Goal: Task Accomplishment & Management: Manage account settings

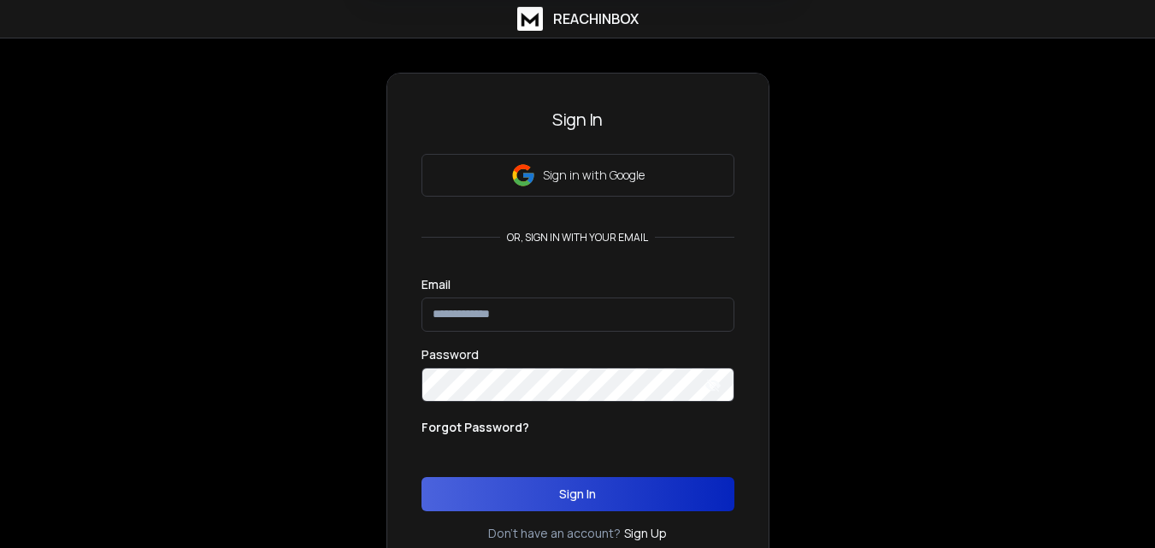
click at [588, 321] on input "email" at bounding box center [577, 314] width 313 height 34
paste input "**********"
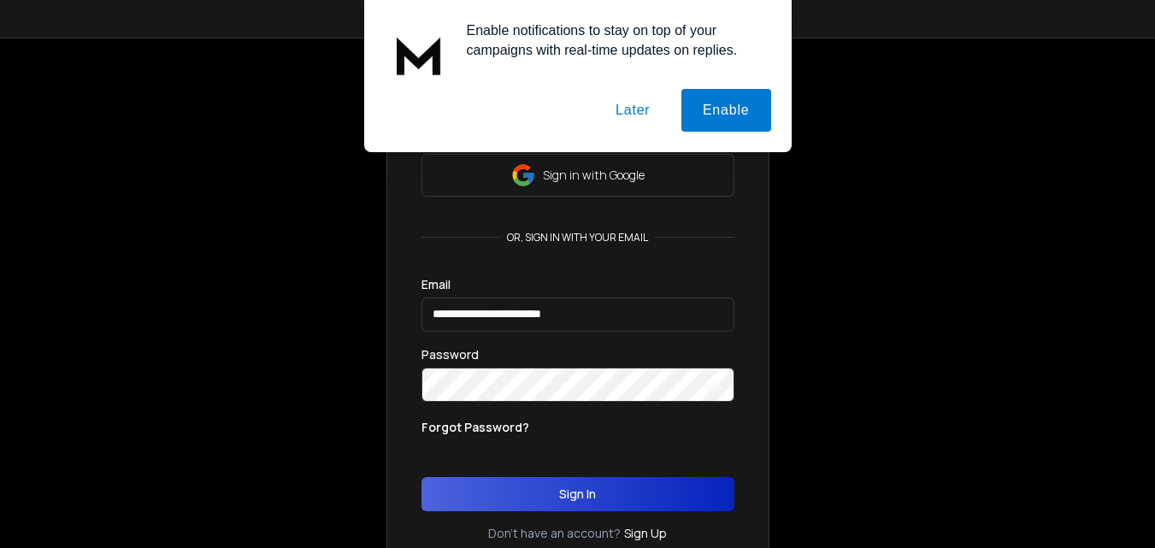
type input "**********"
click at [544, 495] on button "Sign In" at bounding box center [577, 494] width 313 height 34
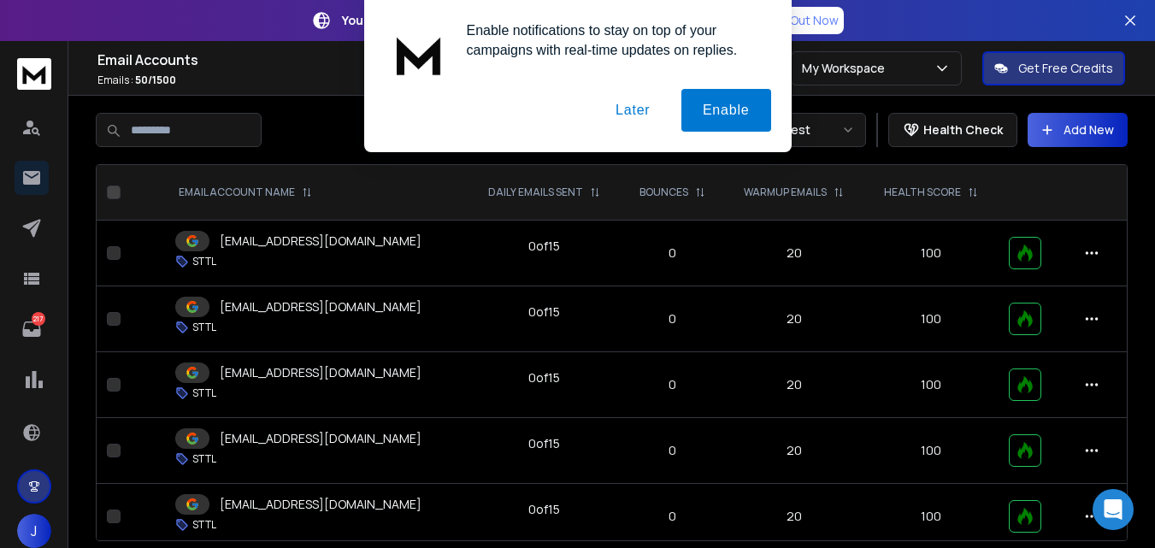
click at [638, 102] on button "Later" at bounding box center [632, 110] width 77 height 43
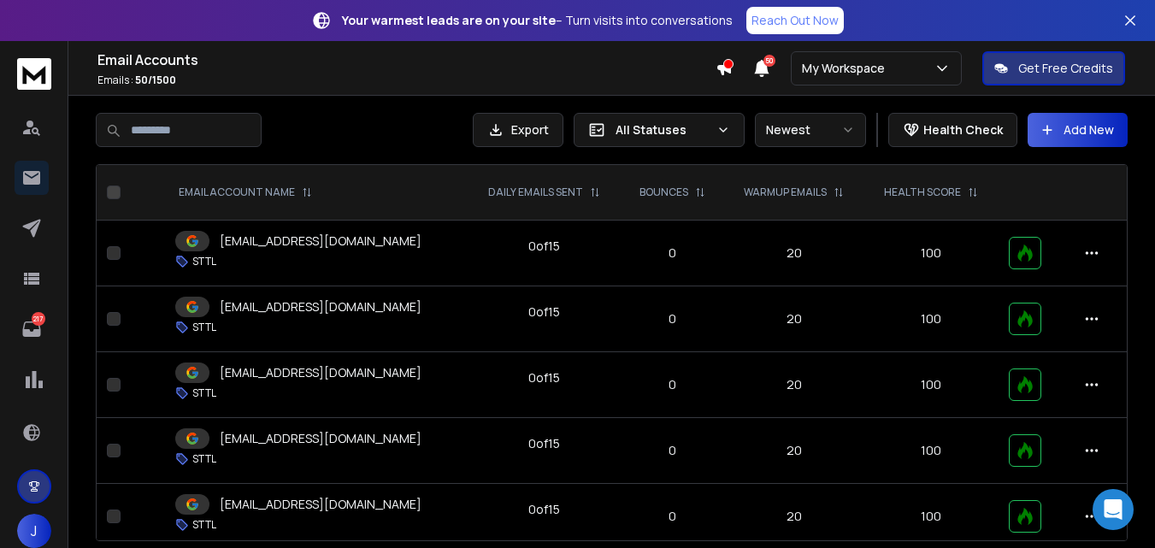
click at [1073, 137] on button "Add New" at bounding box center [1077, 130] width 100 height 34
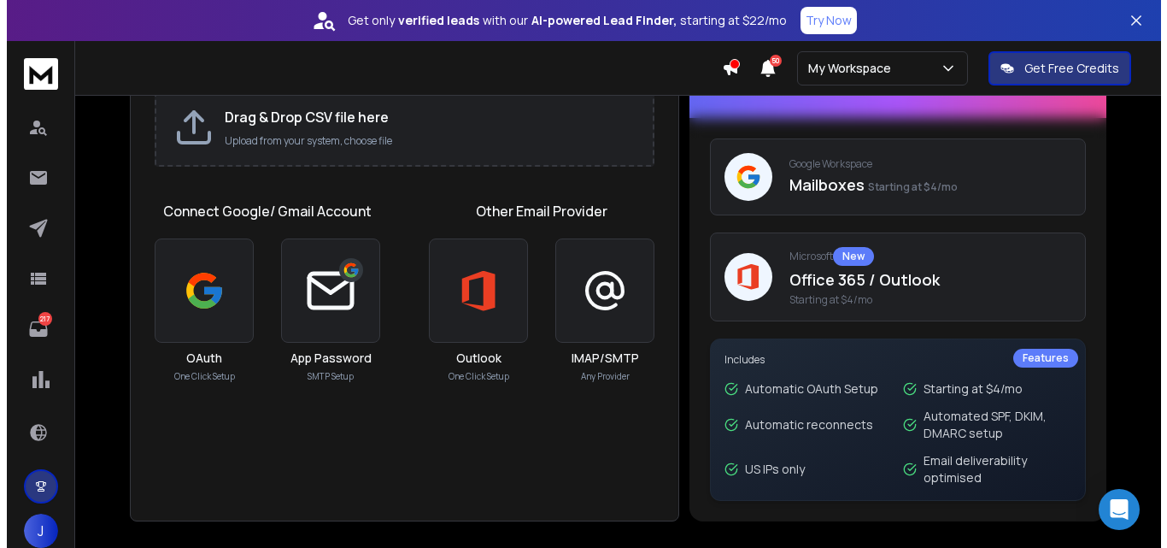
scroll to position [194, 0]
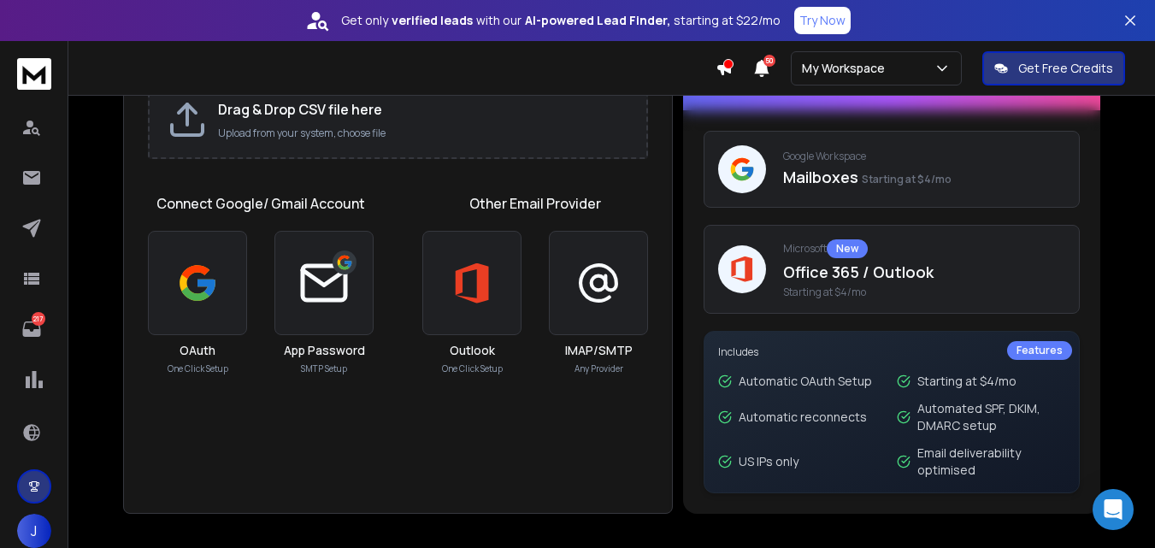
click at [195, 267] on icon at bounding box center [196, 272] width 28 height 14
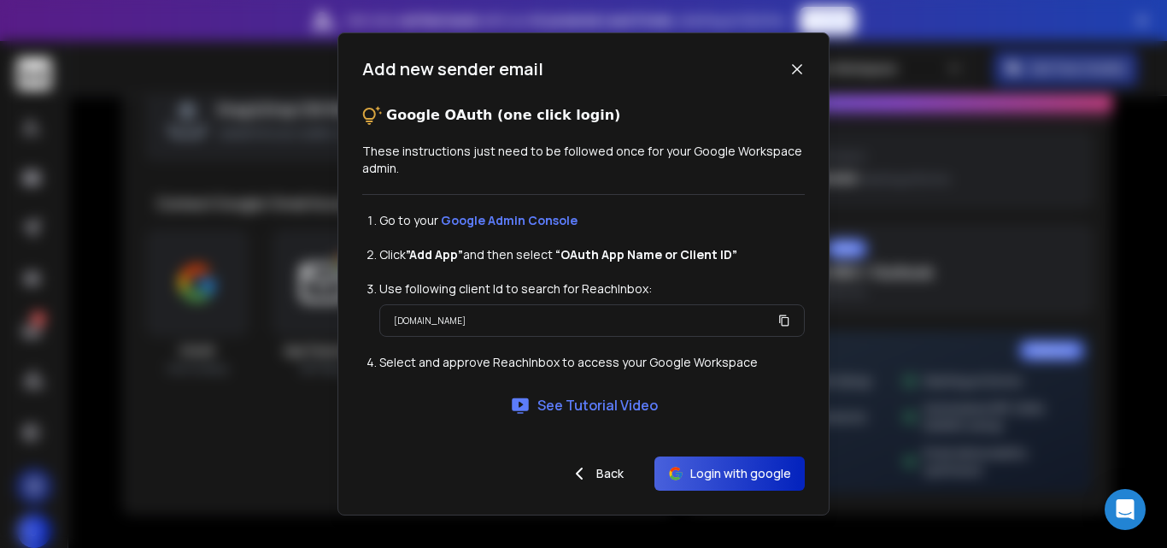
click at [696, 478] on button "Login with google" at bounding box center [730, 473] width 150 height 34
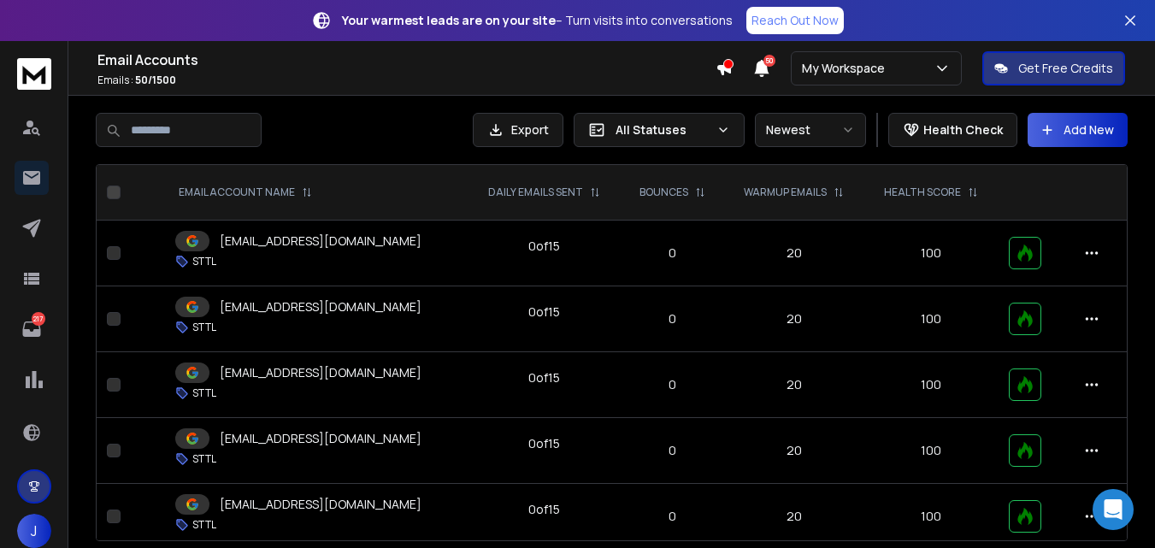
click at [203, 133] on input at bounding box center [179, 130] width 166 height 34
paste input "**********"
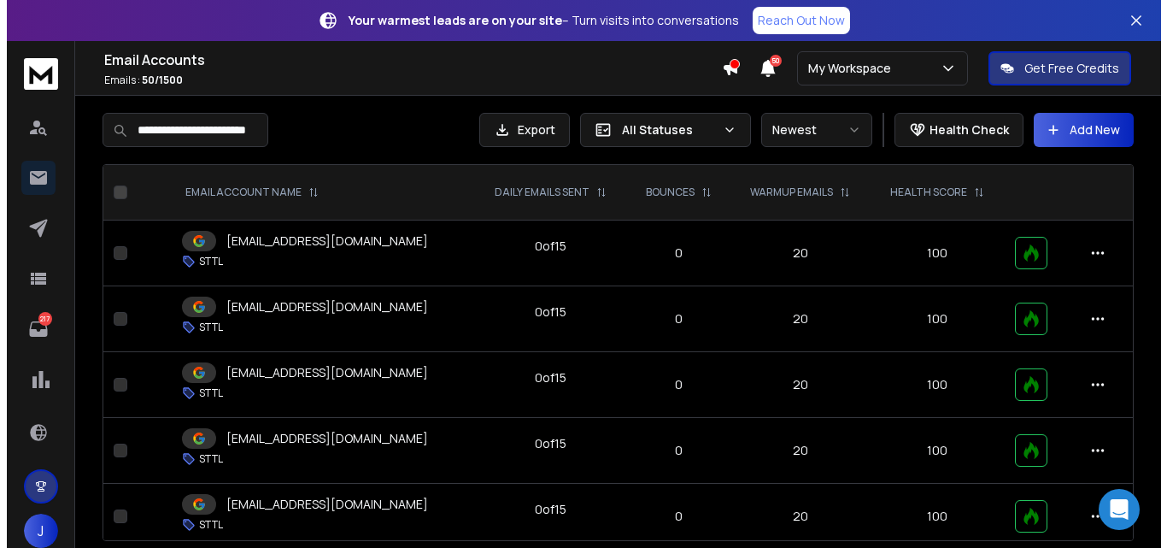
scroll to position [0, 13]
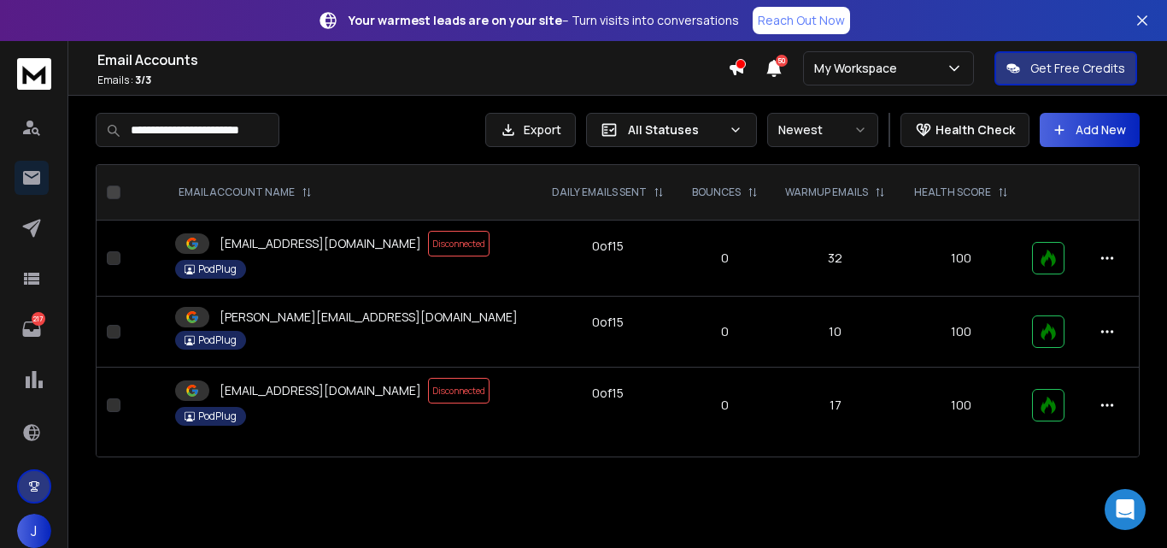
type input "**********"
click at [1090, 116] on button "Add New" at bounding box center [1090, 130] width 100 height 34
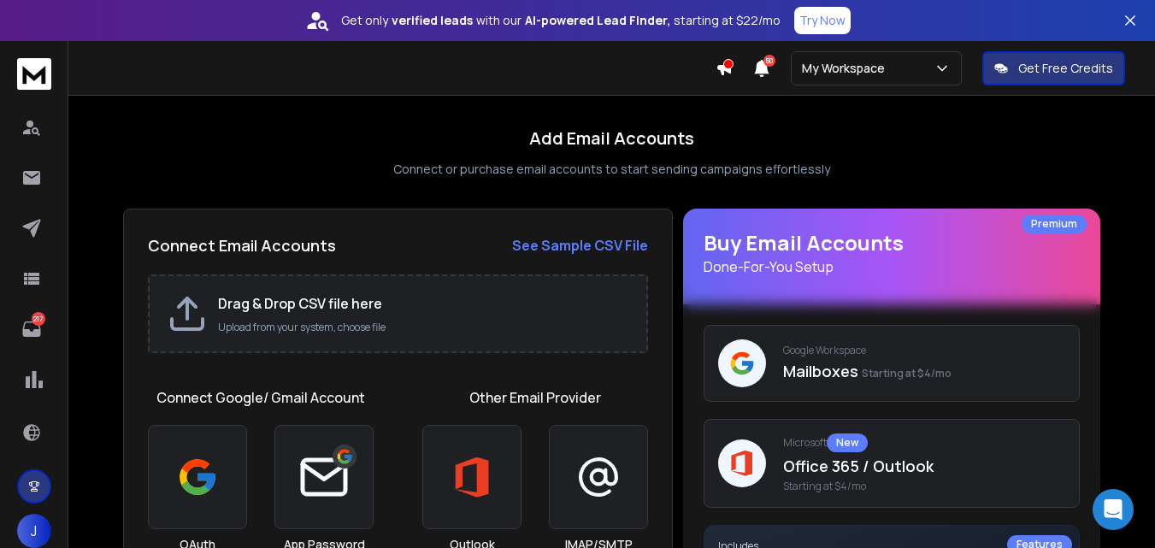
click at [201, 450] on div at bounding box center [197, 477] width 99 height 104
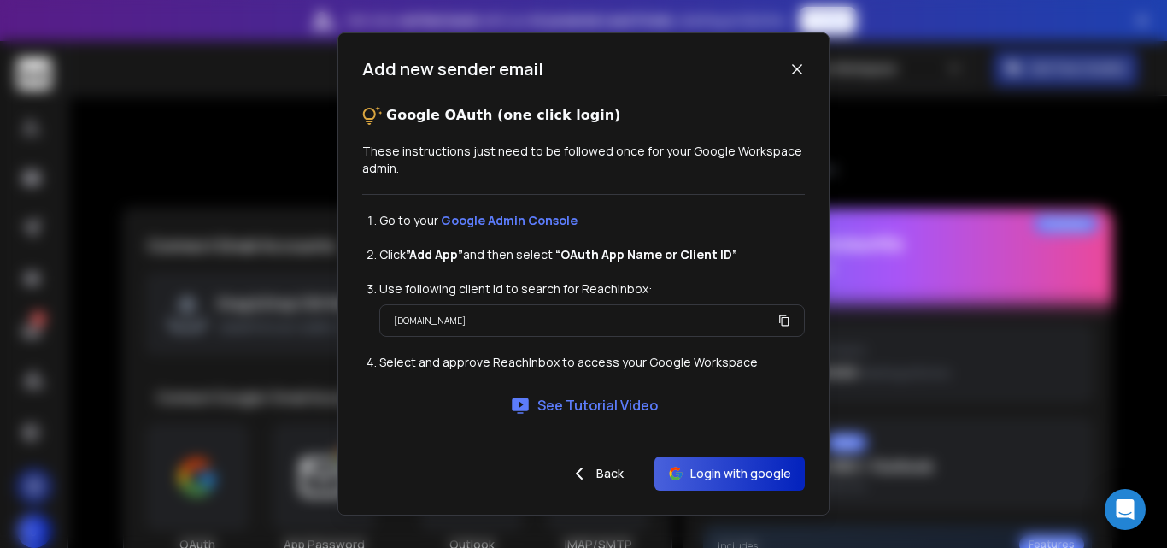
click at [738, 455] on div "Google OAuth (one click login) These instructions just need to be followed once…" at bounding box center [583, 297] width 443 height 385
click at [720, 468] on button "Login with google" at bounding box center [730, 473] width 150 height 34
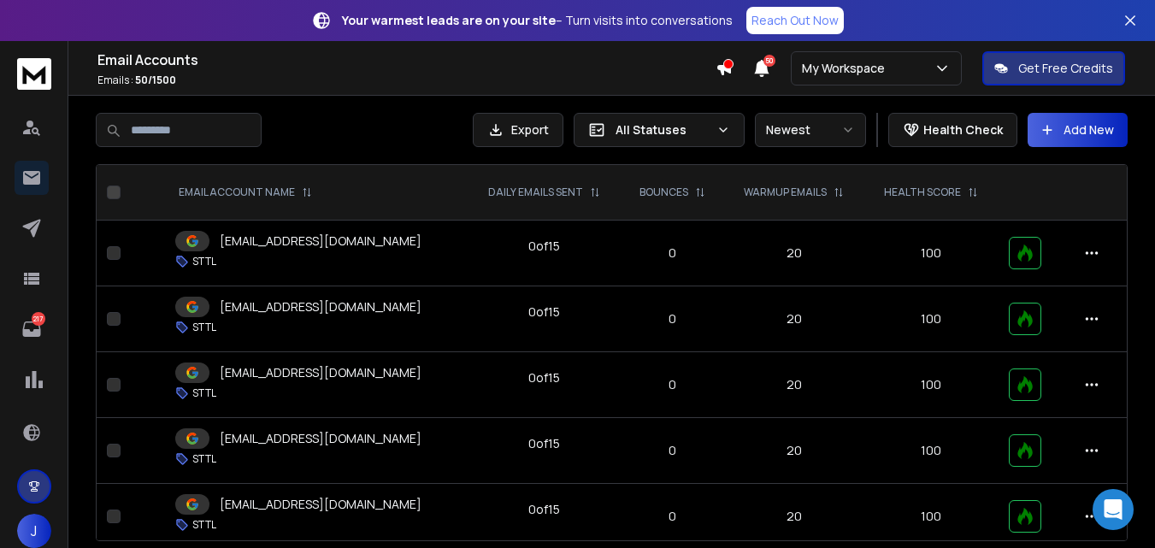
click at [261, 137] on input at bounding box center [179, 130] width 166 height 34
paste input "**********"
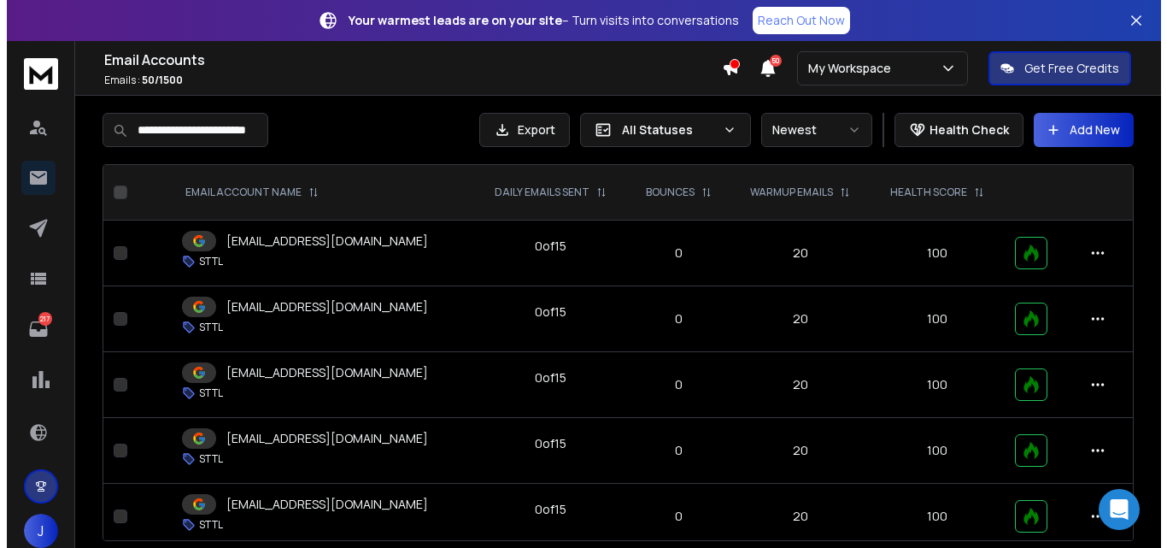
scroll to position [0, 13]
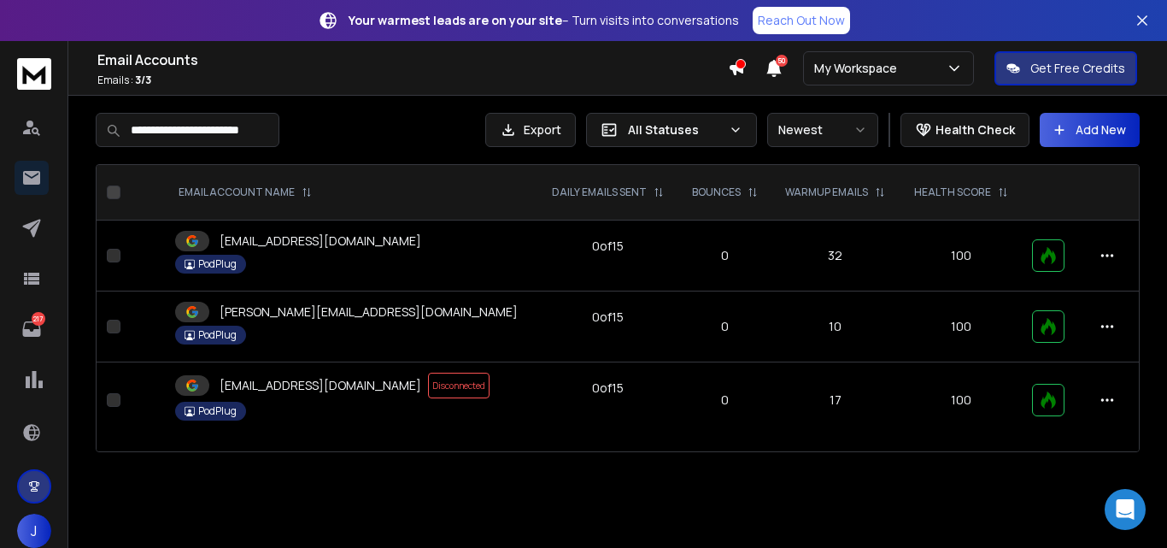
type input "**********"
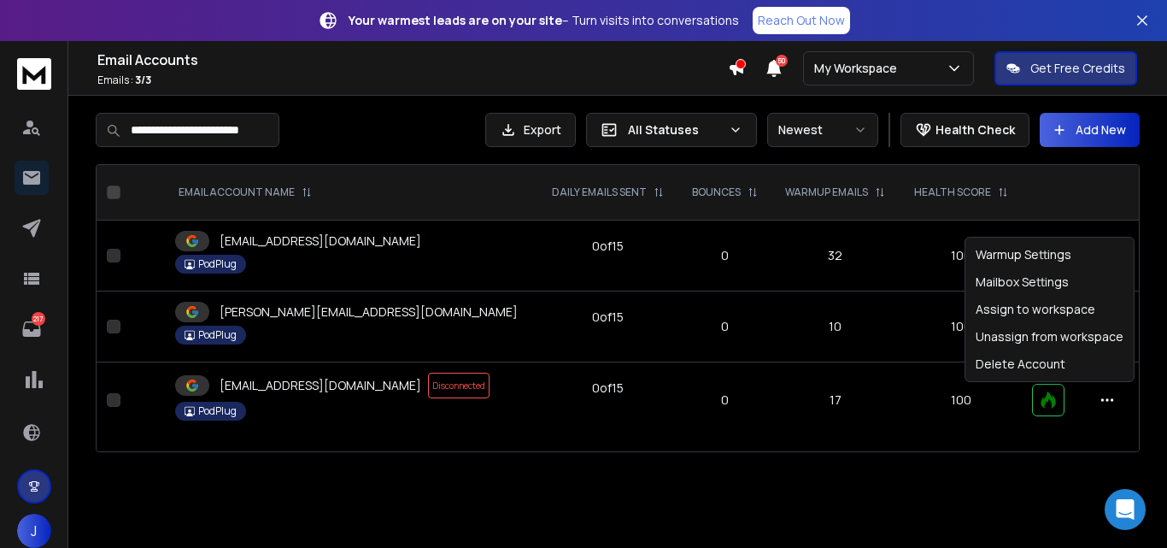
scroll to position [0, 0]
click at [1104, 399] on icon at bounding box center [1107, 399] width 15 height 15
click at [1091, 126] on button "Add New" at bounding box center [1090, 130] width 100 height 34
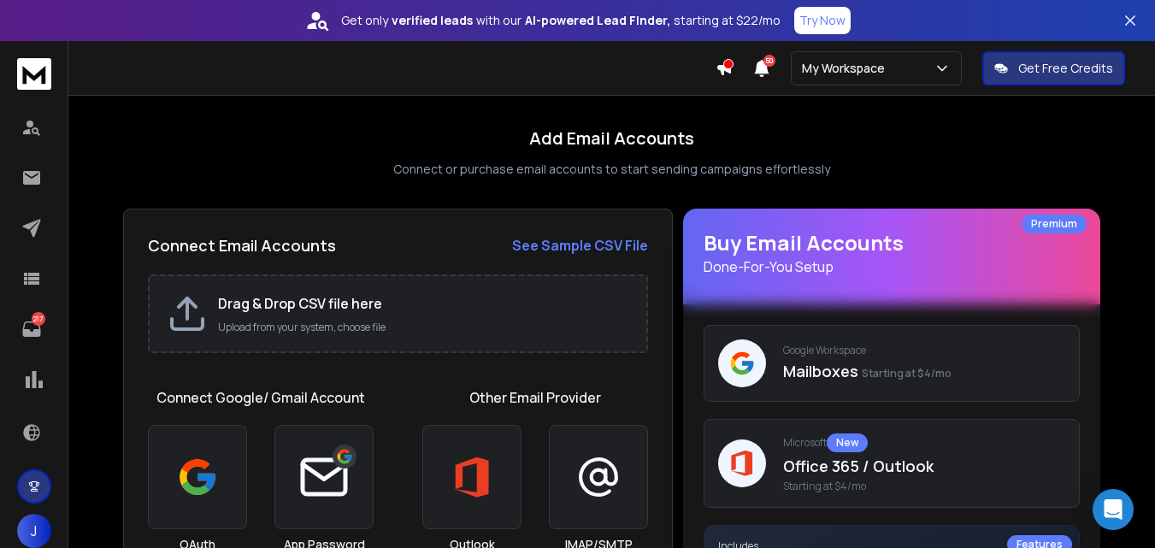
click at [221, 455] on div at bounding box center [197, 477] width 99 height 104
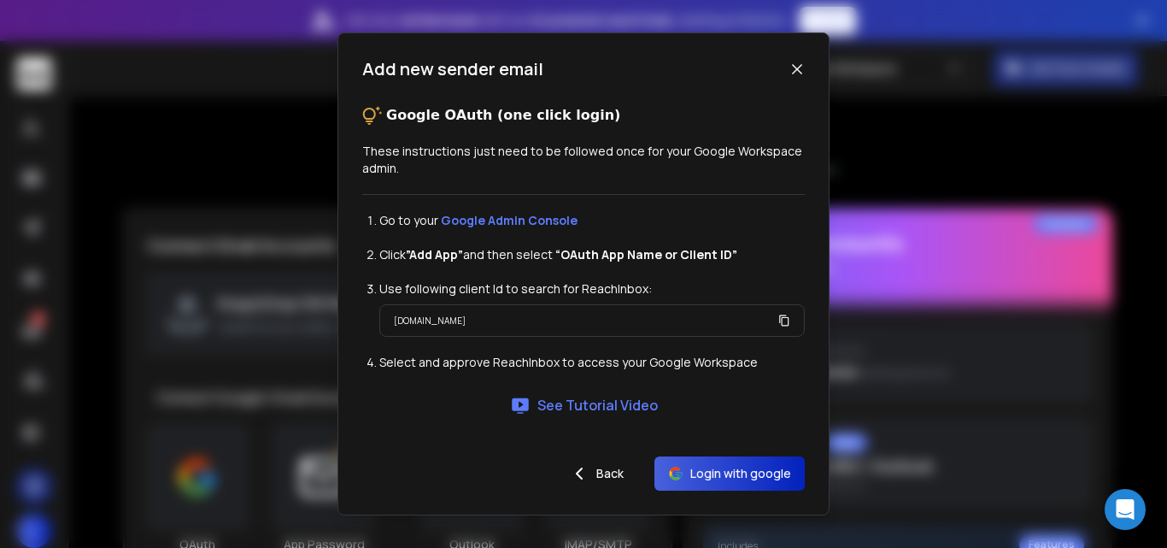
click at [729, 482] on button "Login with google" at bounding box center [730, 473] width 150 height 34
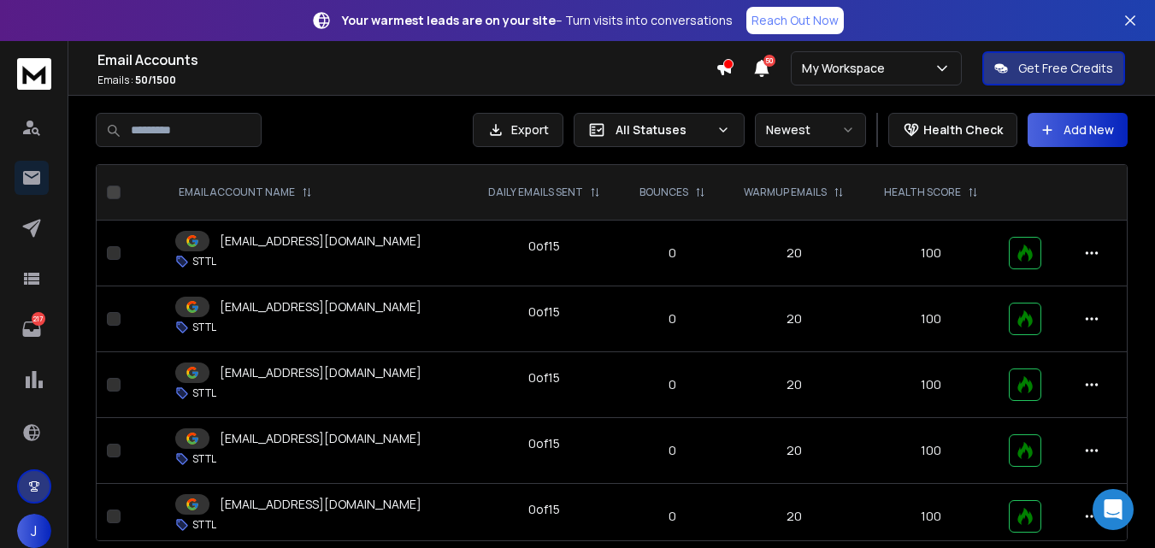
click at [734, 139] on div "All Statuses" at bounding box center [658, 130] width 171 height 34
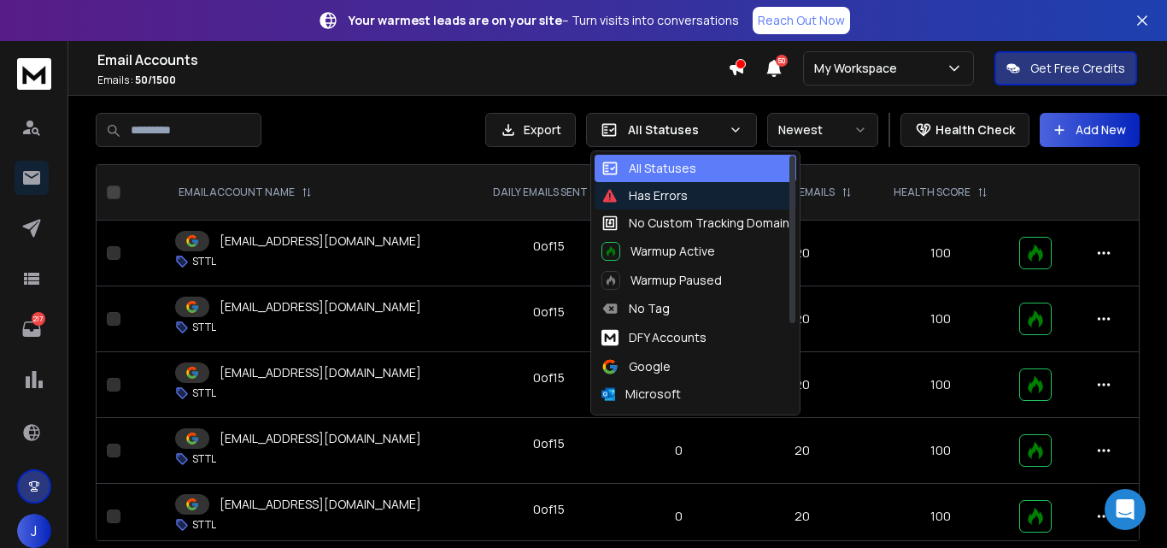
drag, startPoint x: 788, startPoint y: 198, endPoint x: 808, endPoint y: 160, distance: 43.2
click at [796, 160] on div at bounding box center [793, 240] width 6 height 168
click at [679, 197] on div "Has Errors" at bounding box center [645, 195] width 86 height 17
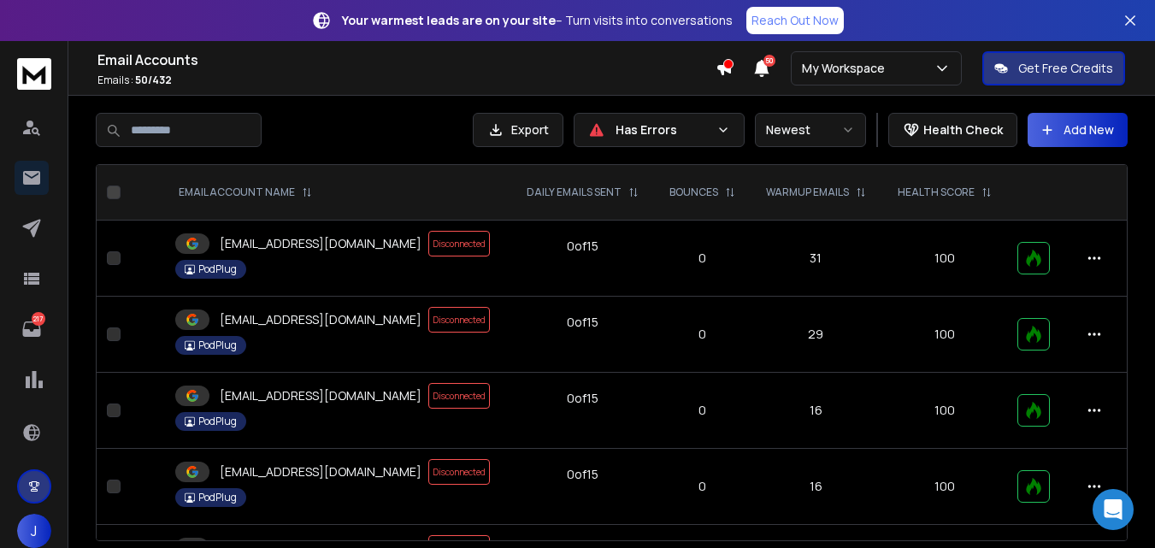
click at [738, 132] on div "Has Errors" at bounding box center [658, 130] width 171 height 34
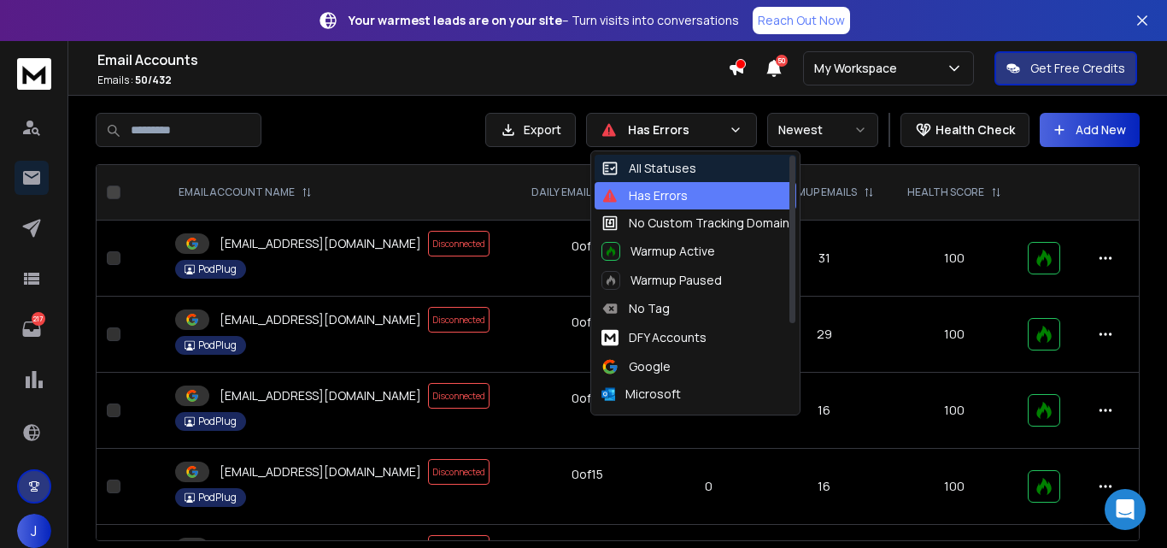
click at [638, 171] on div "All Statuses" at bounding box center [649, 168] width 95 height 17
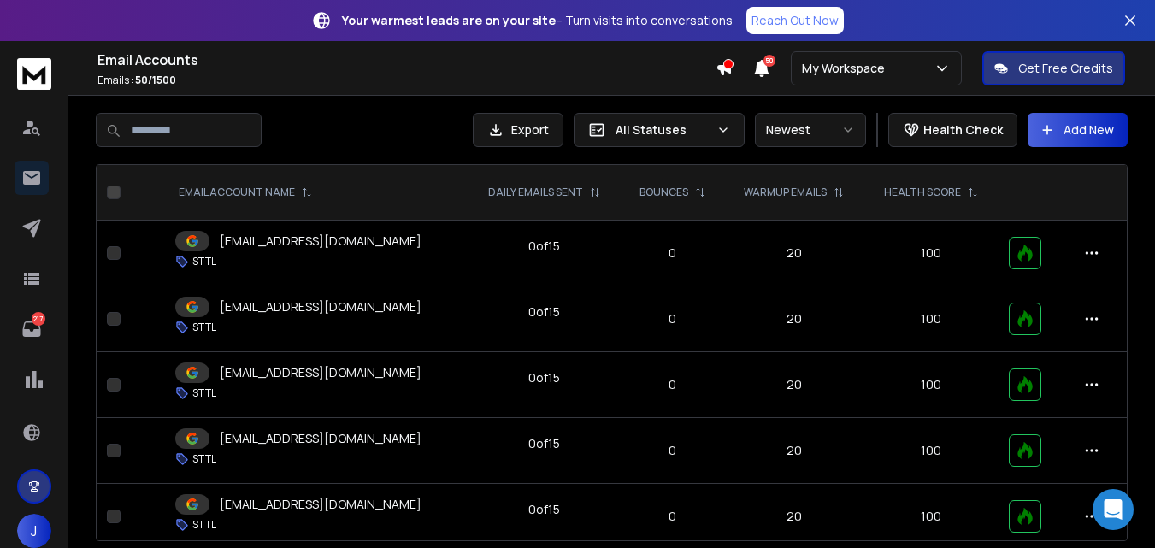
click at [182, 136] on input at bounding box center [179, 130] width 166 height 34
paste input "**********"
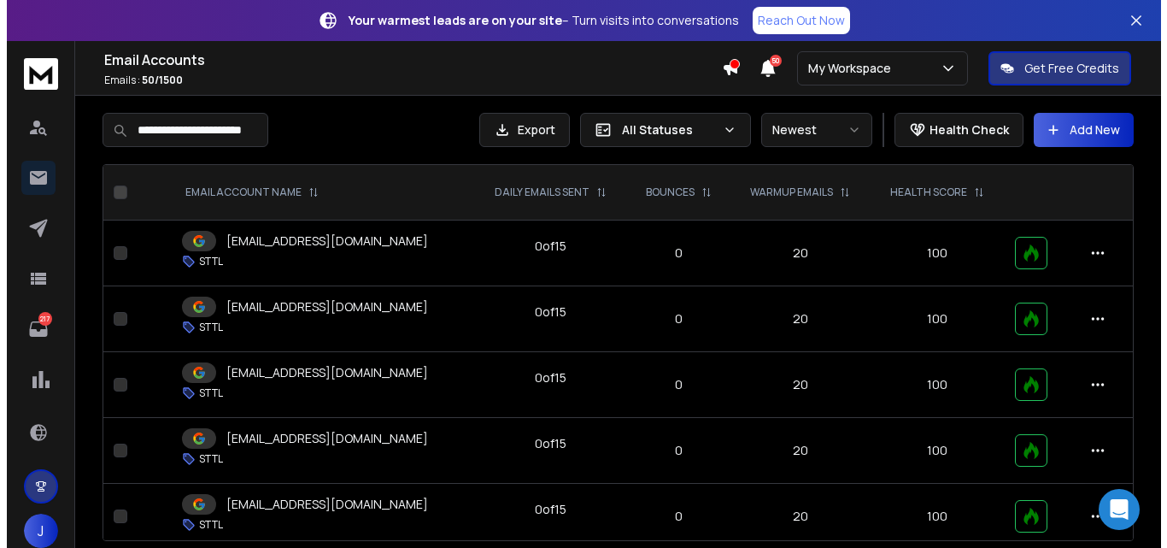
scroll to position [0, 9]
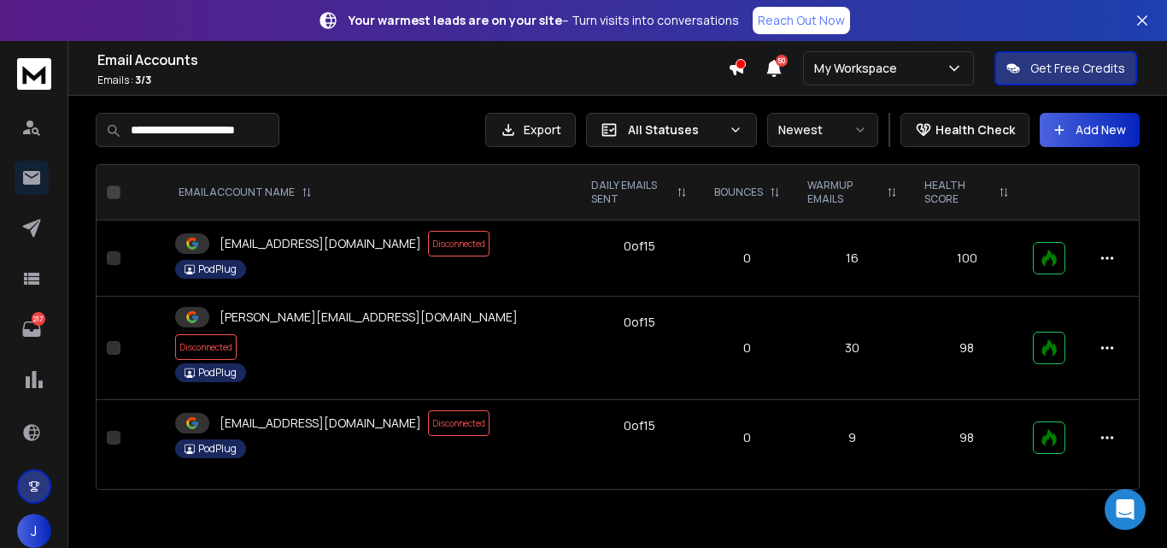
type input "**********"
click at [1103, 132] on button "Add New" at bounding box center [1090, 130] width 100 height 34
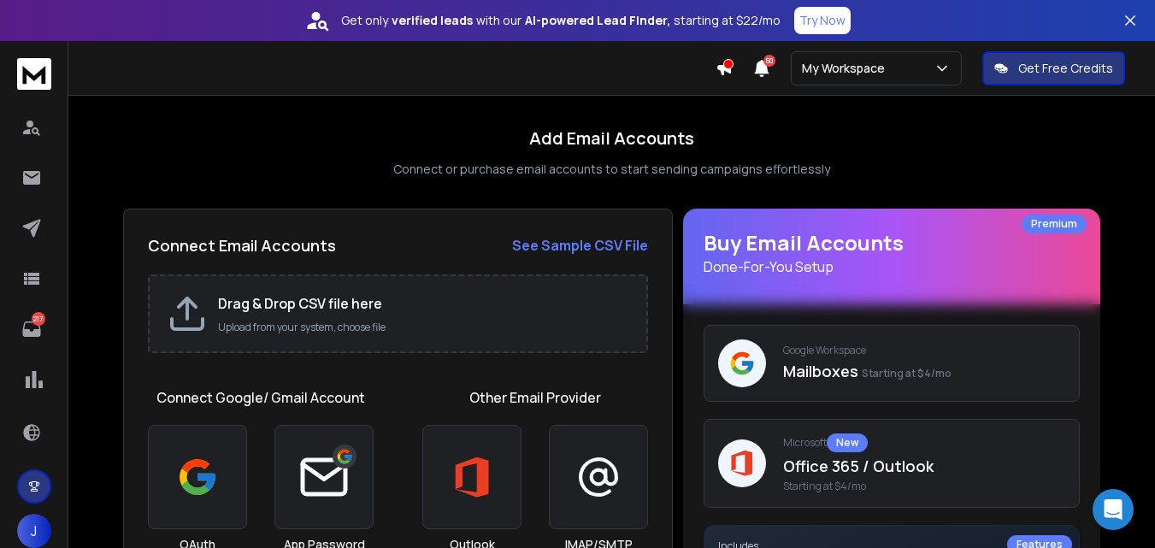
click at [213, 461] on icon at bounding box center [197, 476] width 43 height 51
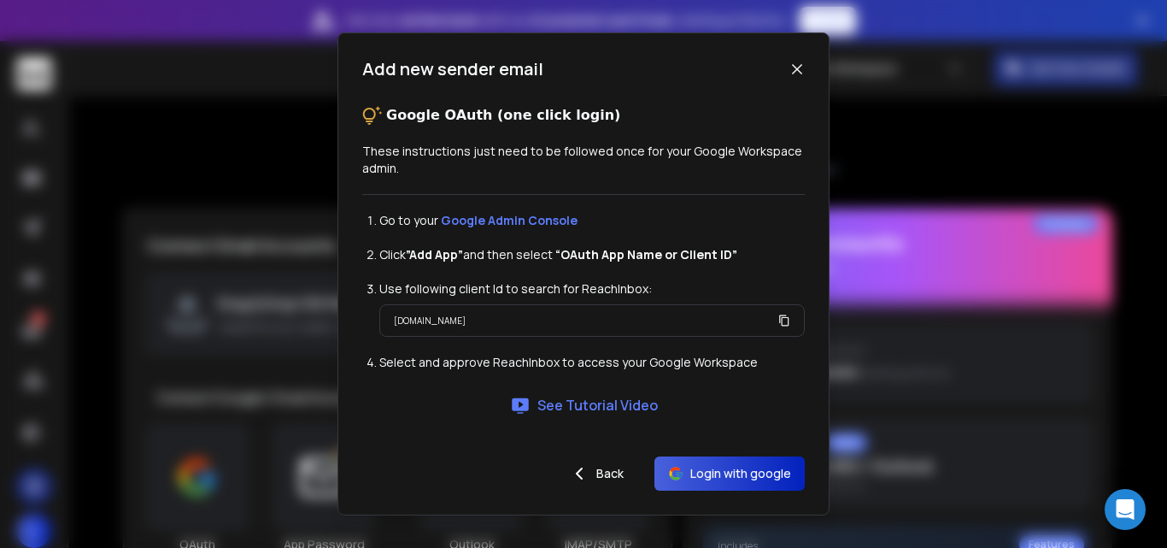
click at [754, 469] on button "Login with google" at bounding box center [730, 473] width 150 height 34
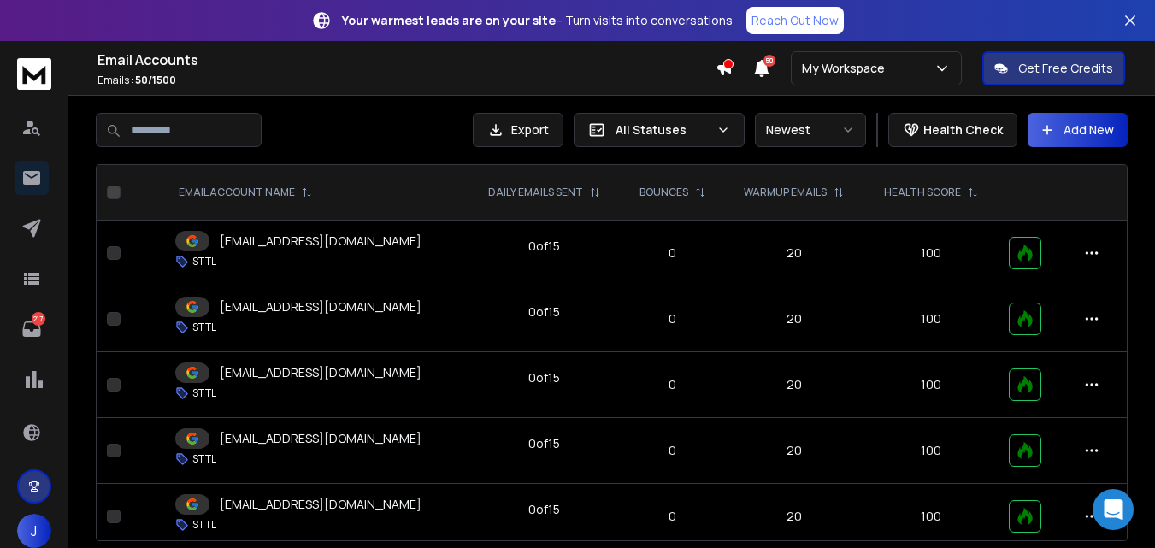
click at [1084, 119] on button "Add New" at bounding box center [1077, 130] width 100 height 34
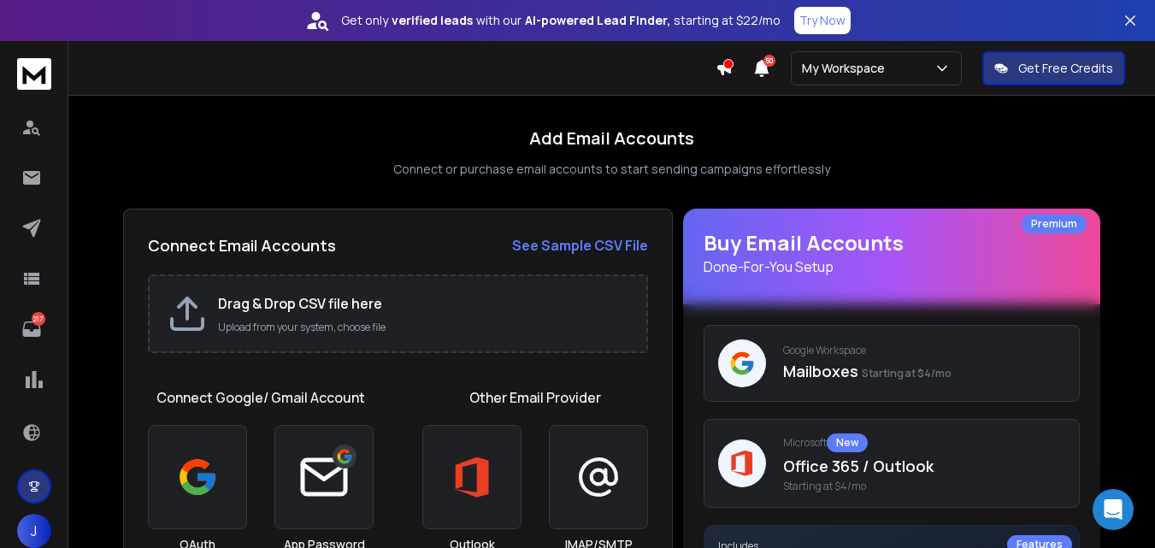
click at [194, 470] on icon at bounding box center [197, 476] width 43 height 51
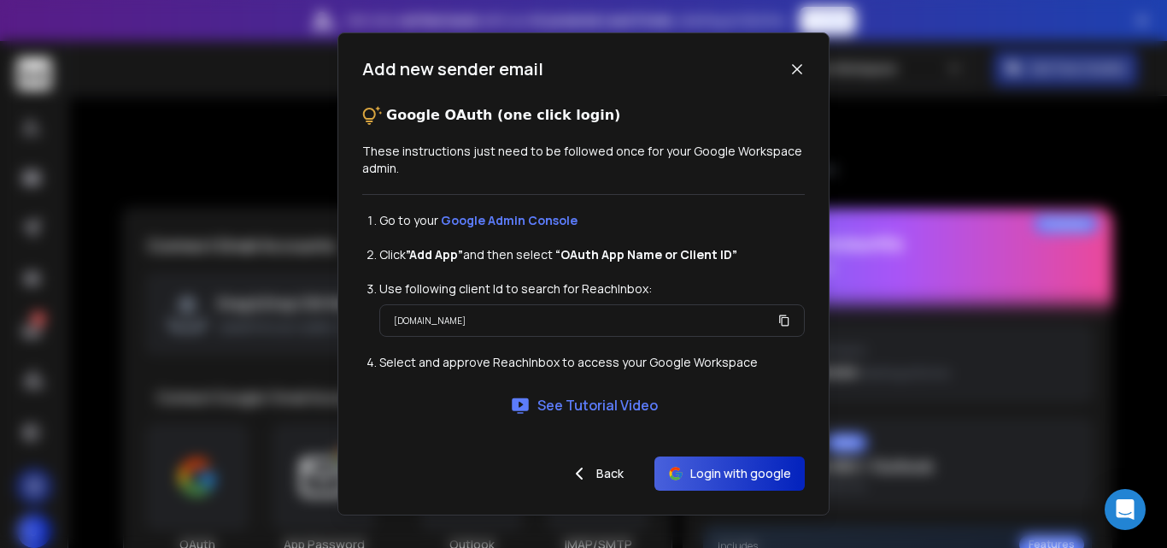
click at [691, 466] on button "Login with google" at bounding box center [730, 473] width 150 height 34
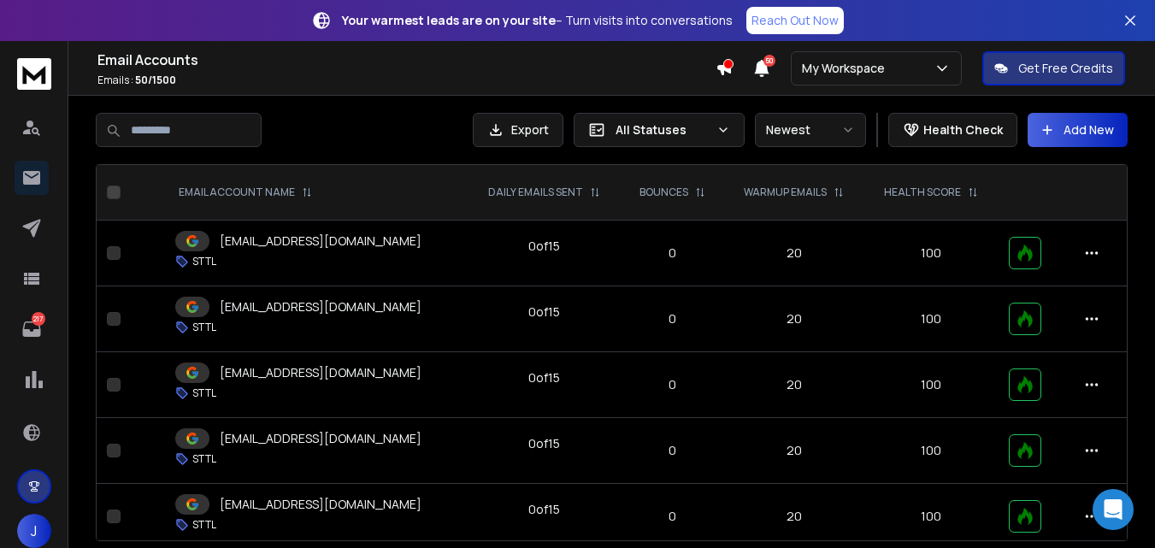
click at [1089, 121] on button "Add New" at bounding box center [1077, 130] width 100 height 34
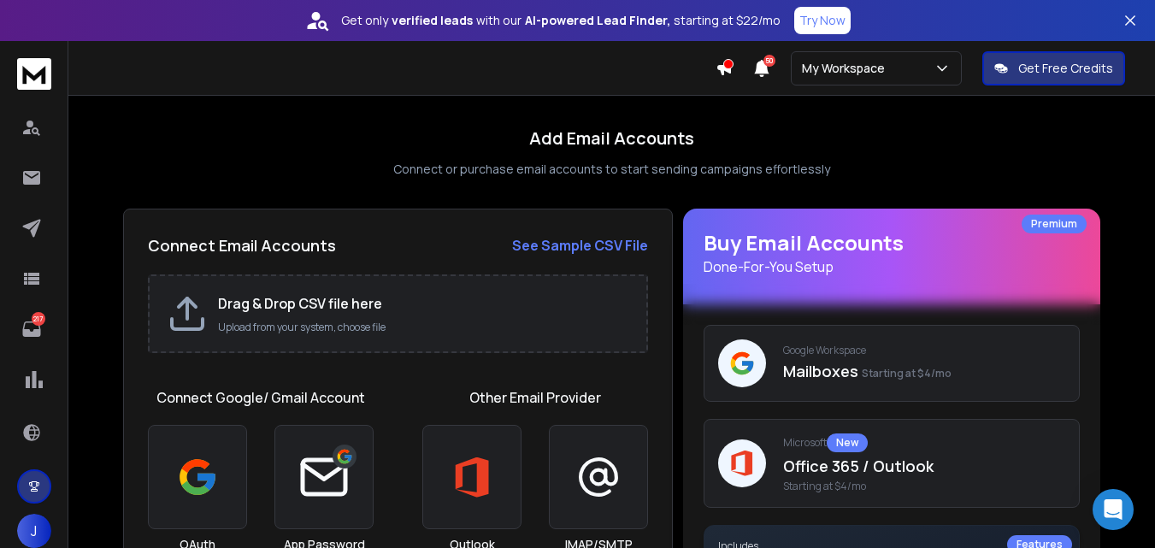
click at [177, 471] on icon at bounding box center [197, 476] width 43 height 51
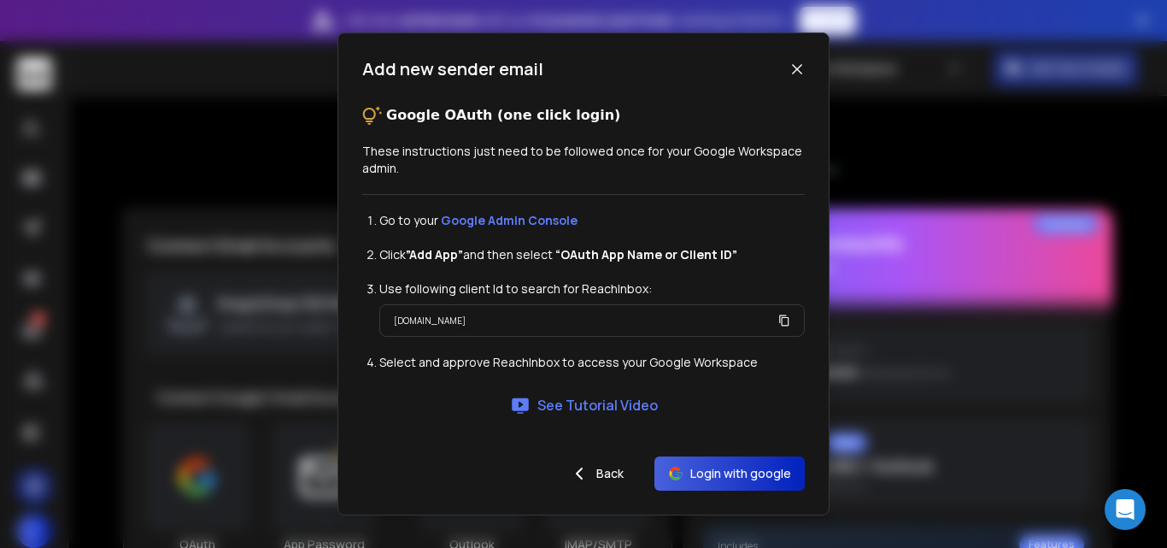
click at [738, 473] on button "Login with google" at bounding box center [730, 473] width 150 height 34
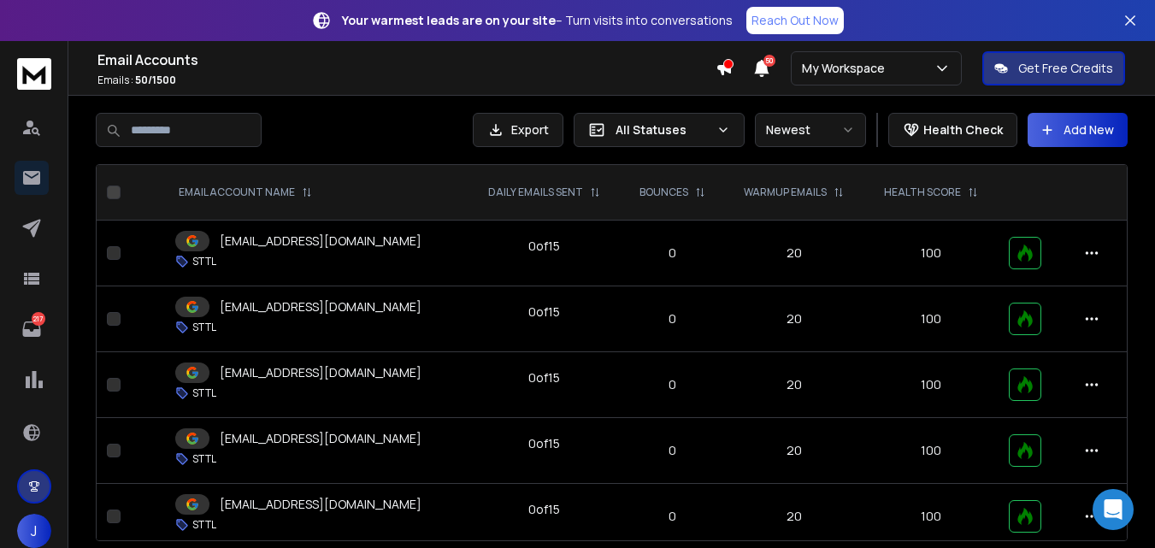
click at [1080, 128] on button "Add New" at bounding box center [1077, 130] width 100 height 34
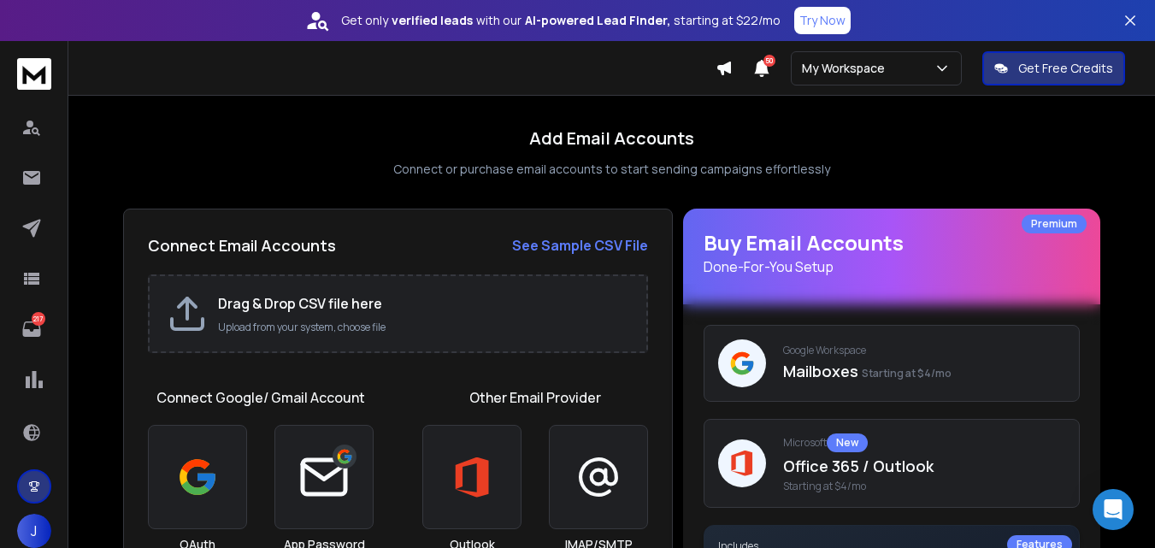
click at [197, 458] on icon at bounding box center [197, 476] width 43 height 51
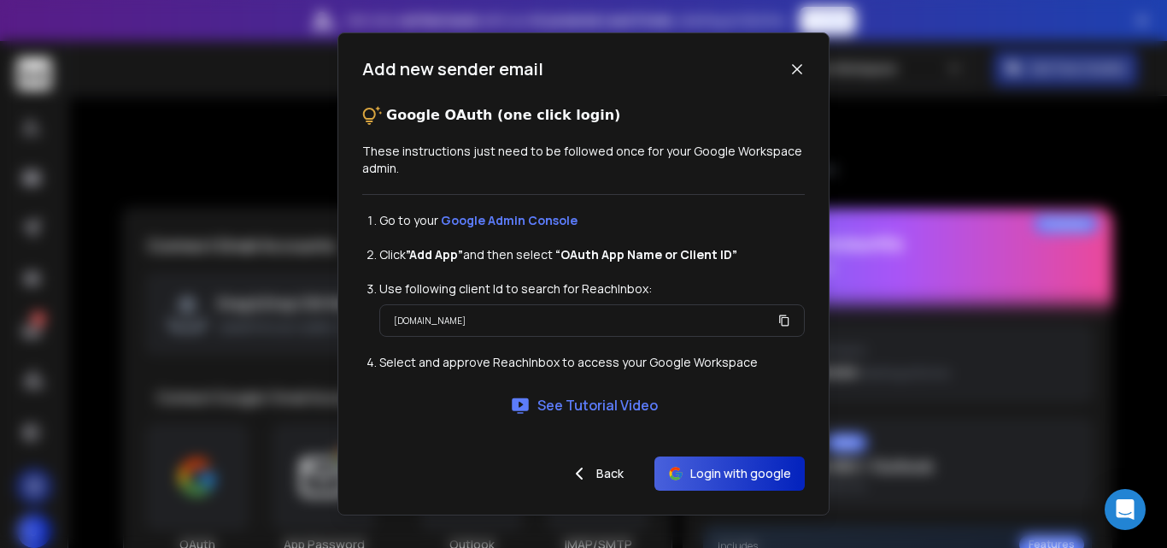
click at [701, 465] on button "Login with google" at bounding box center [730, 473] width 150 height 34
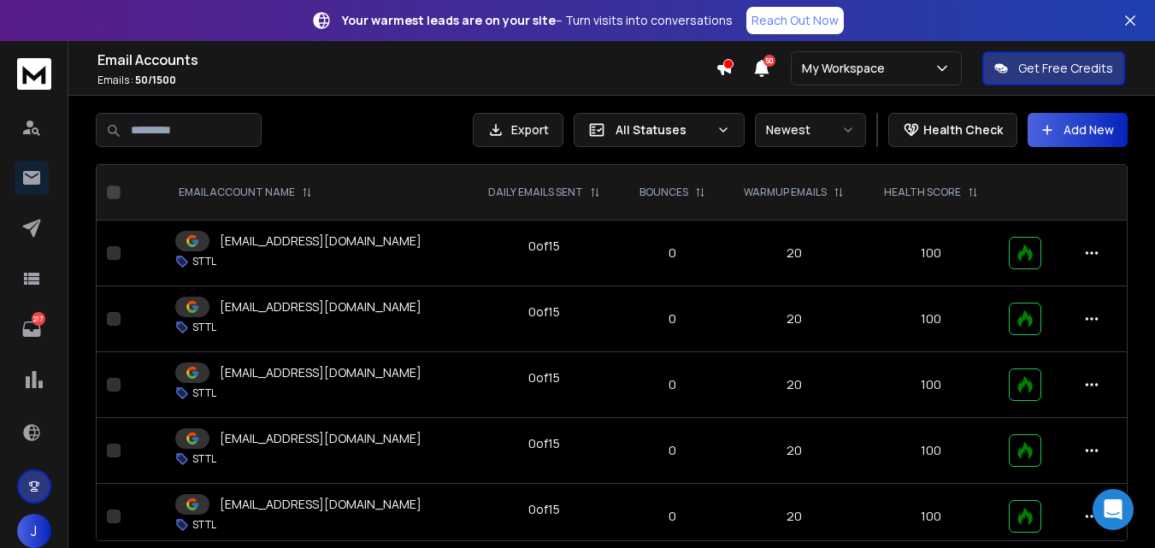
click at [1091, 147] on div "Export All Statuses Newest Health Check Add New EMAIL ACCOUNT NAME DAILY EMAILS…" at bounding box center [612, 327] width 1032 height 428
click at [1084, 132] on button "Add New" at bounding box center [1077, 130] width 100 height 34
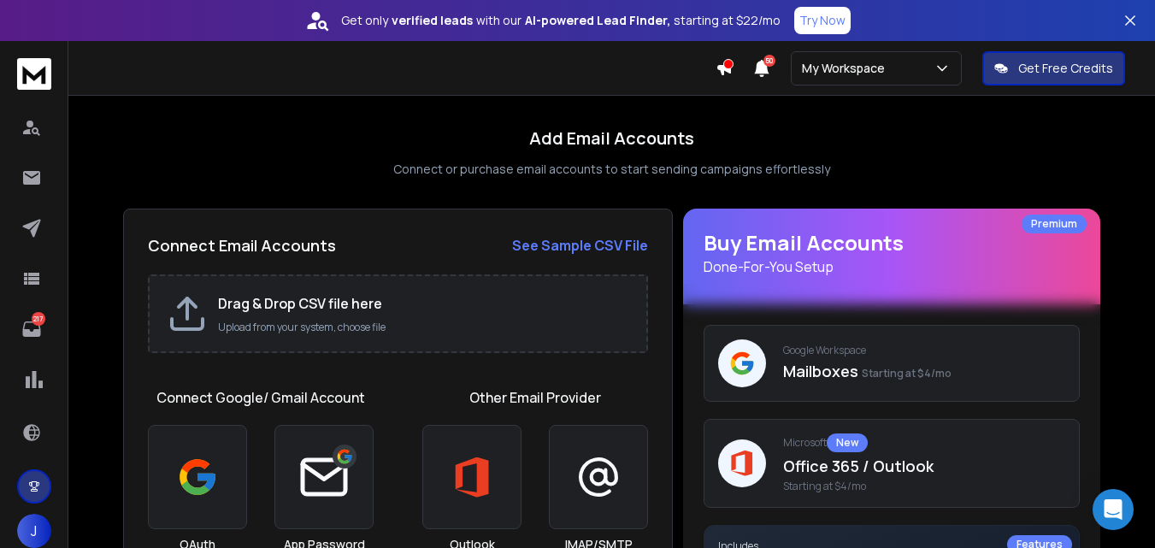
click at [178, 462] on icon at bounding box center [197, 476] width 43 height 51
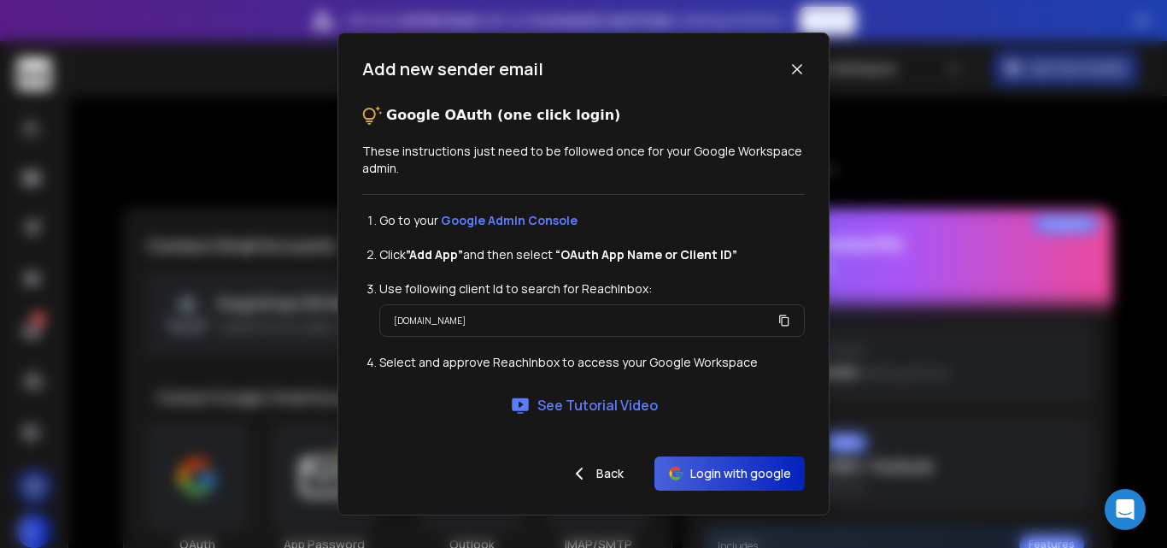
click at [764, 478] on button "Login with google" at bounding box center [730, 473] width 150 height 34
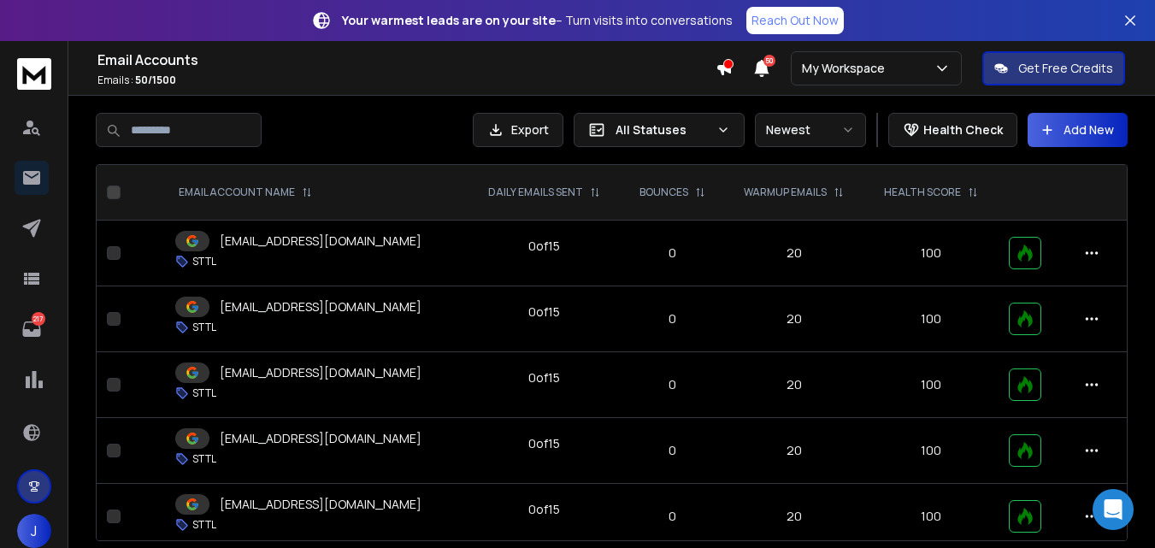
click at [1100, 134] on button "Add New" at bounding box center [1077, 130] width 100 height 34
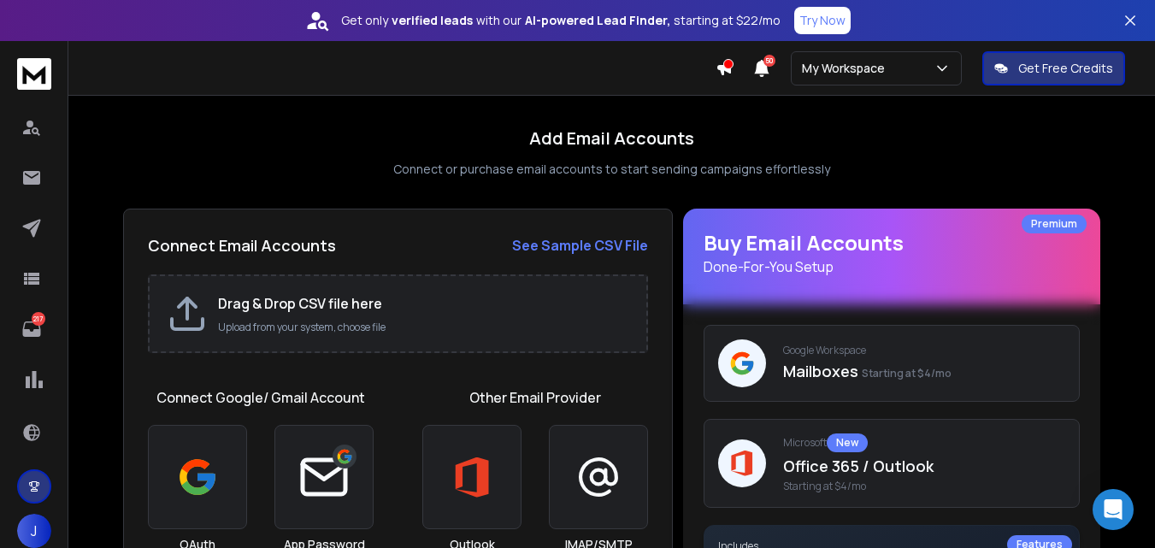
click at [227, 444] on div at bounding box center [197, 477] width 99 height 104
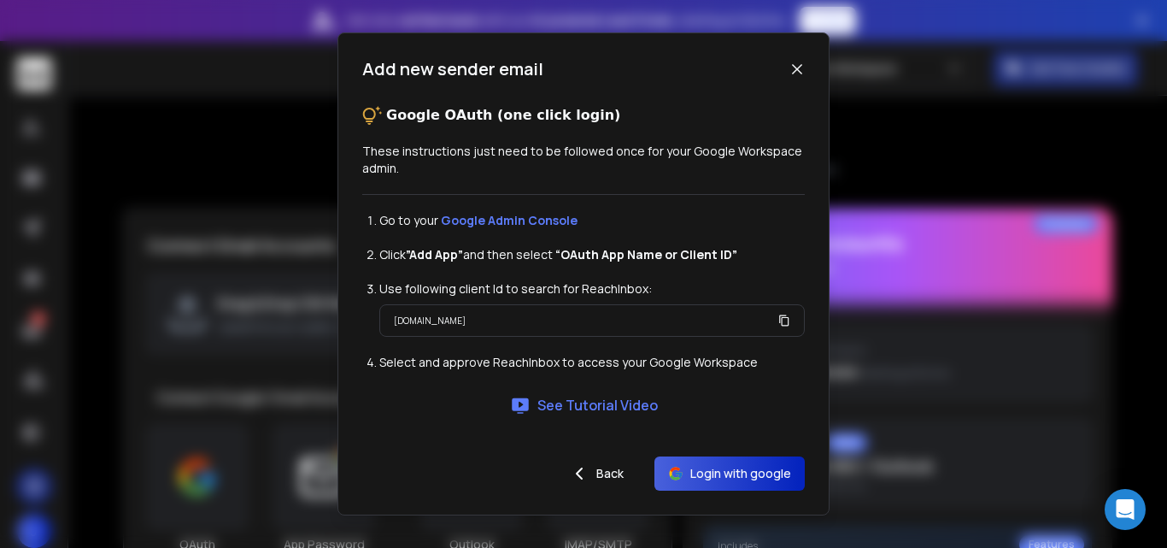
click at [722, 468] on button "Login with google" at bounding box center [730, 473] width 150 height 34
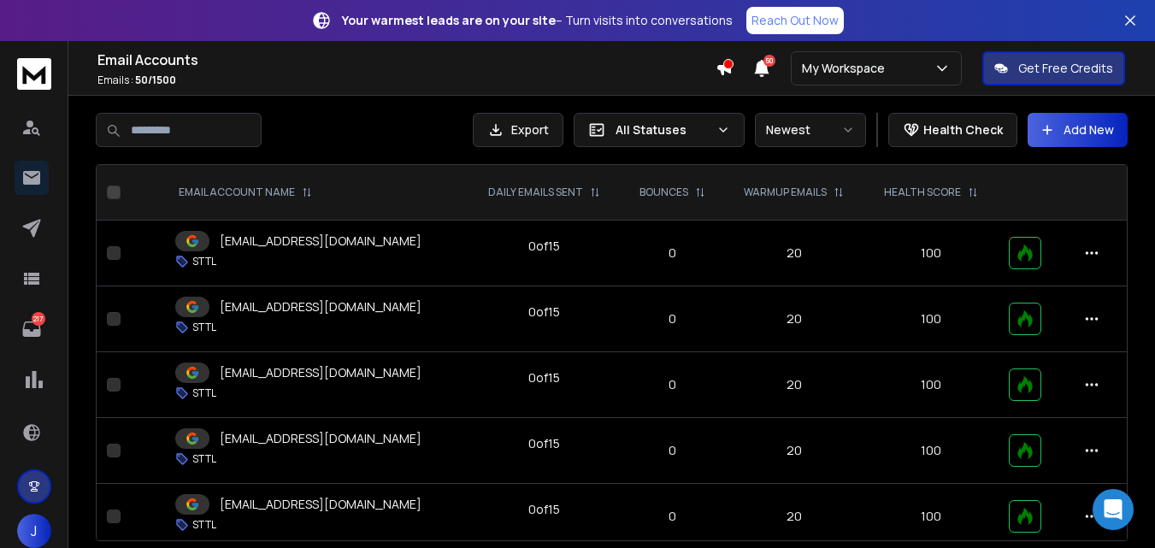
click at [1070, 126] on button "Add New" at bounding box center [1077, 130] width 100 height 34
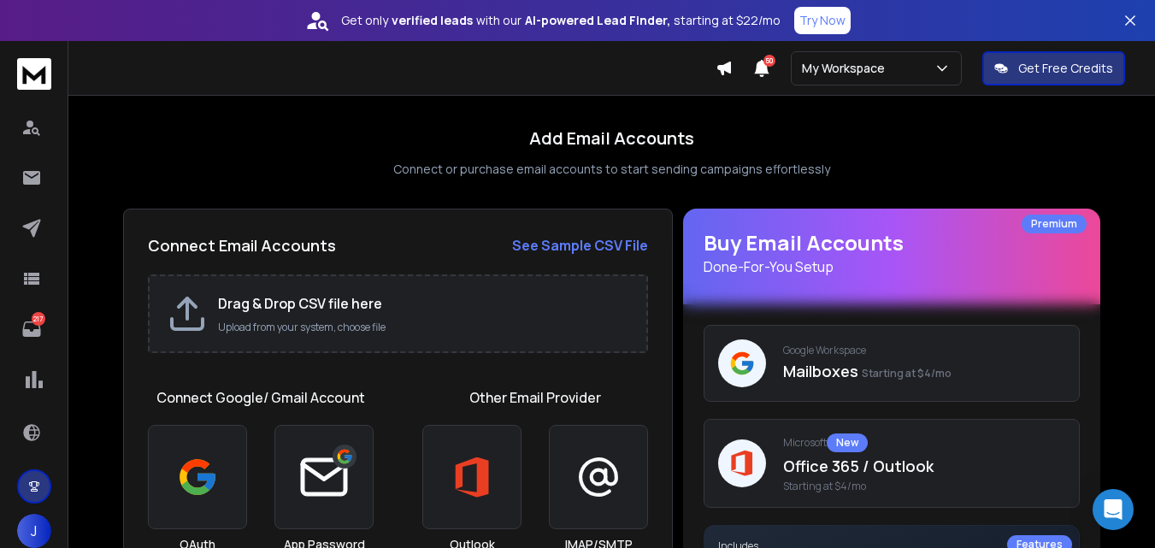
click at [200, 491] on icon at bounding box center [195, 487] width 28 height 15
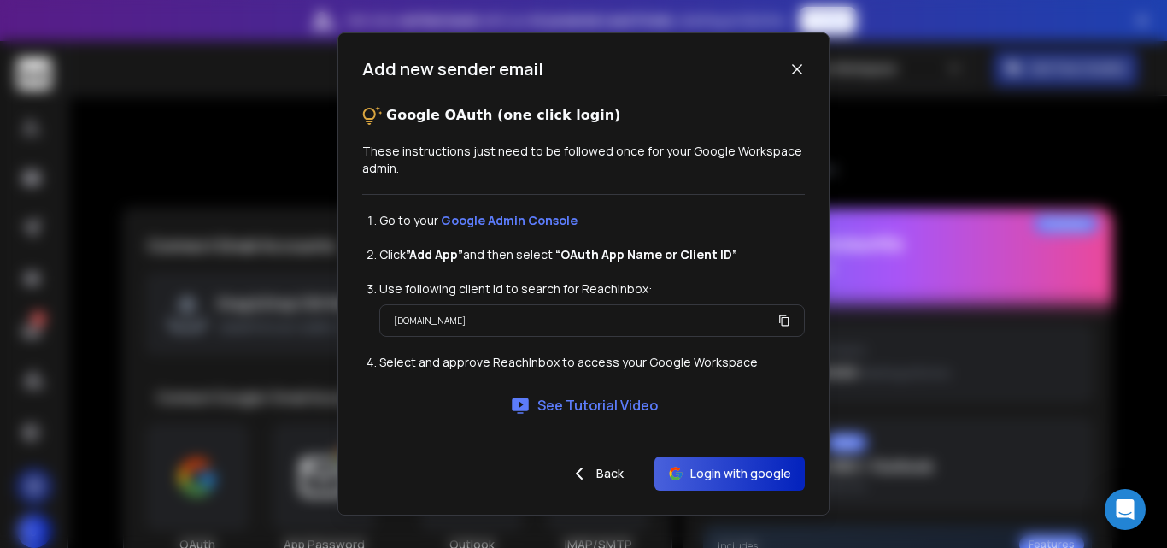
click at [725, 465] on button "Login with google" at bounding box center [730, 473] width 150 height 34
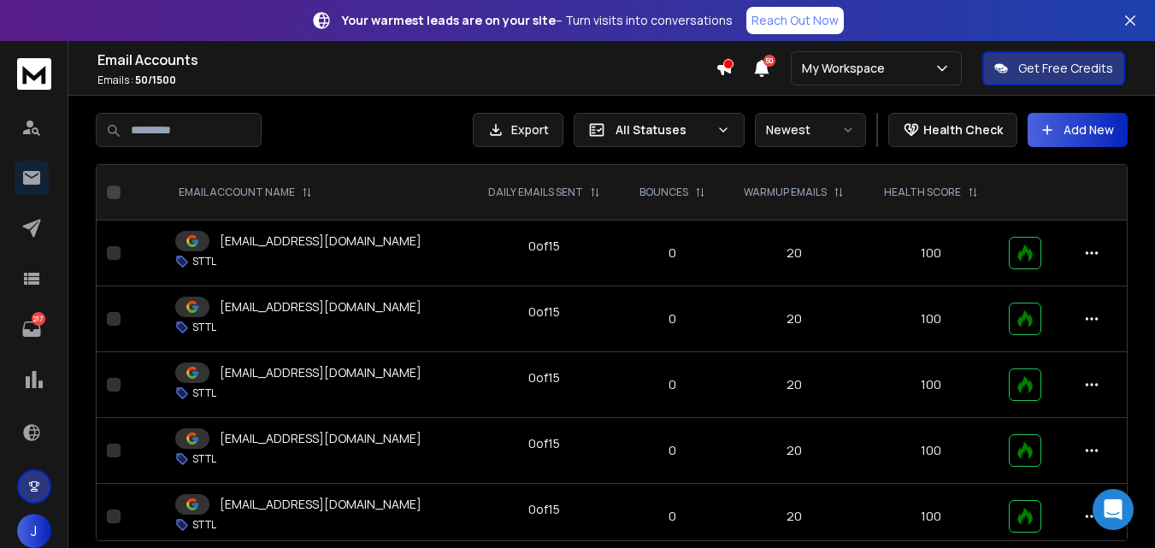
click at [1079, 121] on button "Add New" at bounding box center [1077, 130] width 100 height 34
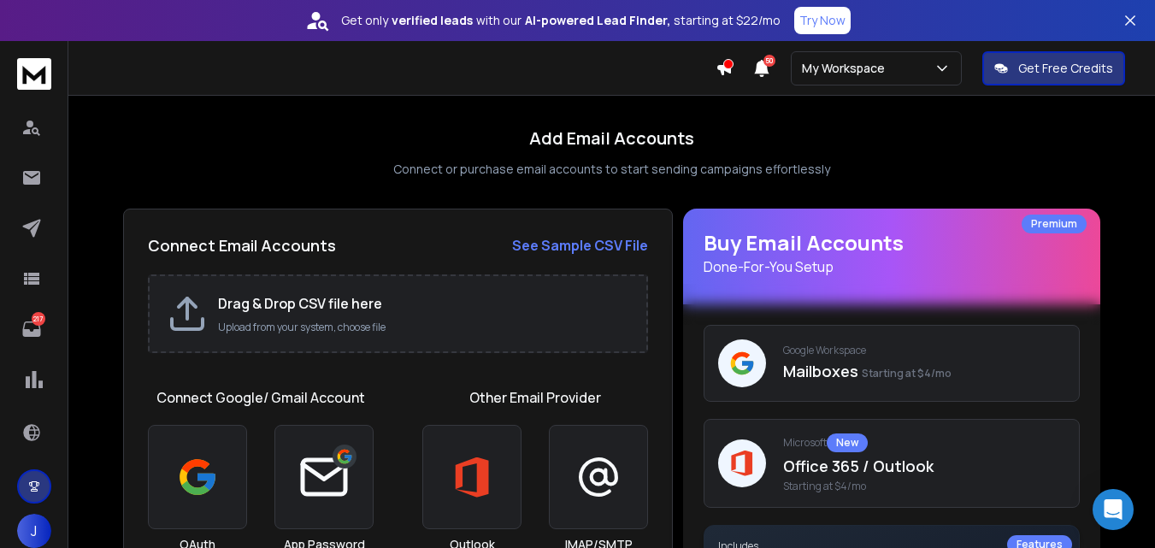
click at [195, 490] on icon at bounding box center [195, 487] width 28 height 15
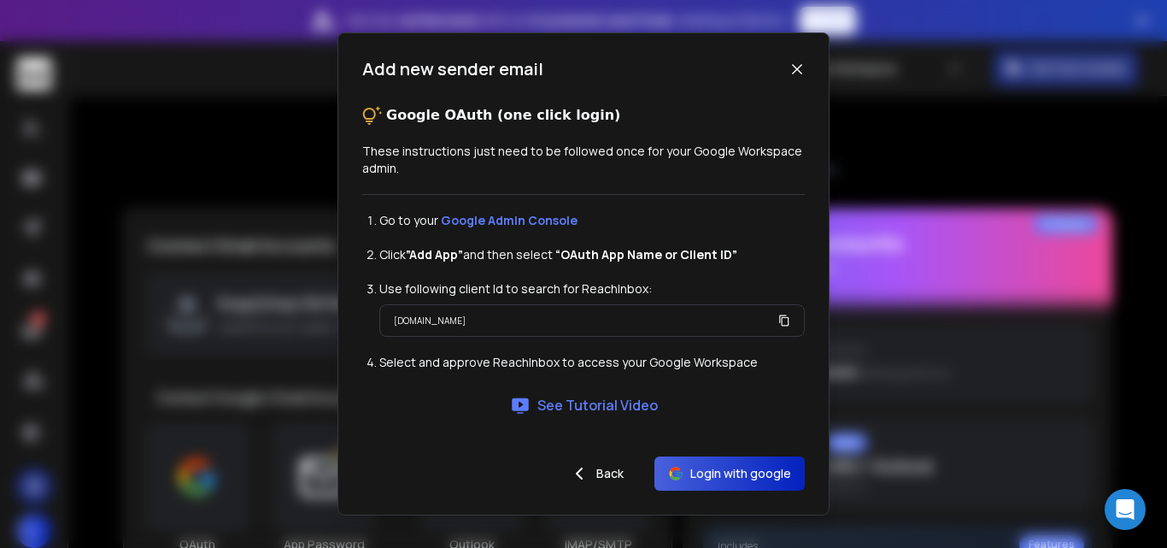
click at [703, 484] on button "Login with google" at bounding box center [730, 473] width 150 height 34
click at [697, 473] on button "Login with google" at bounding box center [730, 473] width 150 height 34
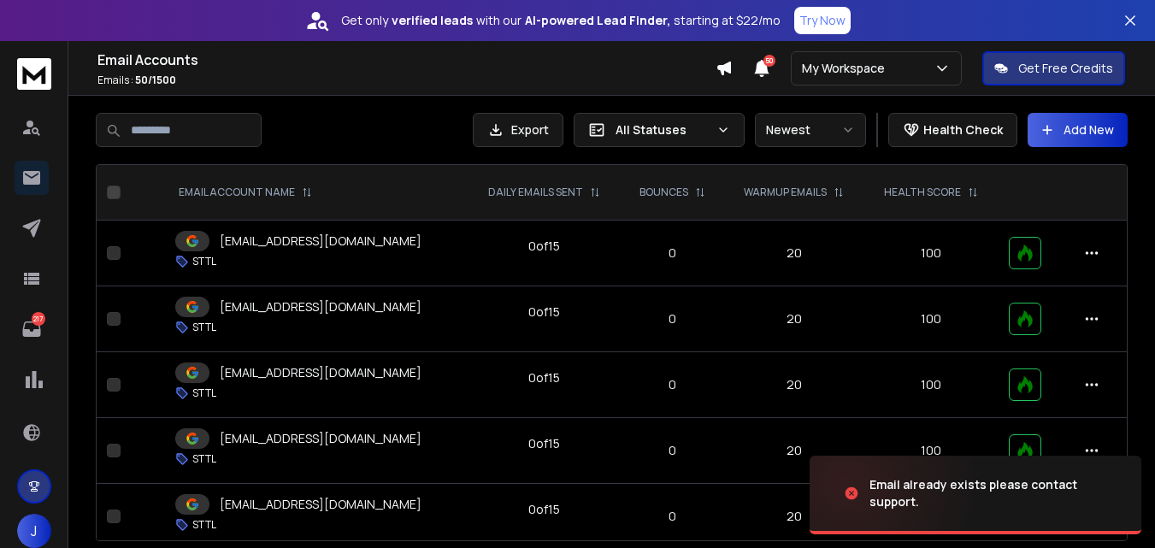
click at [1104, 126] on button "Add New" at bounding box center [1077, 130] width 100 height 34
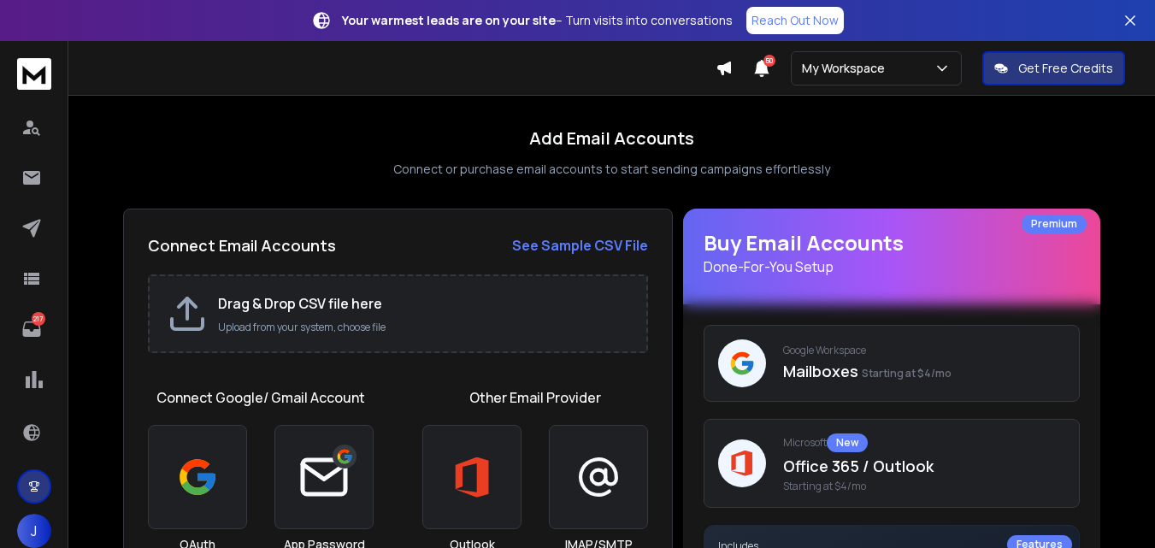
click at [230, 473] on div at bounding box center [197, 477] width 99 height 104
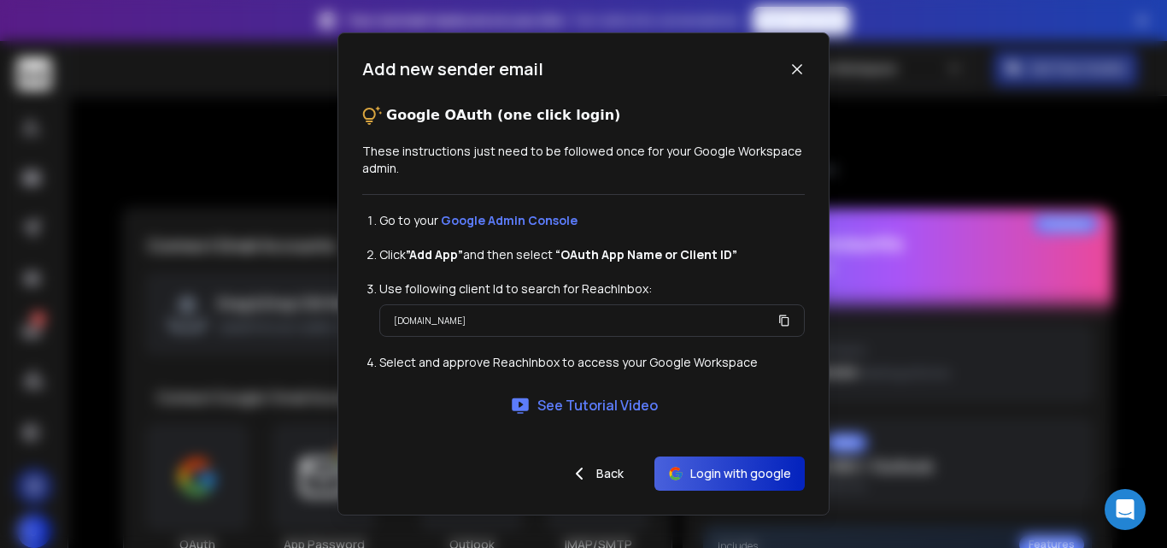
click at [713, 473] on button "Login with google" at bounding box center [730, 473] width 150 height 34
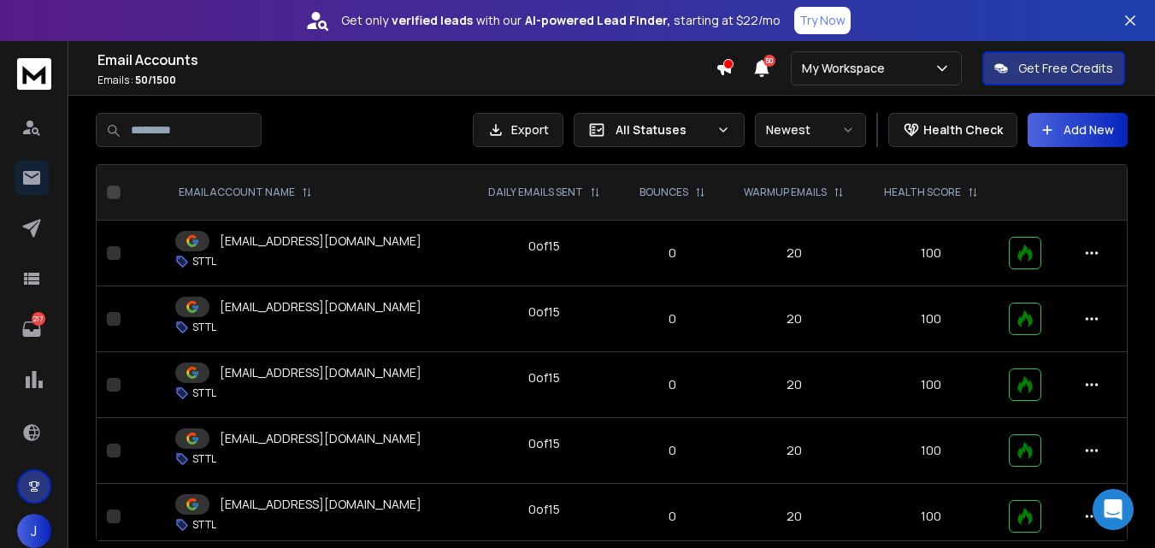
click at [1096, 127] on button "Add New" at bounding box center [1077, 130] width 100 height 34
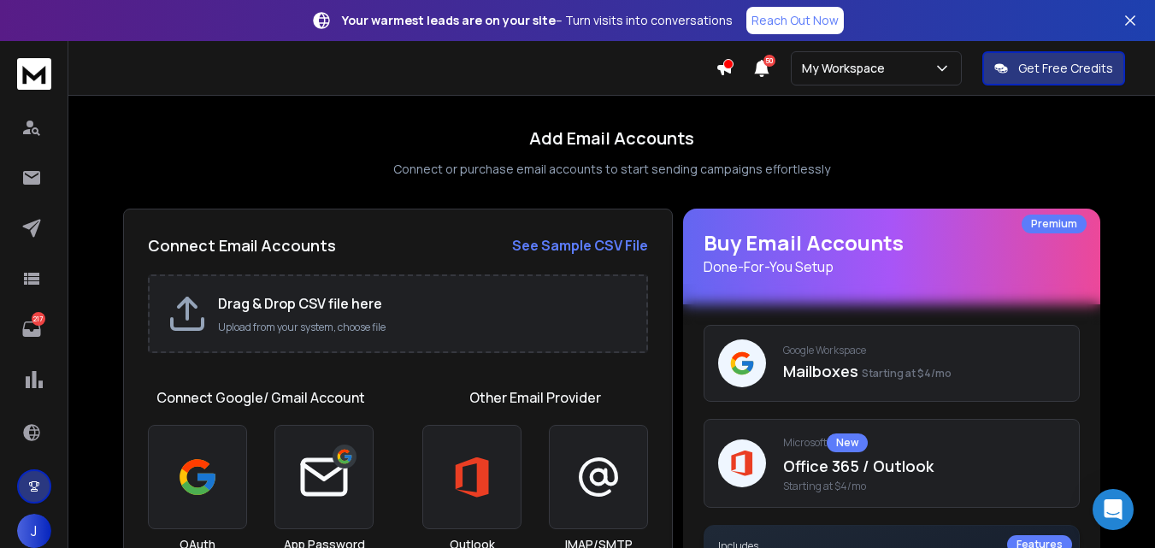
click at [208, 470] on icon at bounding box center [197, 476] width 43 height 51
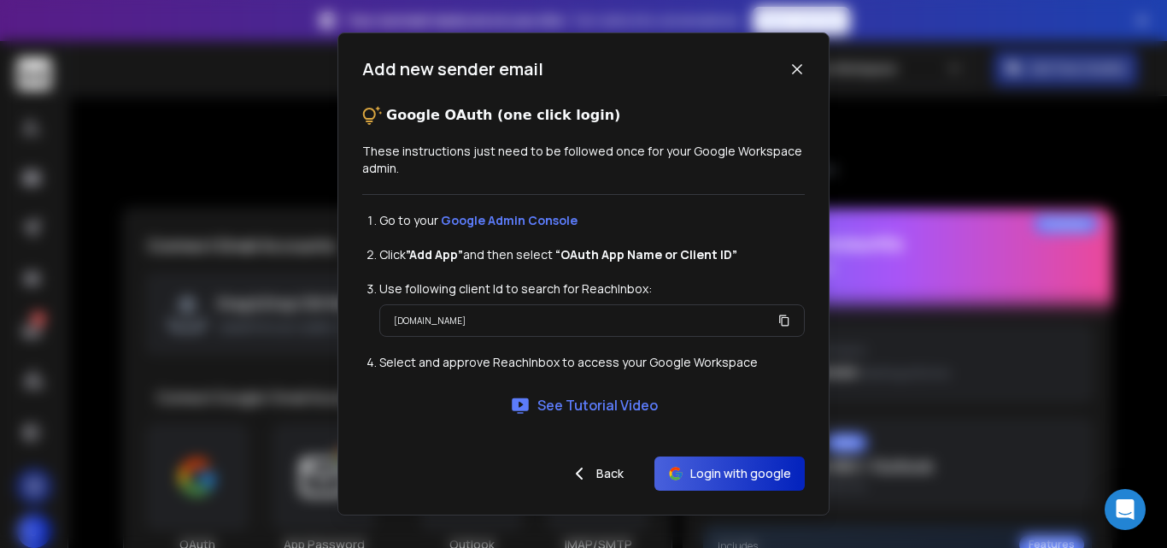
click at [766, 475] on button "Login with google" at bounding box center [730, 473] width 150 height 34
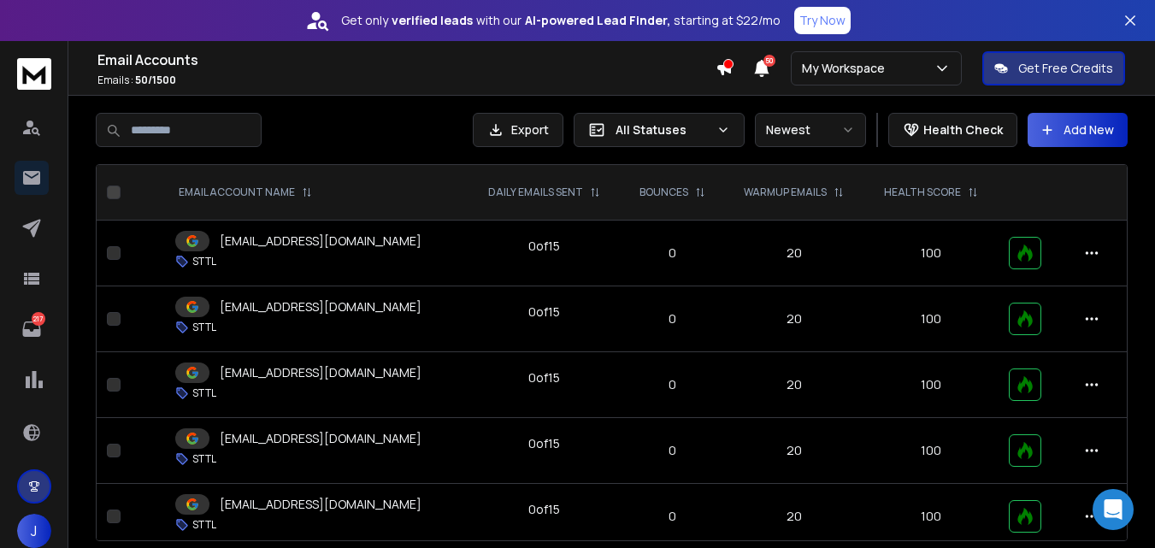
click at [1056, 144] on button "Add New" at bounding box center [1077, 130] width 100 height 34
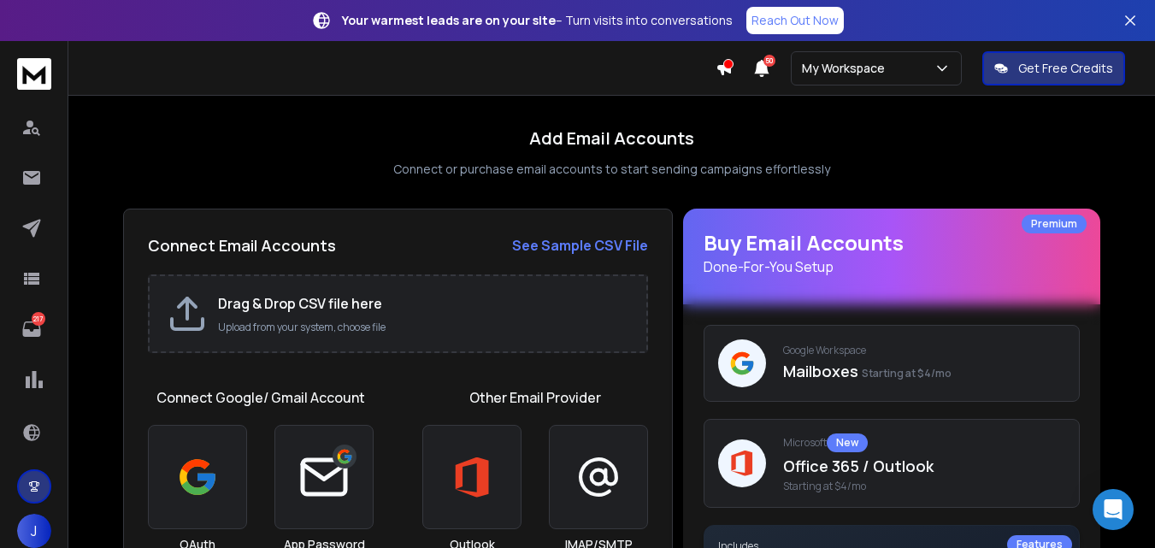
click at [198, 458] on icon at bounding box center [197, 476] width 43 height 51
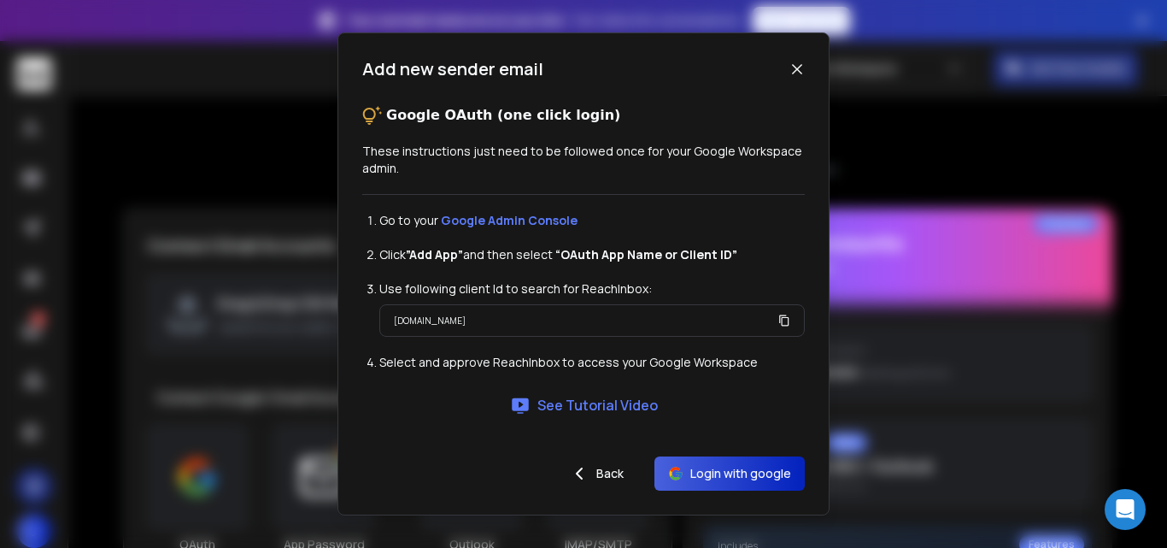
click at [753, 475] on button "Login with google" at bounding box center [730, 473] width 150 height 34
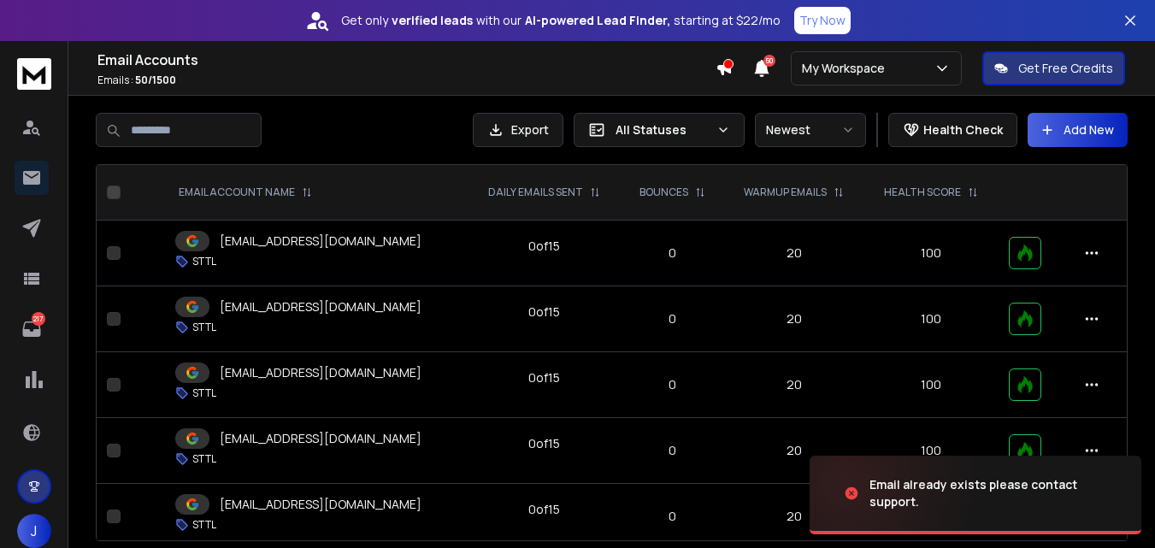
click at [1086, 126] on button "Add New" at bounding box center [1077, 130] width 100 height 34
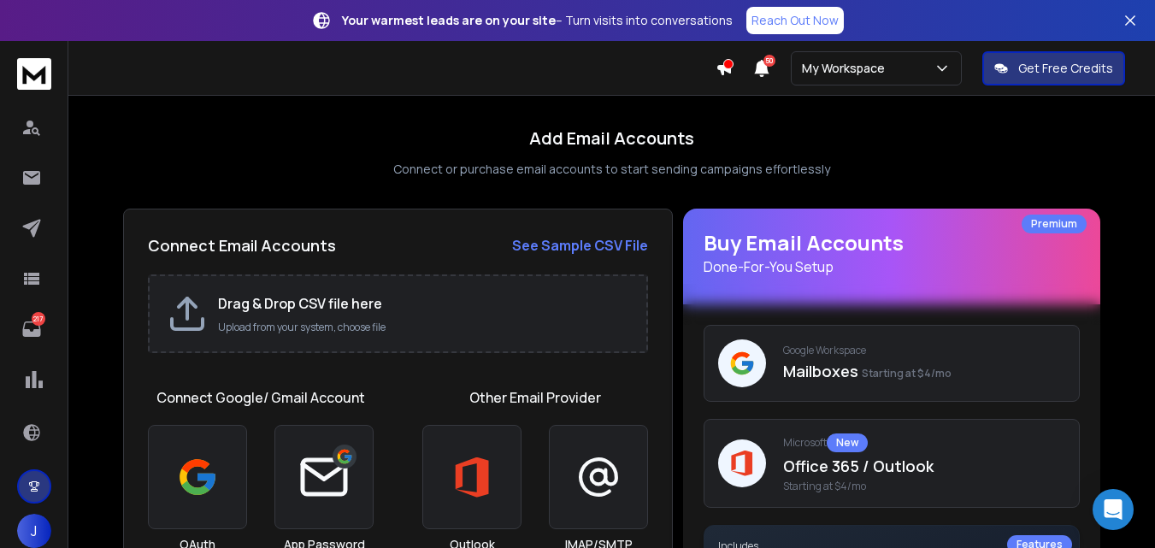
click at [200, 491] on icon at bounding box center [195, 487] width 28 height 15
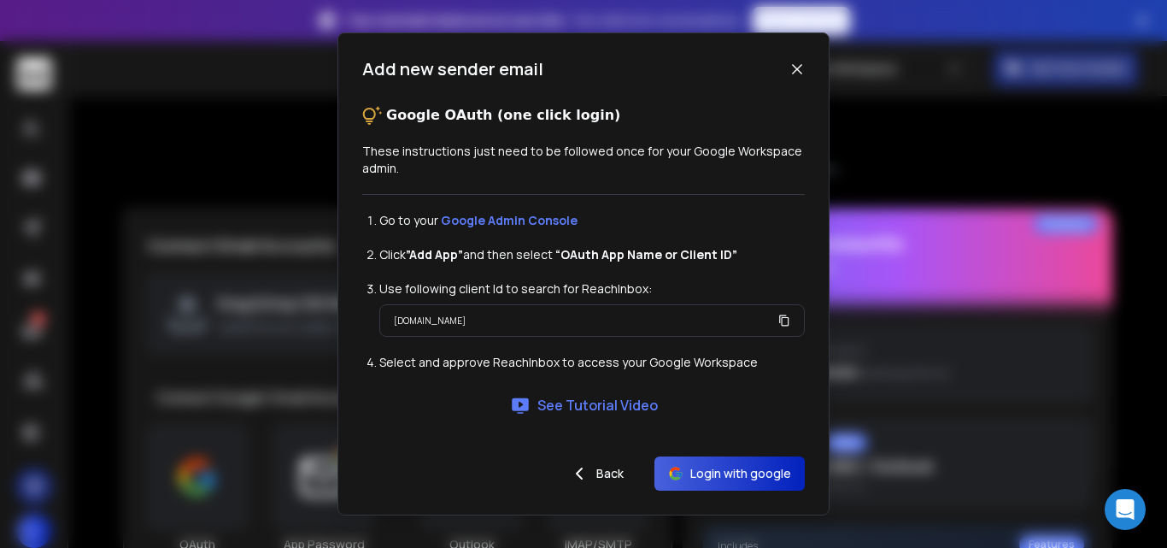
click at [718, 478] on button "Login with google" at bounding box center [730, 473] width 150 height 34
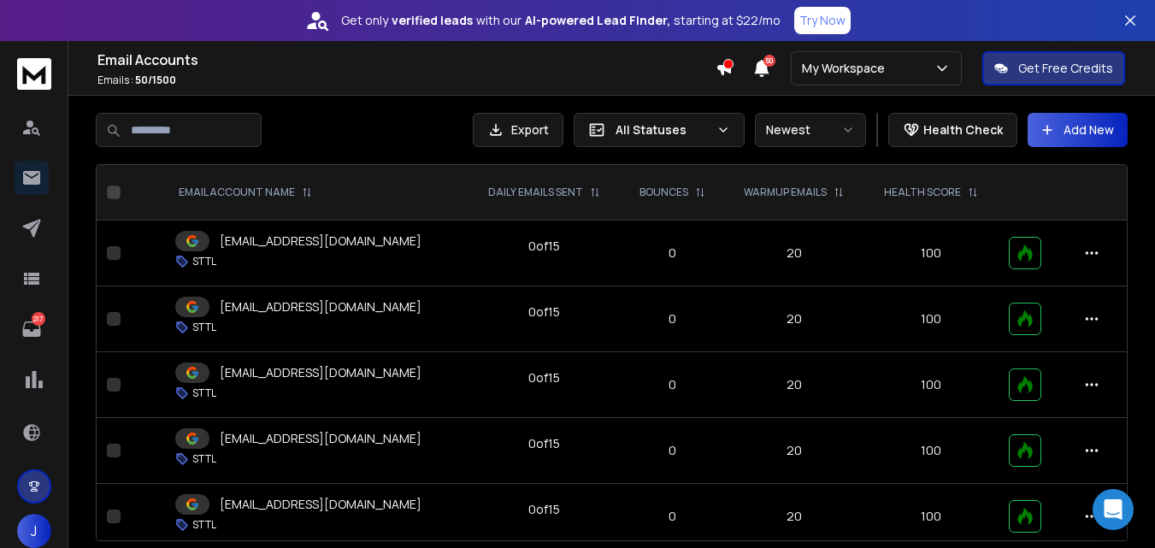
click at [1094, 132] on button "Add New" at bounding box center [1077, 130] width 100 height 34
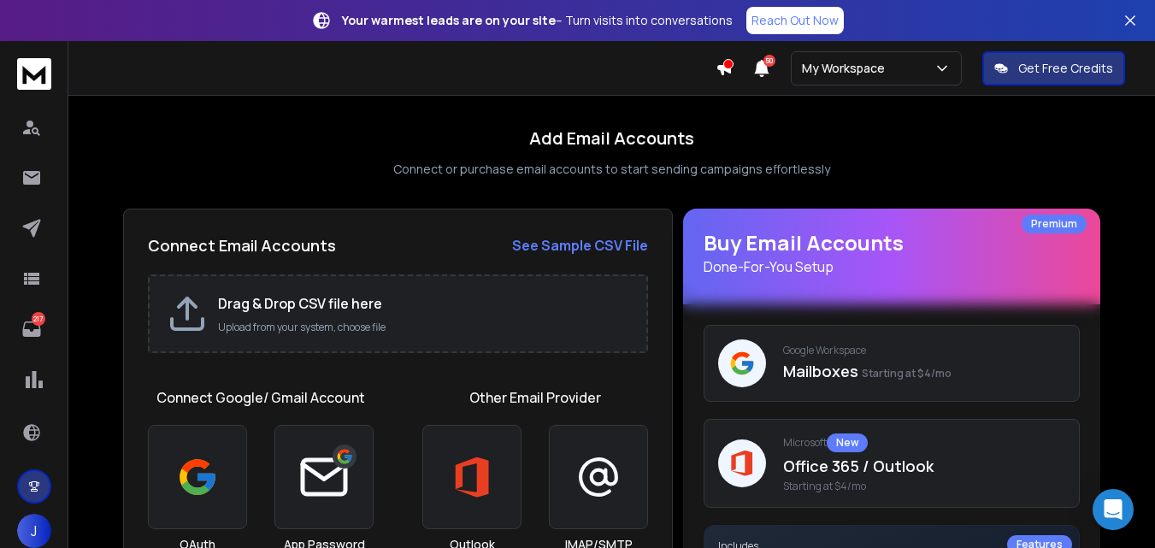
click at [223, 485] on div at bounding box center [197, 477] width 99 height 104
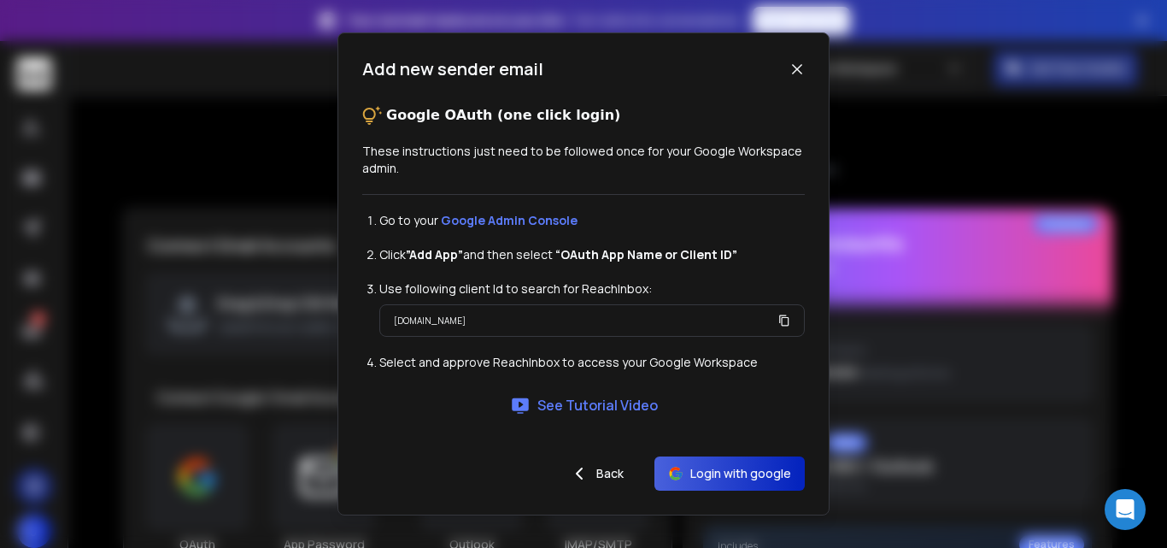
click at [702, 456] on div "Google OAuth (one click login) These instructions just need to be followed once…" at bounding box center [583, 297] width 443 height 385
click at [684, 476] on icon at bounding box center [675, 473] width 15 height 15
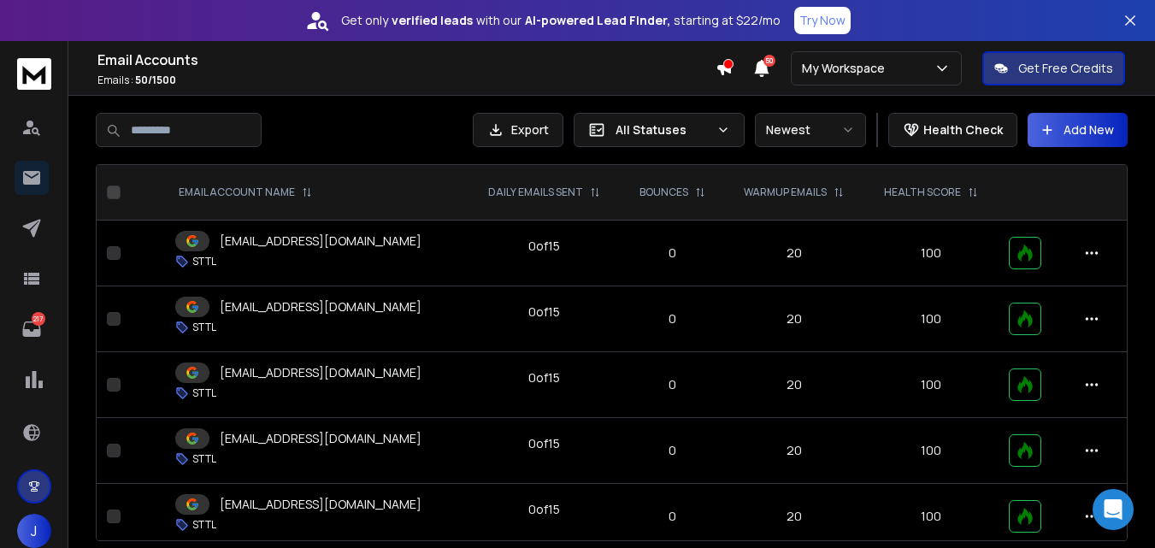
click at [1078, 133] on button "Add New" at bounding box center [1077, 130] width 100 height 34
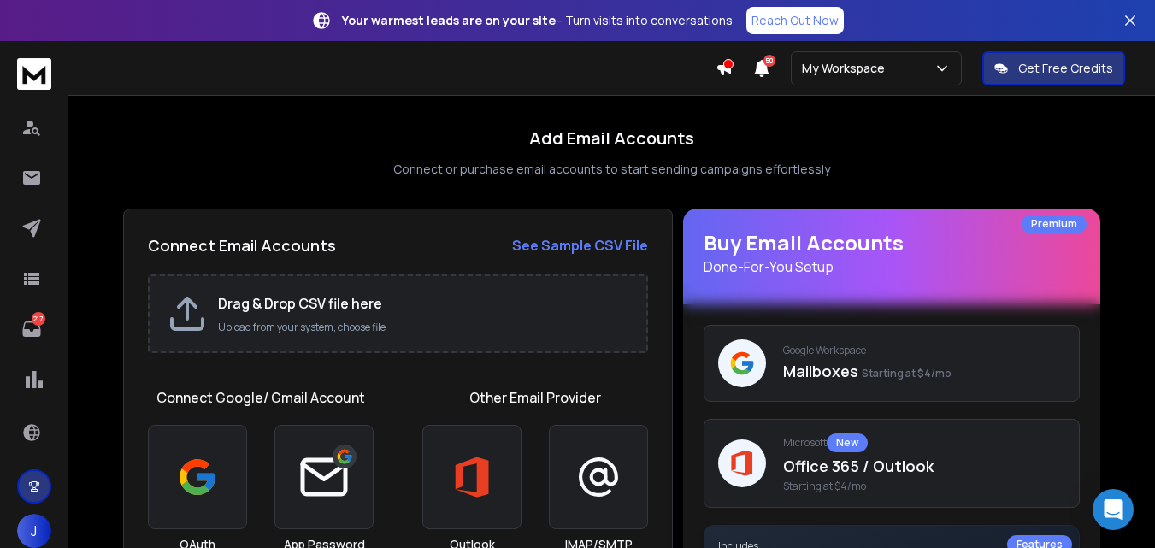
click at [220, 462] on div at bounding box center [197, 477] width 99 height 104
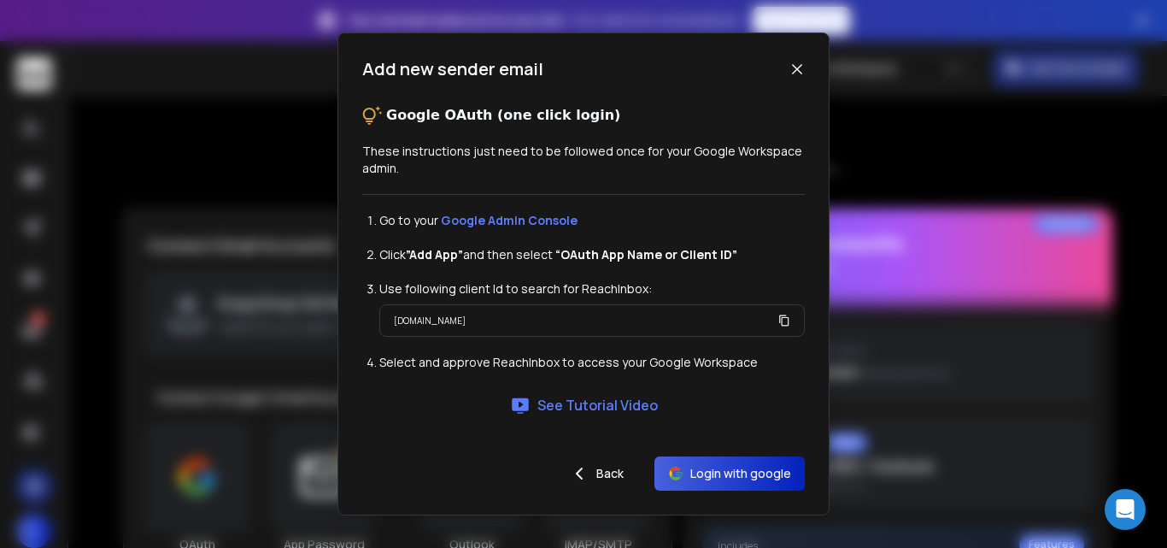
click at [676, 467] on icon at bounding box center [675, 473] width 15 height 15
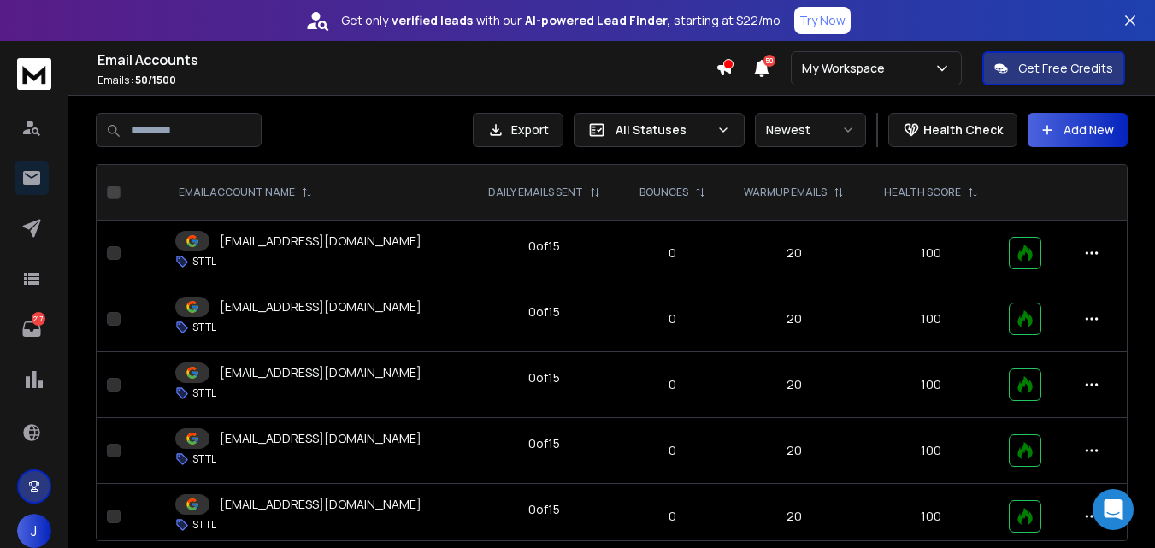
click at [1075, 132] on button "Add New" at bounding box center [1077, 130] width 100 height 34
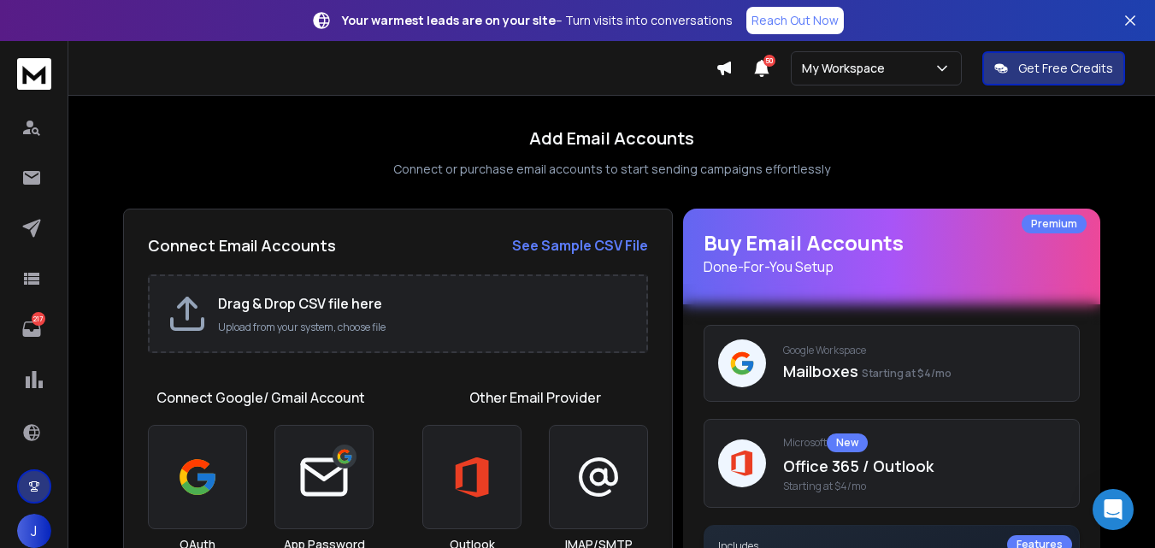
click at [238, 467] on div at bounding box center [197, 477] width 99 height 104
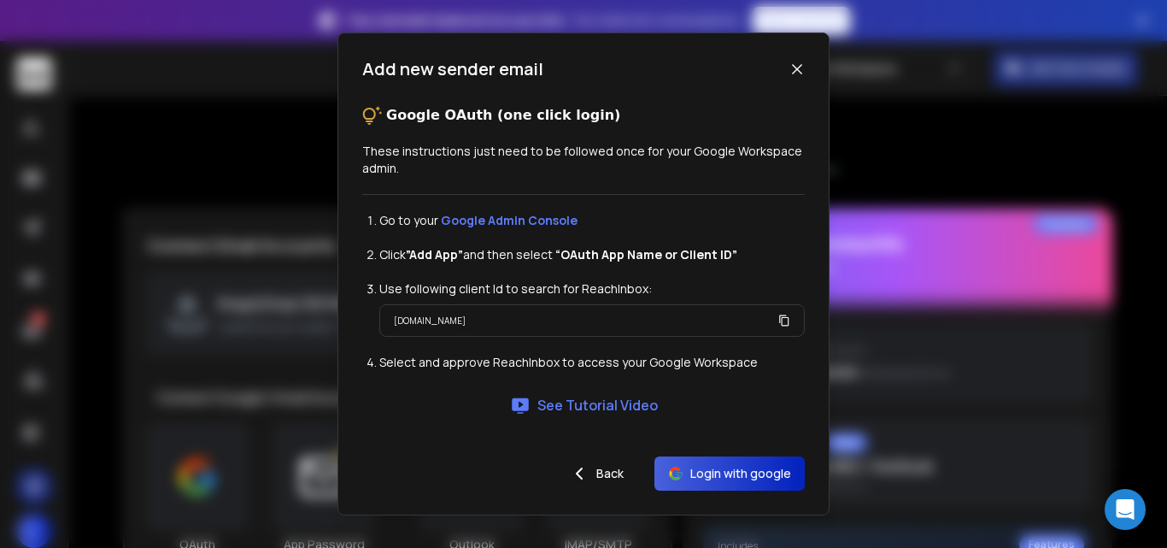
click at [737, 459] on button "Login with google" at bounding box center [730, 473] width 150 height 34
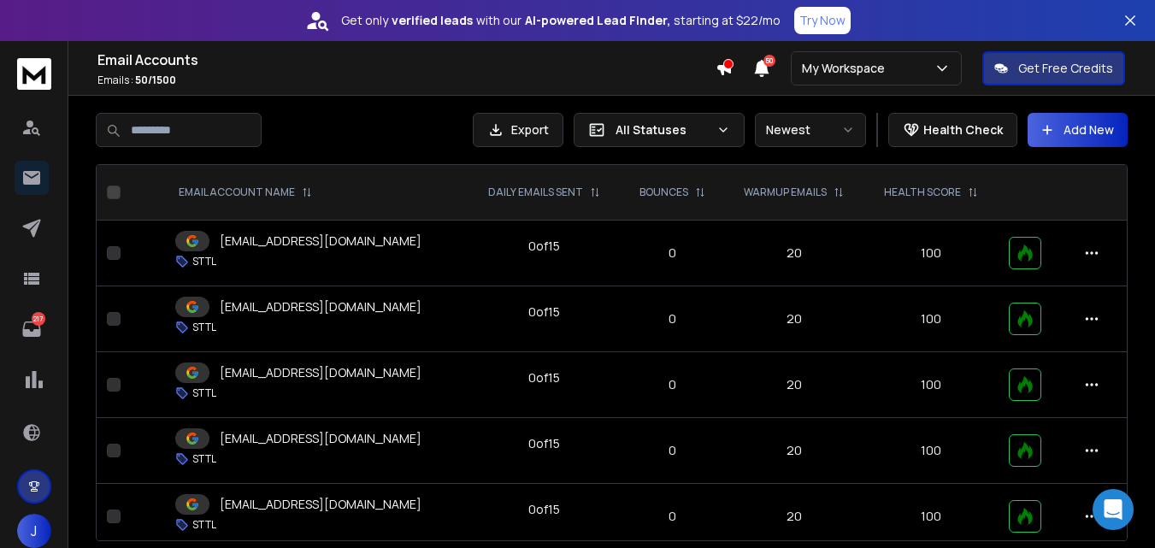
click at [1096, 118] on button "Add New" at bounding box center [1077, 130] width 100 height 34
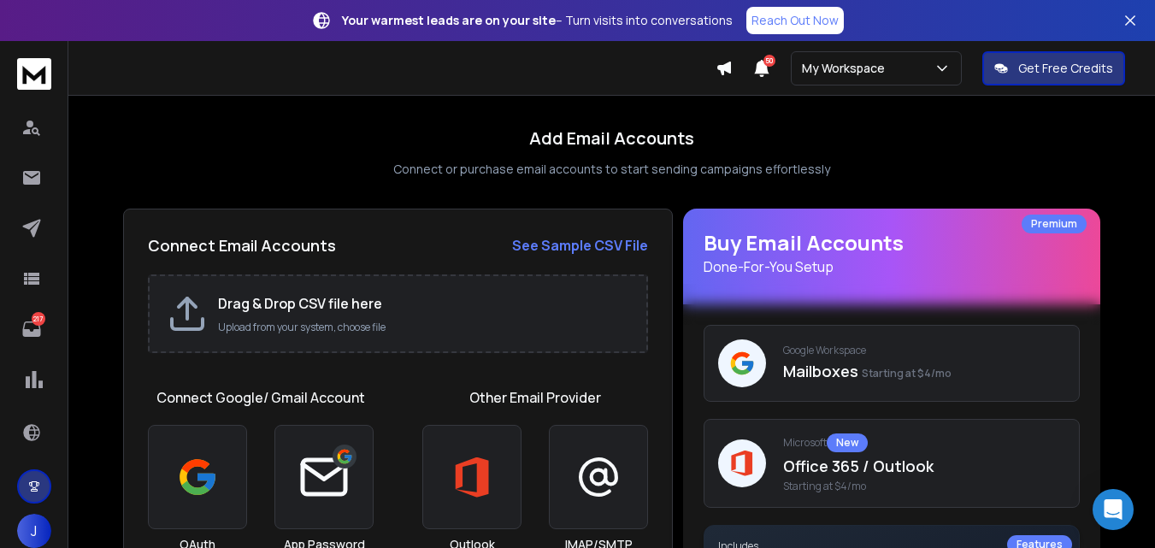
click at [203, 470] on icon at bounding box center [197, 476] width 43 height 51
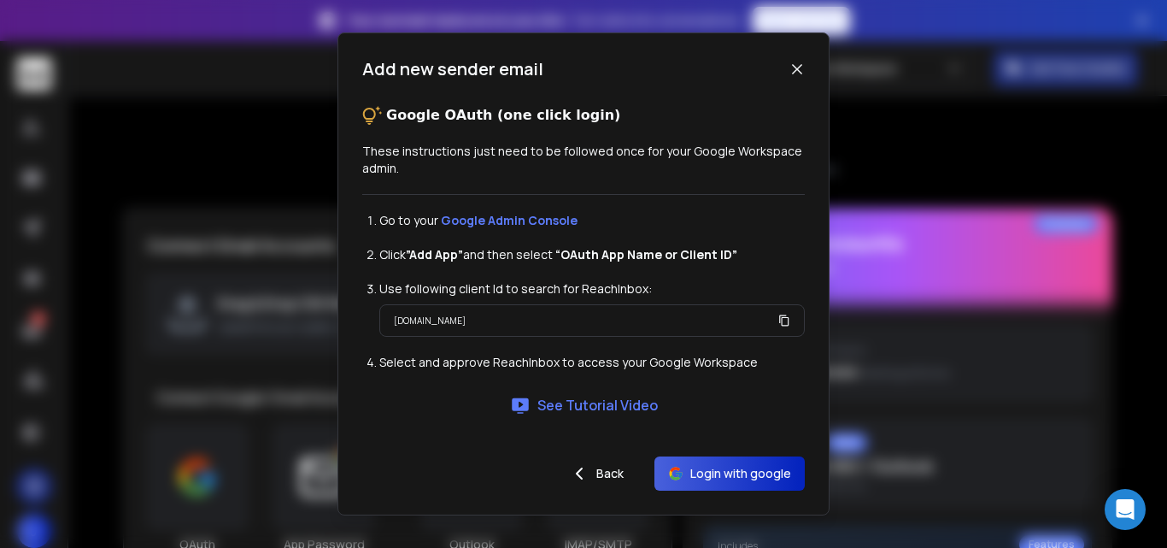
click at [722, 462] on button "Login with google" at bounding box center [730, 473] width 150 height 34
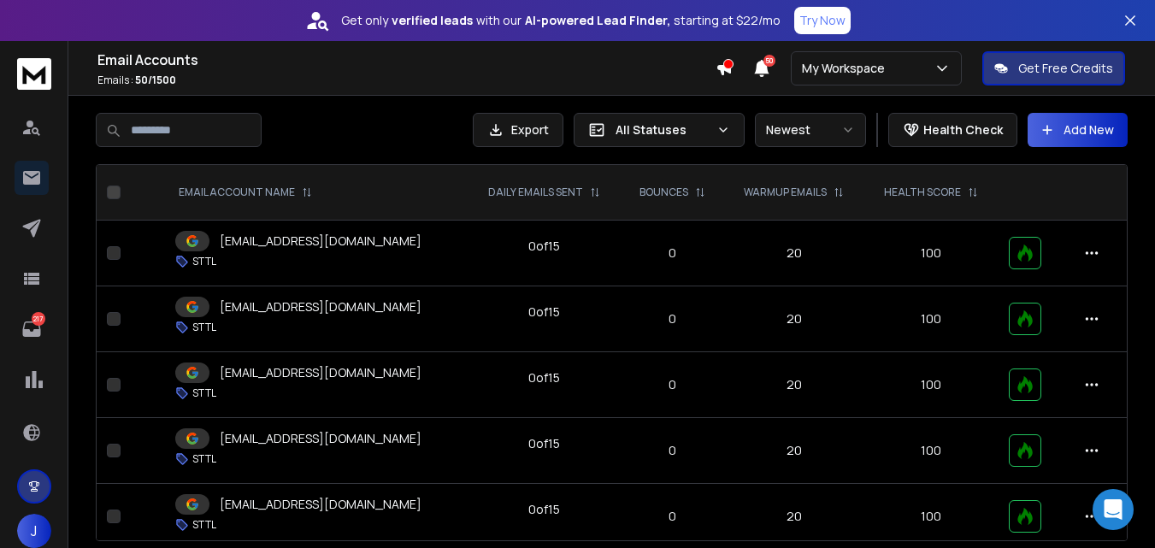
click at [1083, 131] on button "Add New" at bounding box center [1077, 130] width 100 height 34
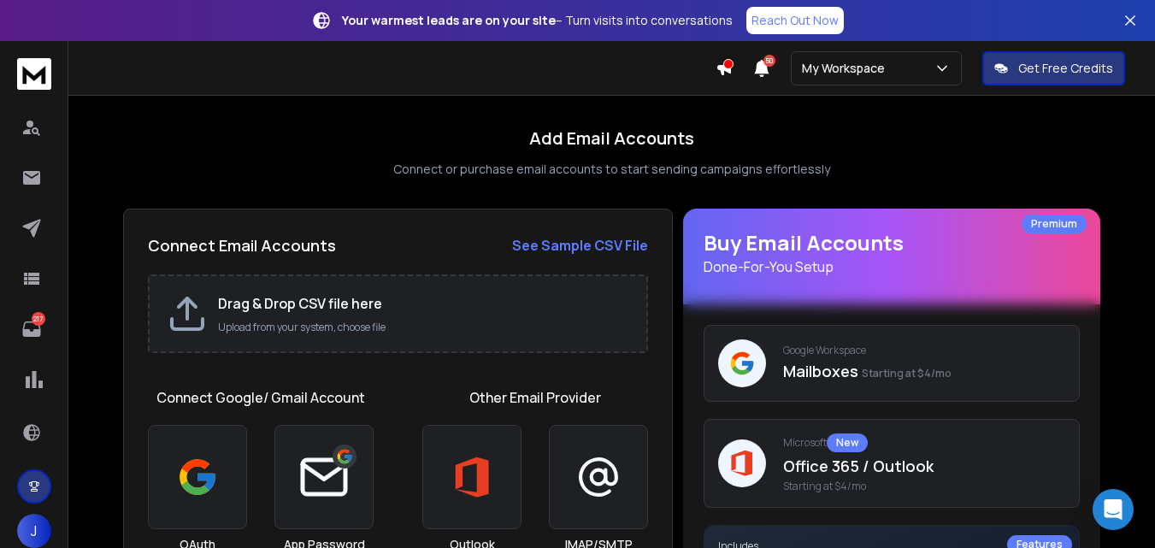
click at [228, 473] on div at bounding box center [197, 477] width 99 height 104
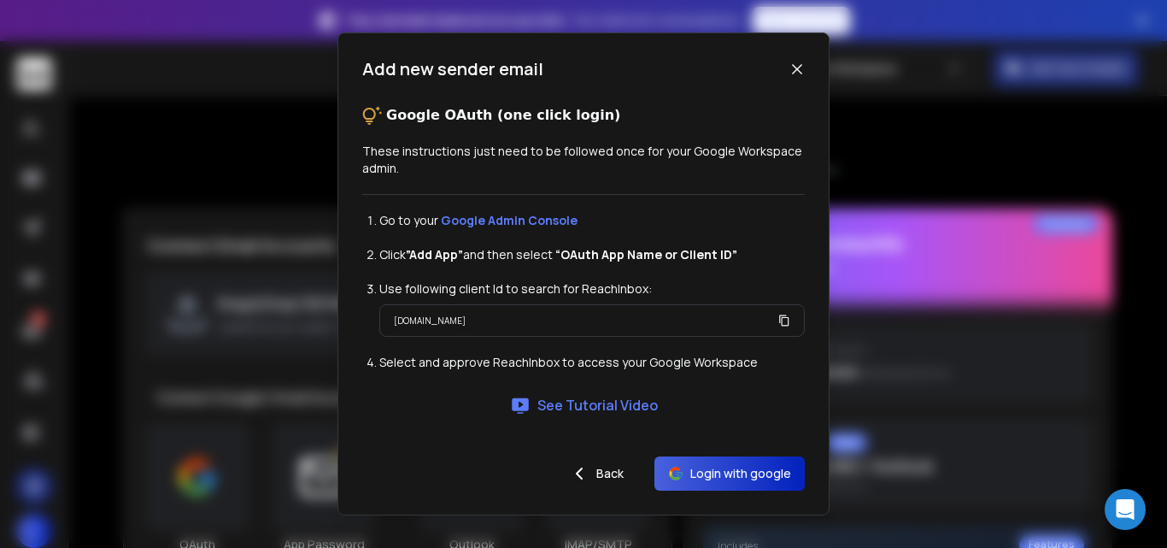
click at [703, 480] on button "Login with google" at bounding box center [730, 473] width 150 height 34
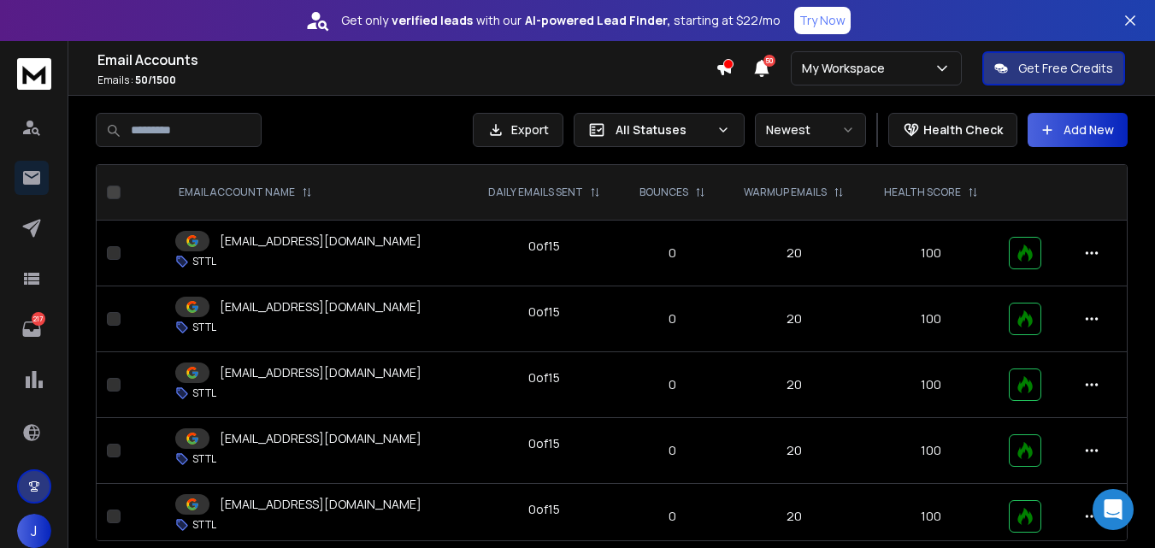
click at [1092, 117] on button "Add New" at bounding box center [1077, 130] width 100 height 34
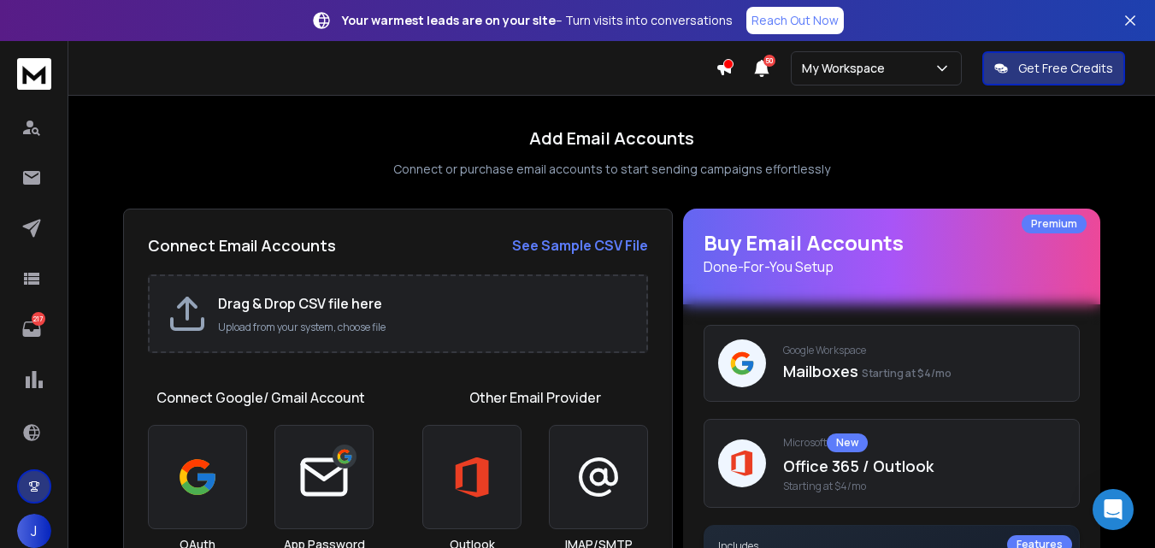
click at [190, 464] on icon at bounding box center [196, 466] width 28 height 14
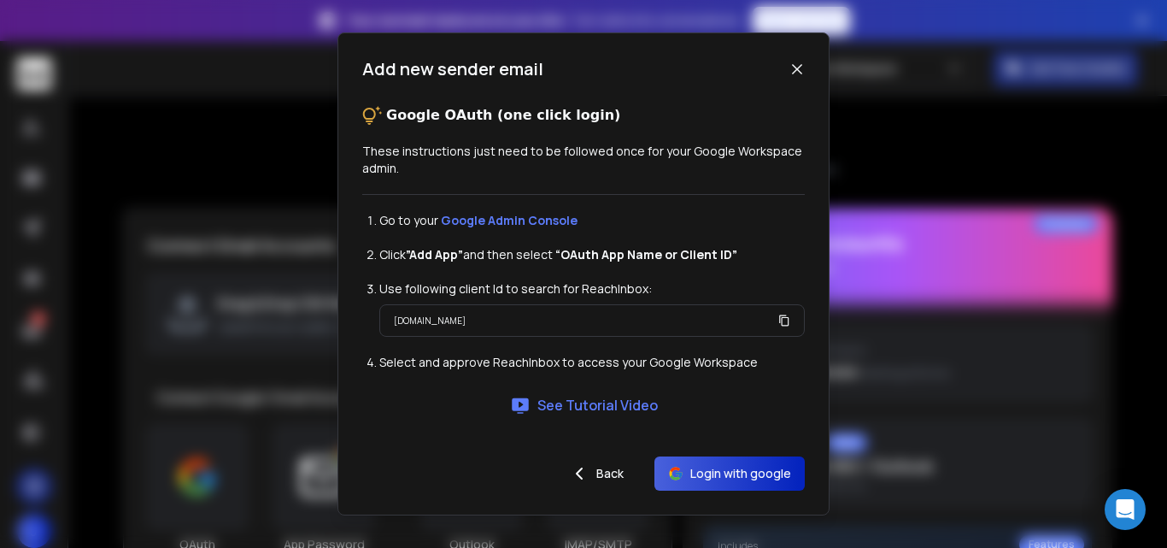
click at [712, 471] on button "Login with google" at bounding box center [730, 473] width 150 height 34
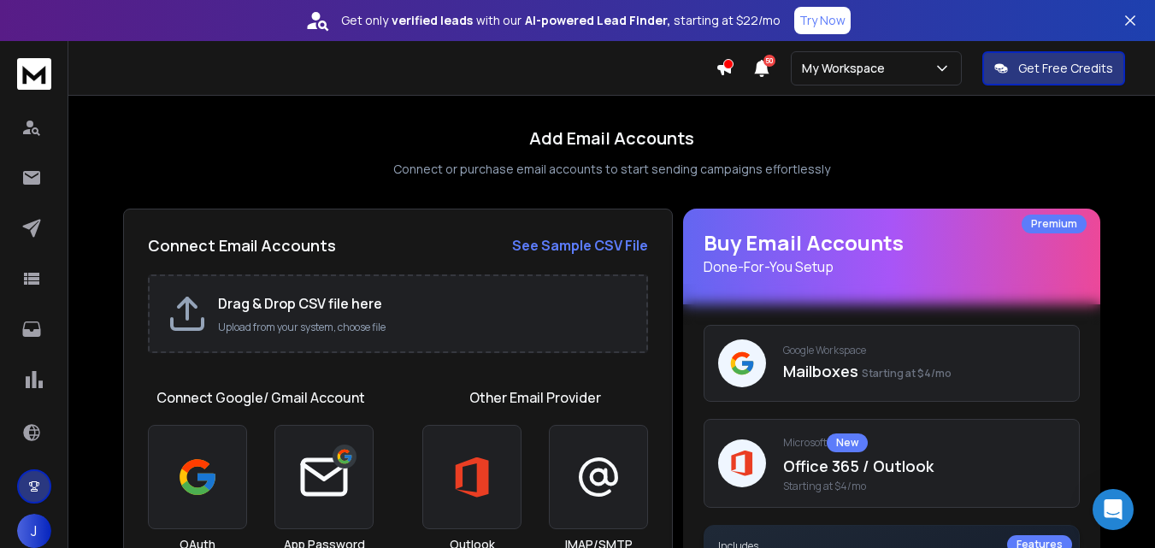
click at [200, 450] on div at bounding box center [197, 477] width 99 height 104
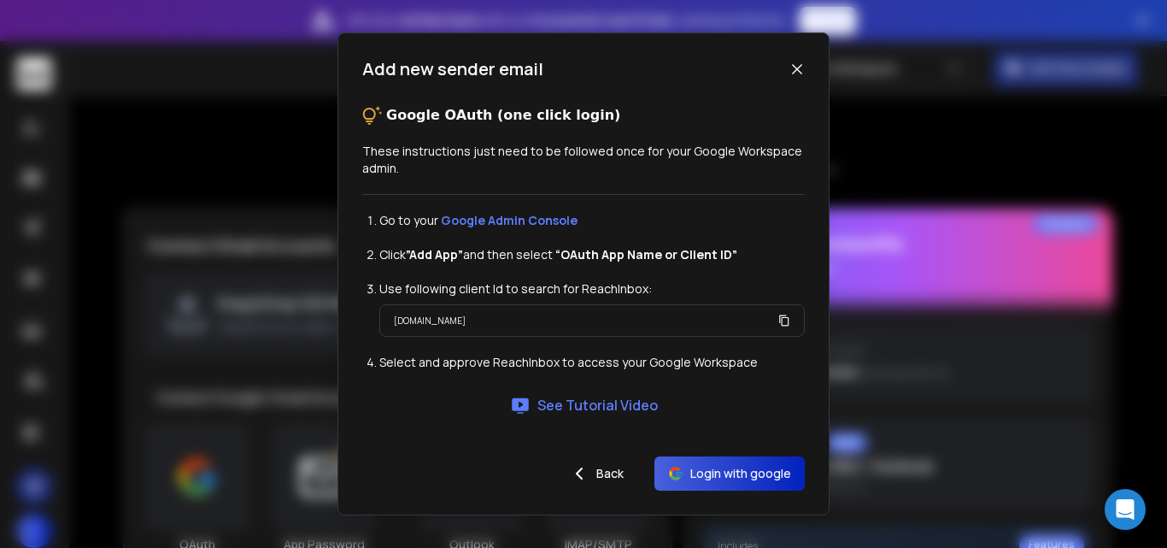
click at [720, 477] on button "Login with google" at bounding box center [730, 473] width 150 height 34
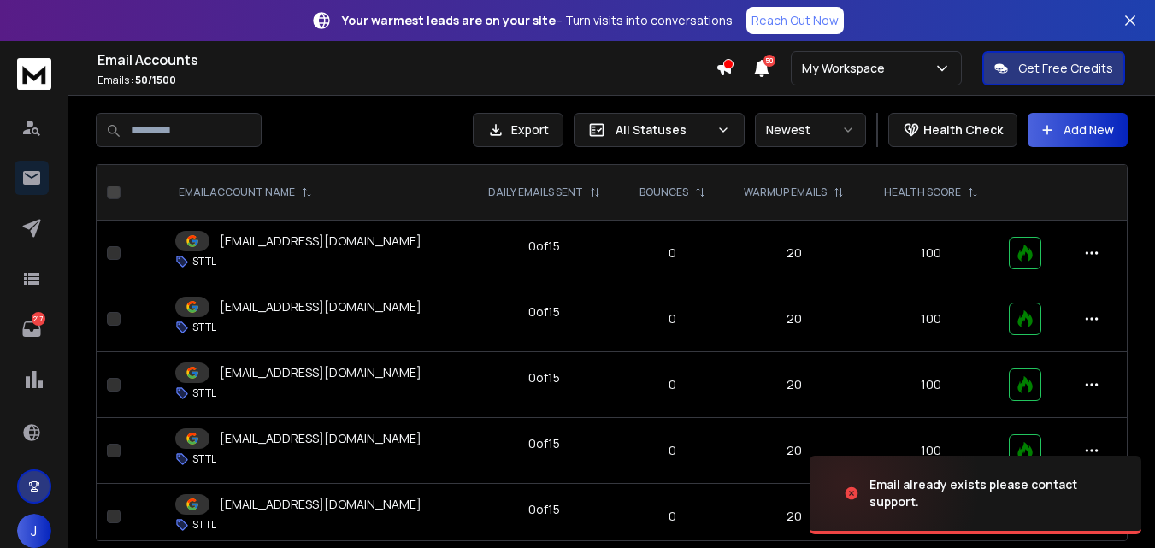
click at [1099, 132] on button "Add New" at bounding box center [1077, 130] width 100 height 34
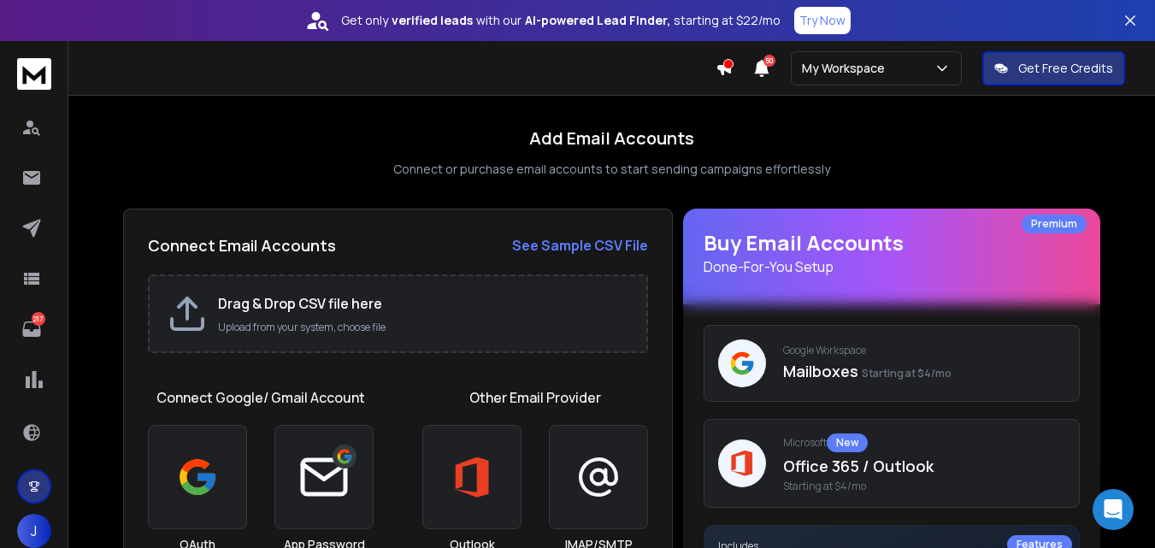
click at [215, 468] on icon at bounding box center [197, 476] width 43 height 51
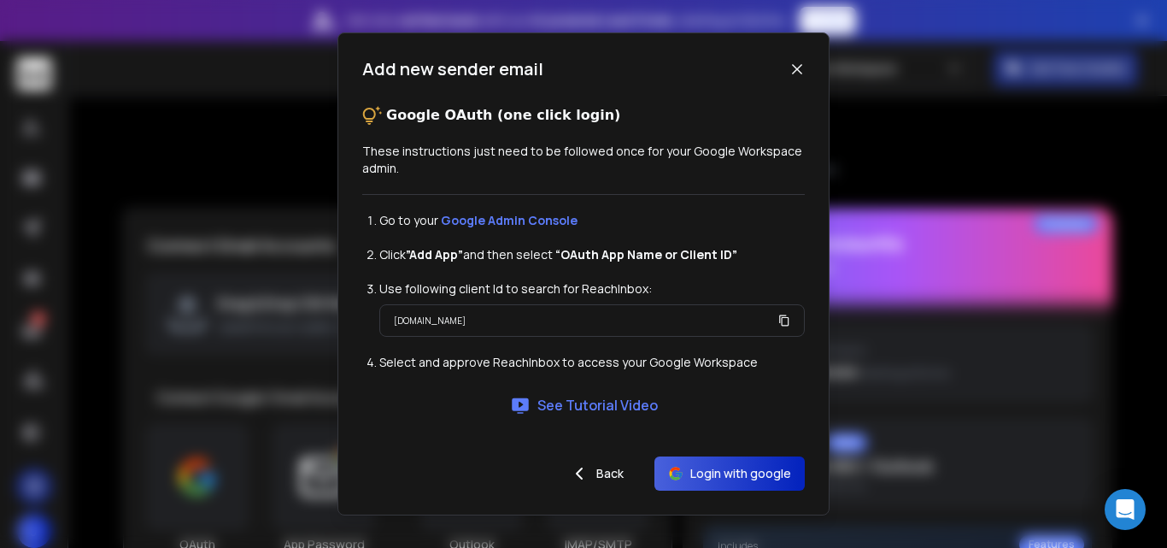
click at [719, 468] on button "Login with google" at bounding box center [730, 473] width 150 height 34
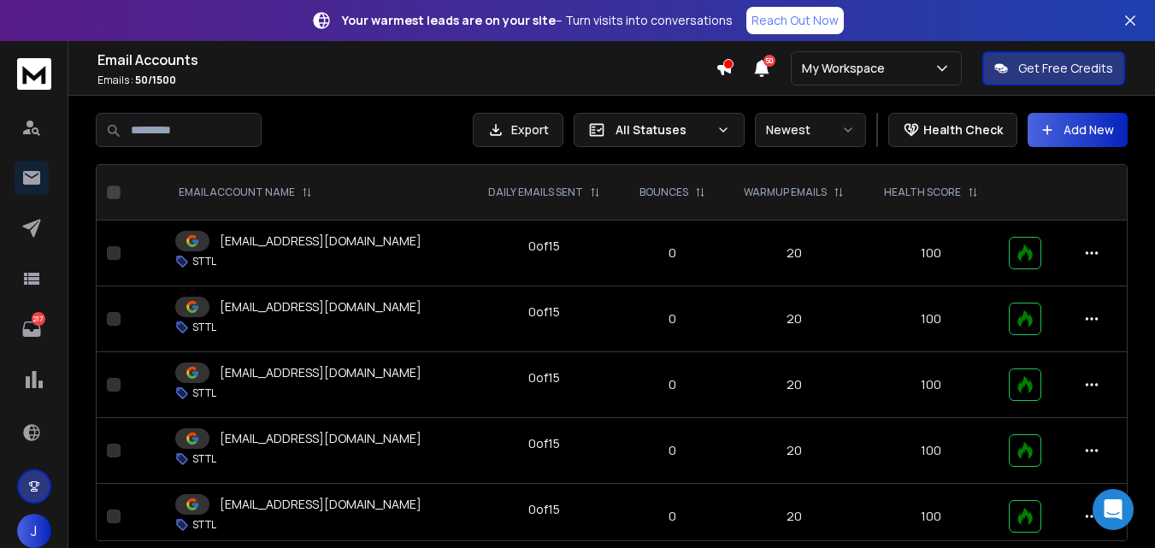
click at [1085, 123] on button "Add New" at bounding box center [1077, 130] width 100 height 34
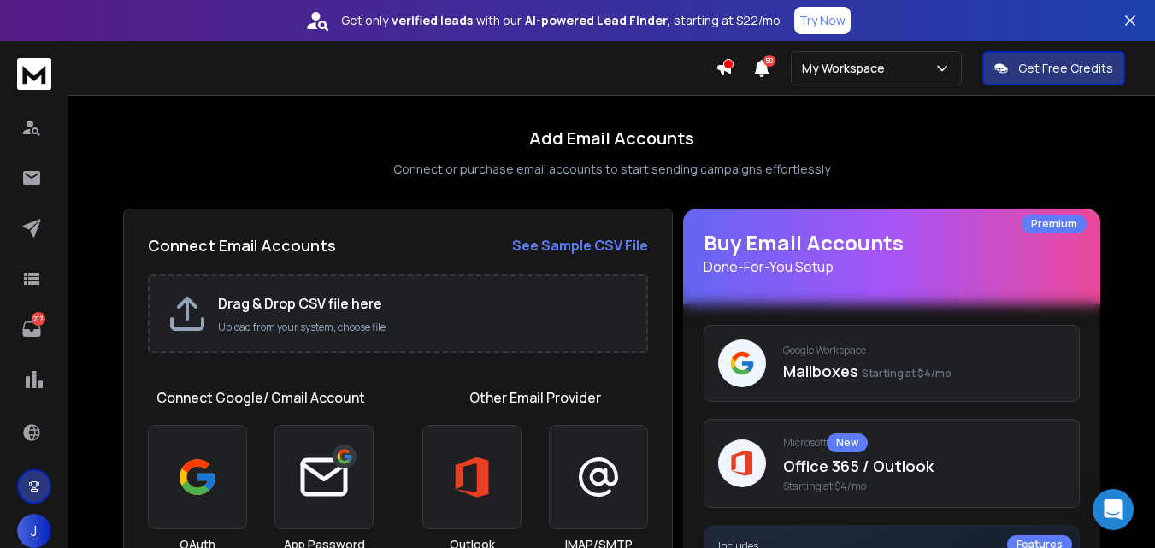
click at [185, 470] on icon at bounding box center [196, 466] width 28 height 14
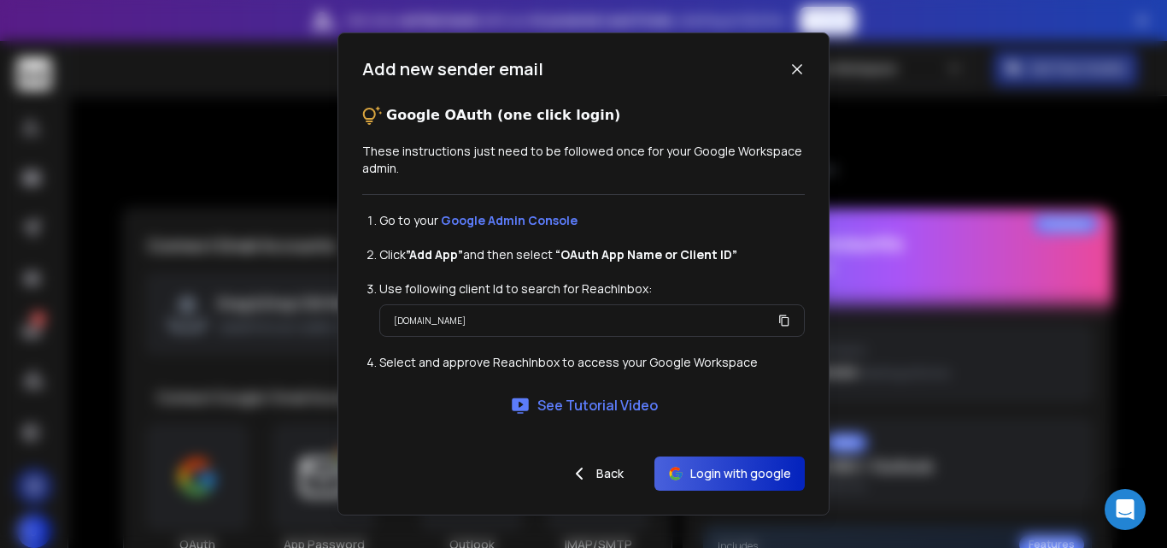
click at [700, 473] on button "Login with google" at bounding box center [730, 473] width 150 height 34
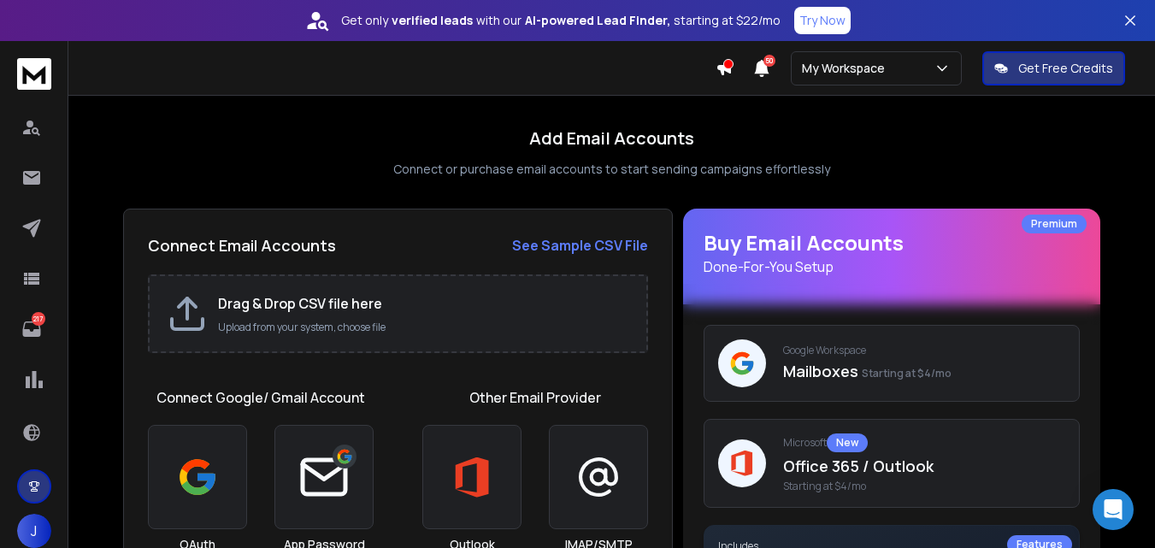
click at [197, 464] on icon at bounding box center [196, 466] width 28 height 14
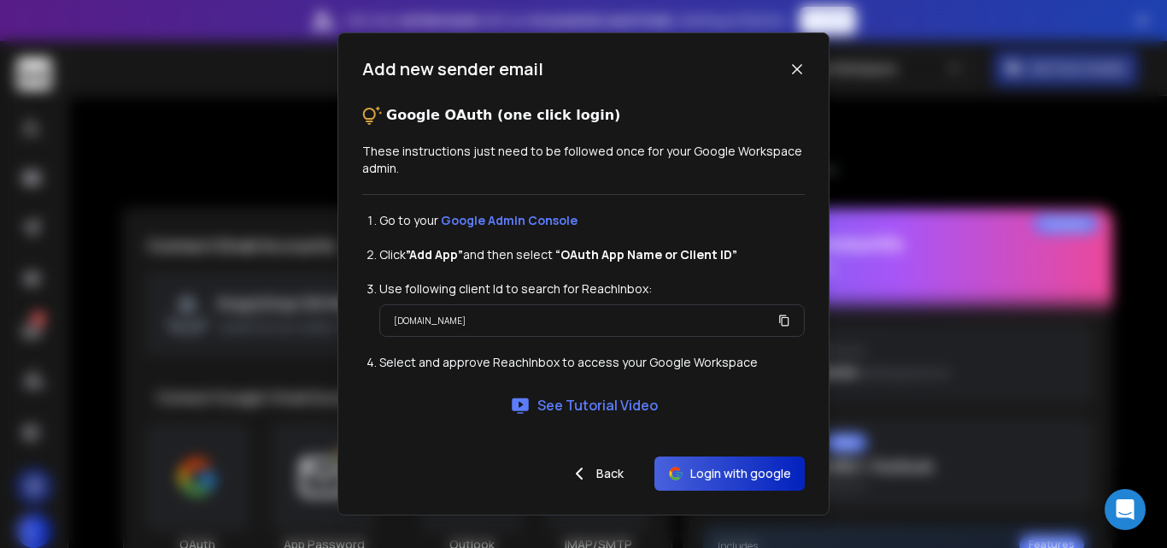
click at [713, 462] on button "Login with google" at bounding box center [730, 473] width 150 height 34
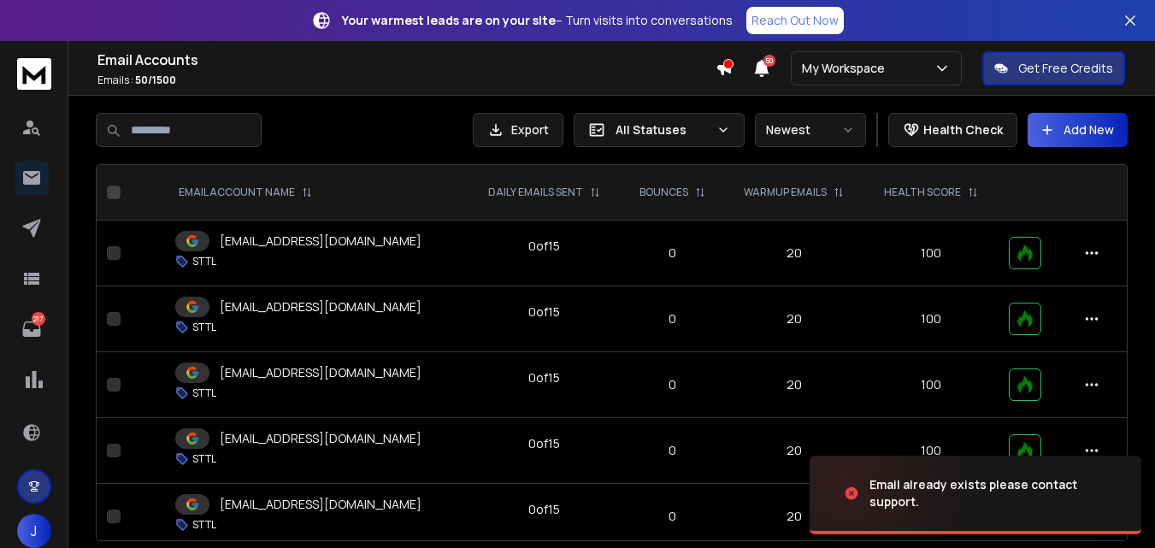
click at [1056, 132] on button "Add New" at bounding box center [1077, 130] width 100 height 34
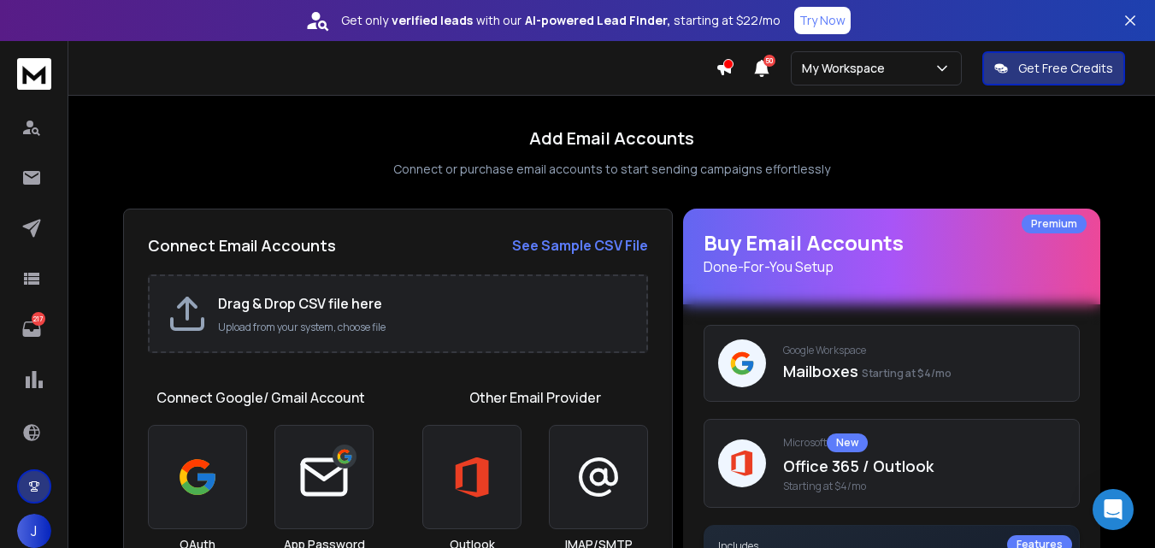
click at [199, 447] on div at bounding box center [197, 477] width 99 height 104
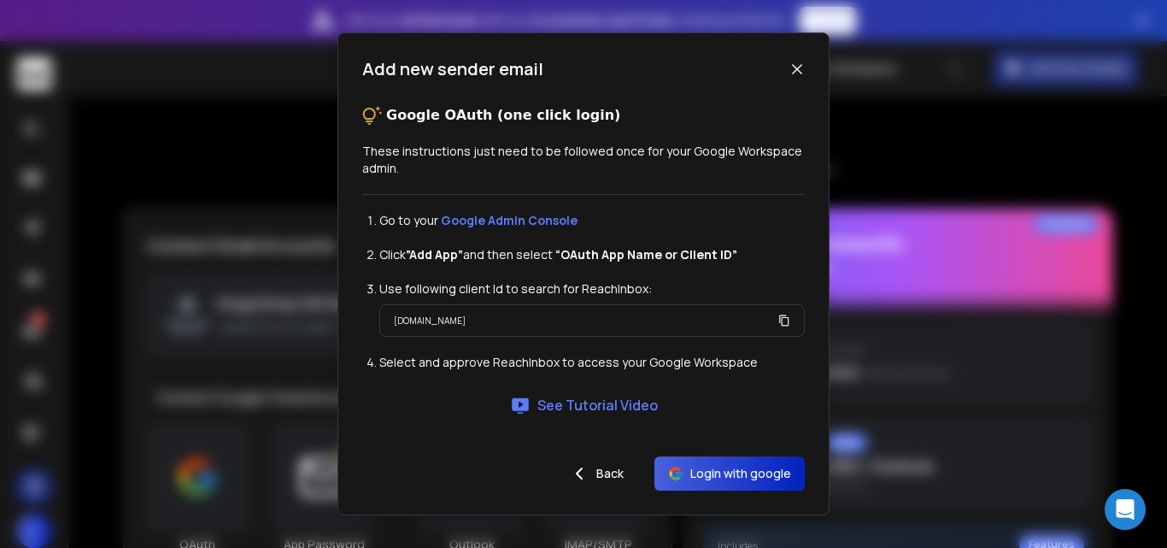
click at [696, 472] on button "Login with google" at bounding box center [730, 473] width 150 height 34
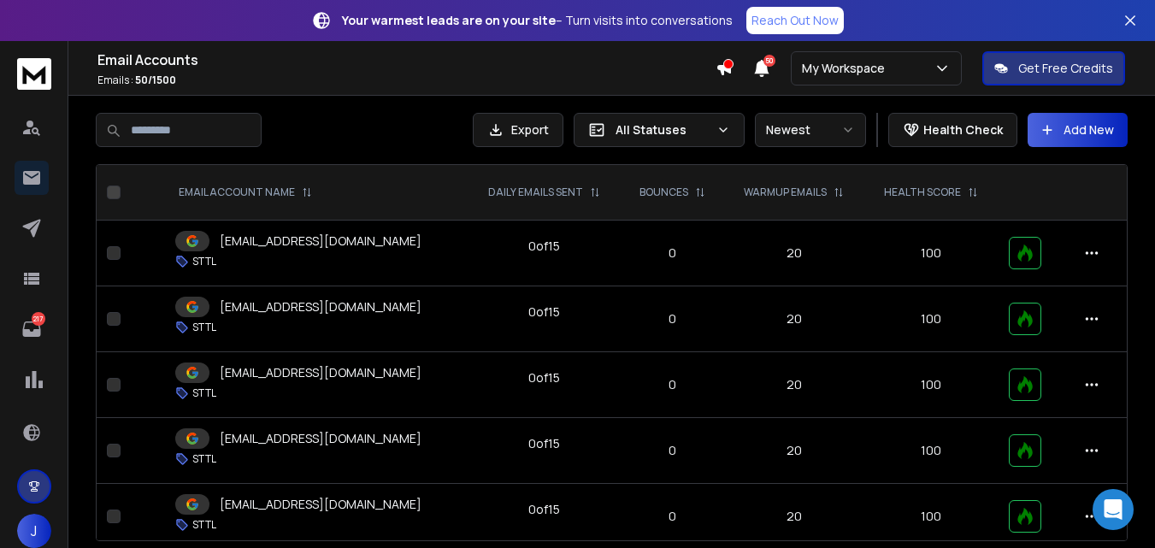
click at [1091, 126] on button "Add New" at bounding box center [1077, 130] width 100 height 34
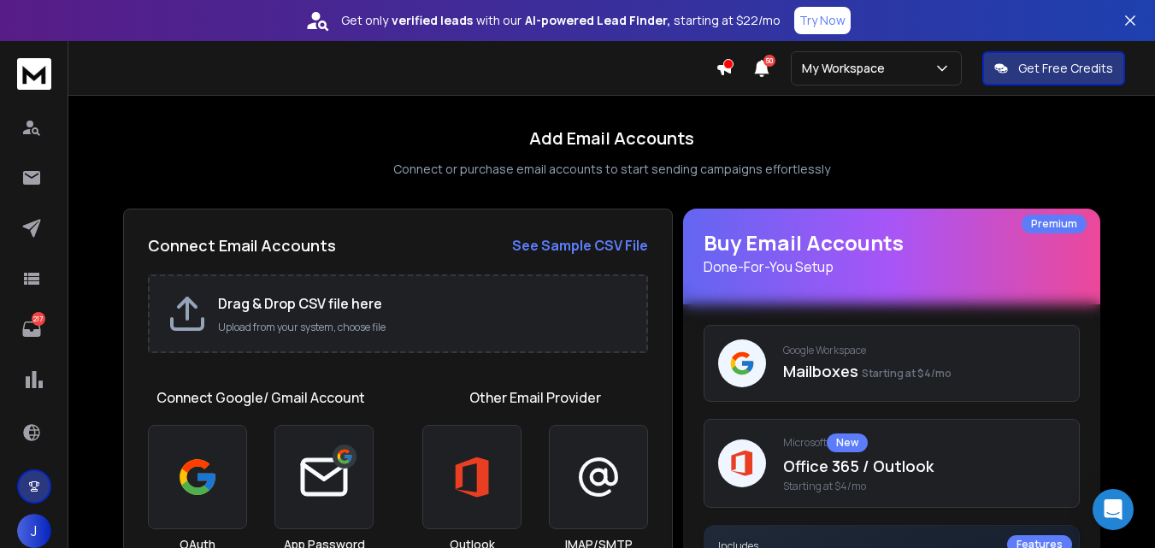
click at [200, 475] on icon at bounding box center [206, 481] width 18 height 17
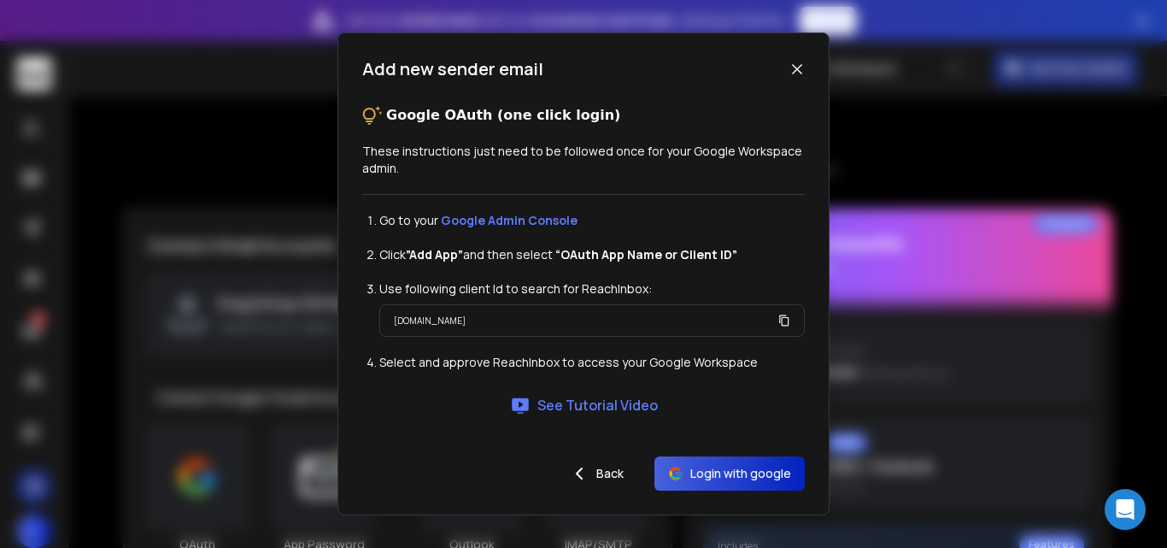
click at [694, 474] on button "Login with google" at bounding box center [730, 473] width 150 height 34
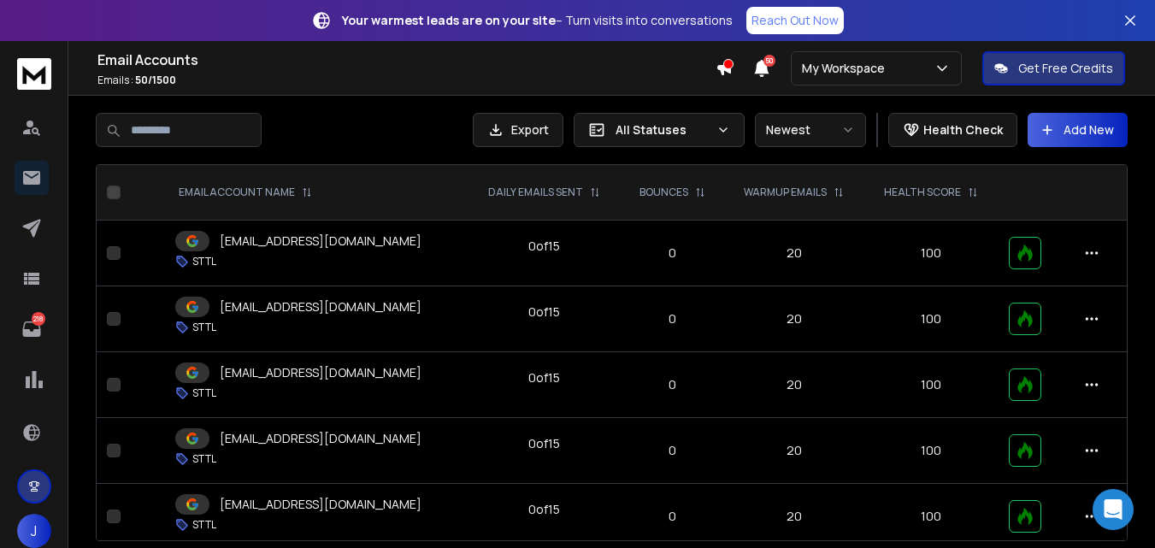
click at [1074, 138] on button "Add New" at bounding box center [1077, 130] width 100 height 34
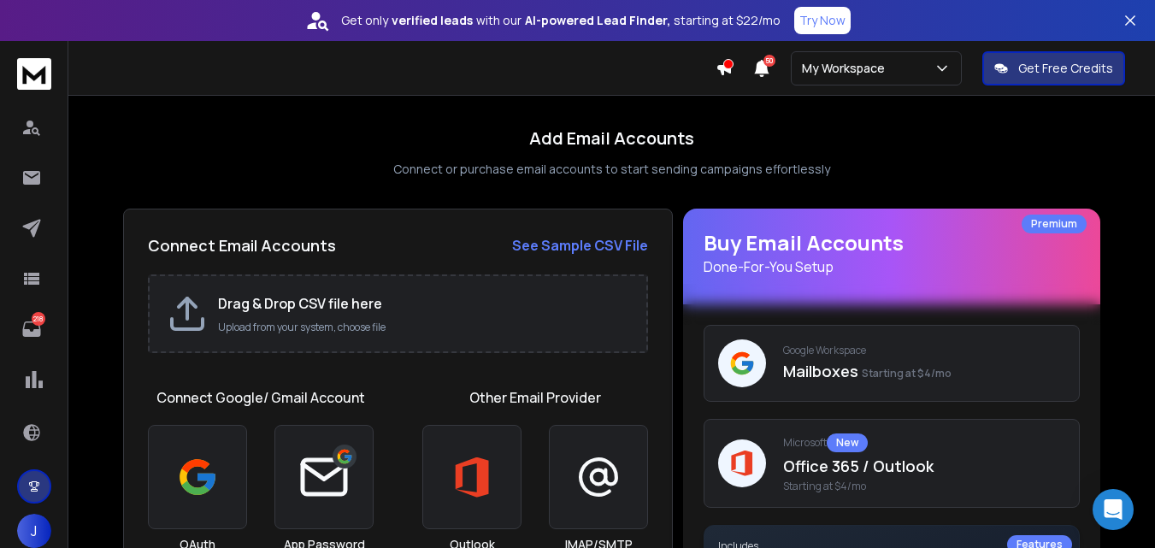
click at [217, 467] on icon at bounding box center [197, 476] width 43 height 51
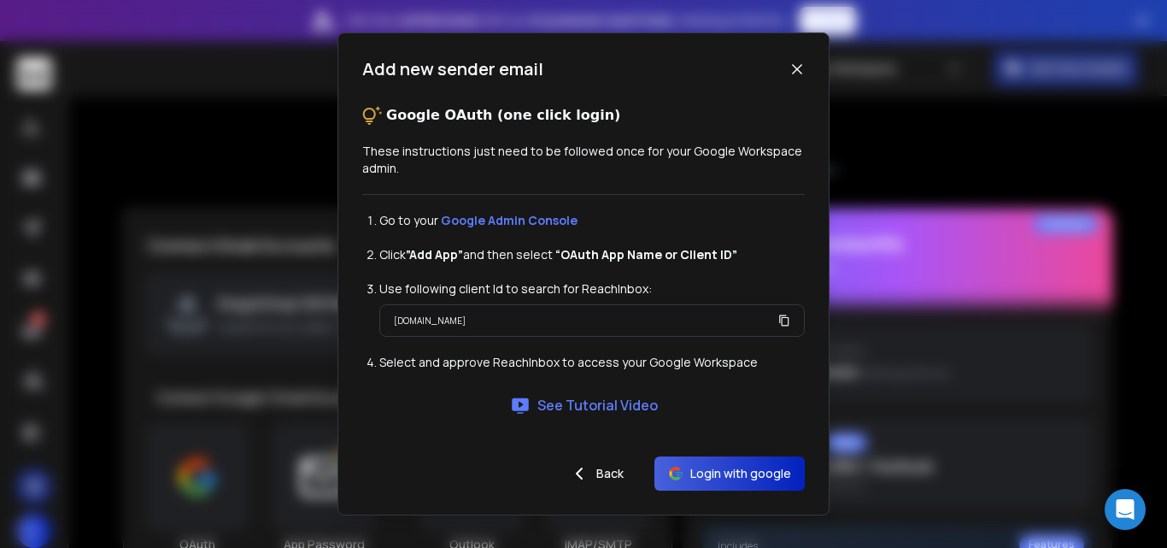
click at [679, 473] on icon at bounding box center [679, 476] width 7 height 6
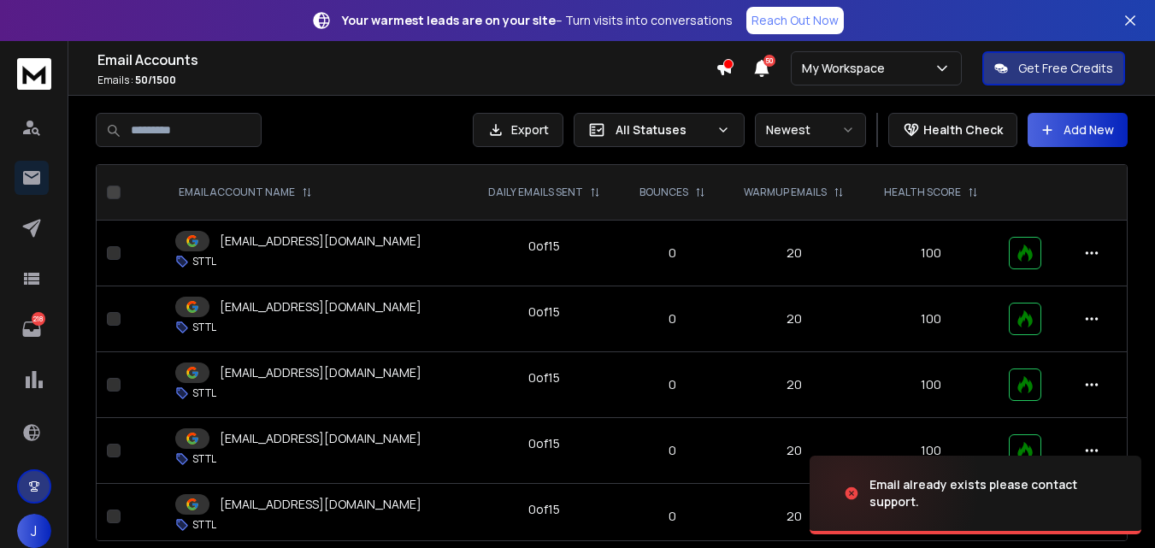
click at [1086, 128] on button "Add New" at bounding box center [1077, 130] width 100 height 34
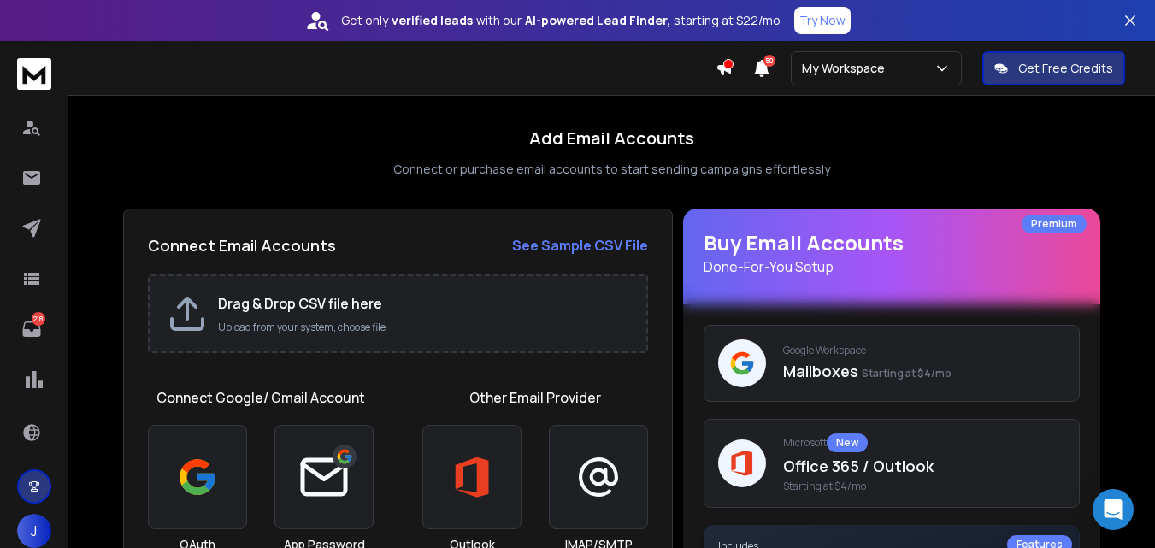
click at [202, 473] on icon at bounding box center [206, 481] width 18 height 17
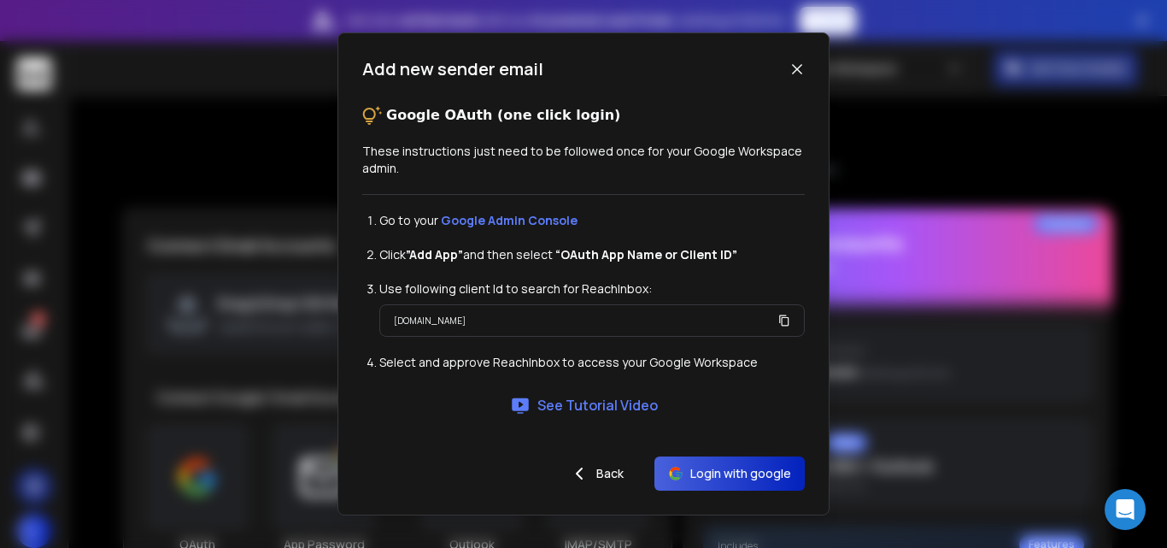
click at [742, 468] on button "Login with google" at bounding box center [730, 473] width 150 height 34
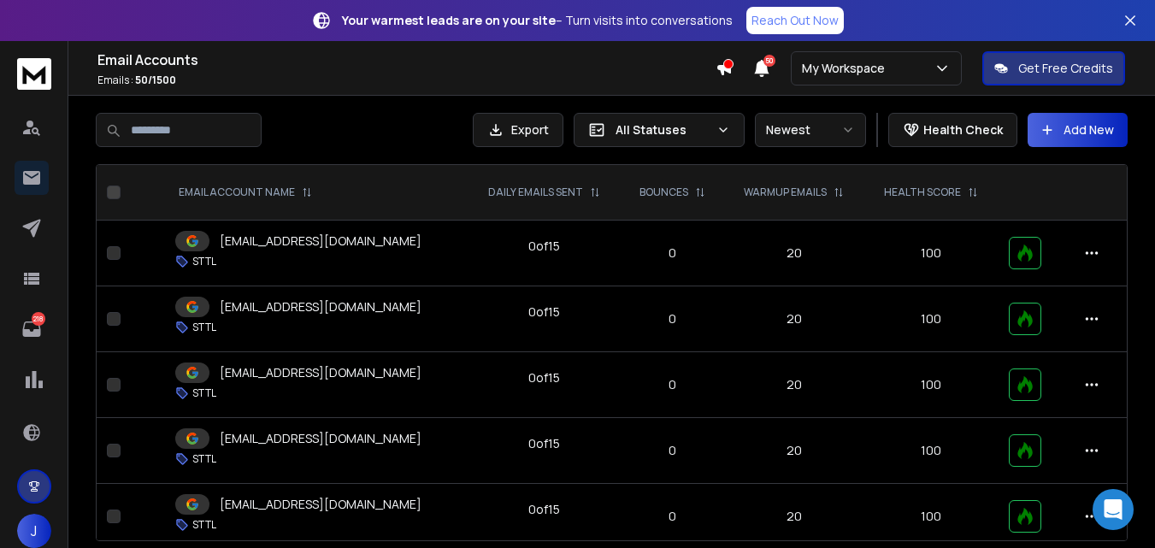
click at [1073, 136] on button "Add New" at bounding box center [1077, 130] width 100 height 34
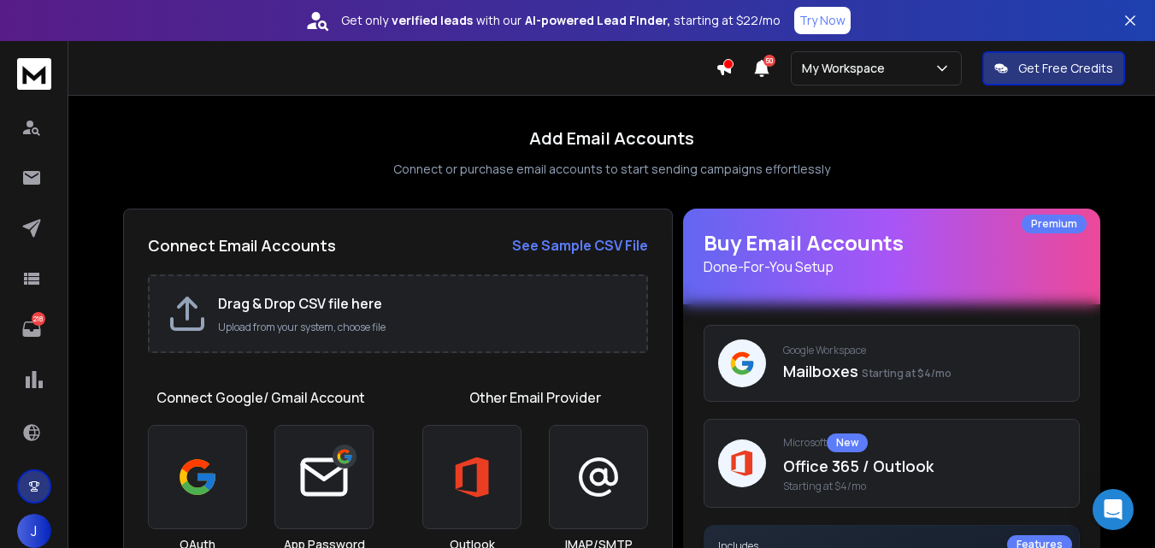
click at [218, 479] on icon at bounding box center [197, 476] width 43 height 51
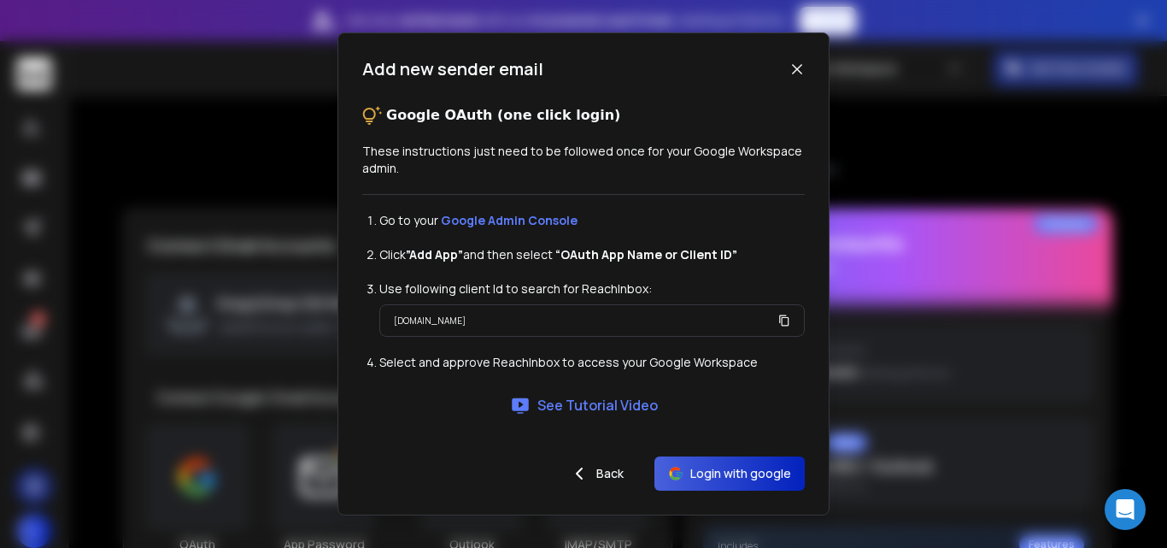
click at [715, 471] on button "Login with google" at bounding box center [730, 473] width 150 height 34
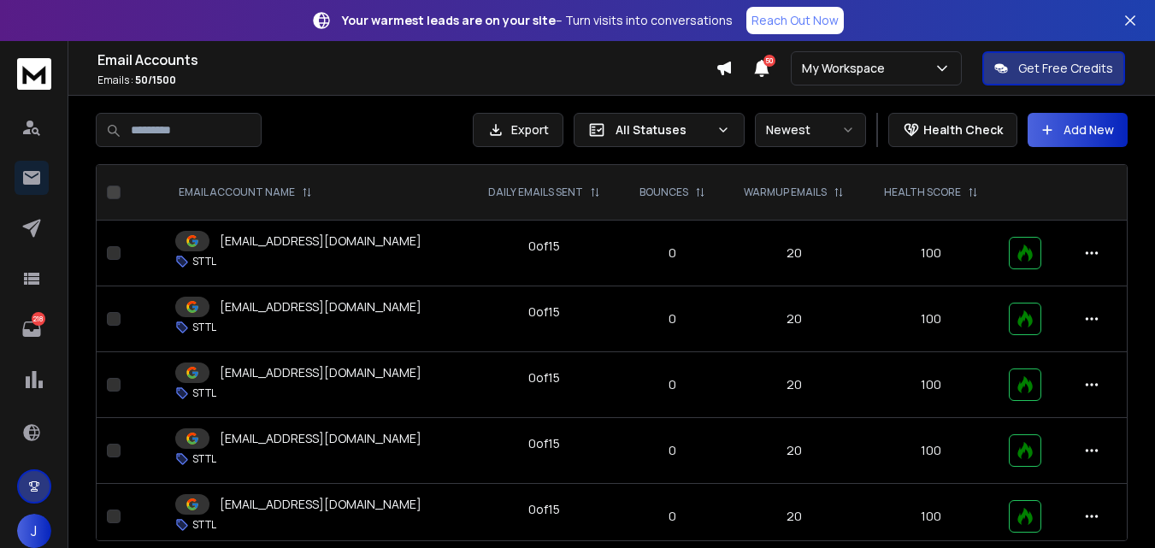
click at [1074, 134] on button "Add New" at bounding box center [1077, 130] width 100 height 34
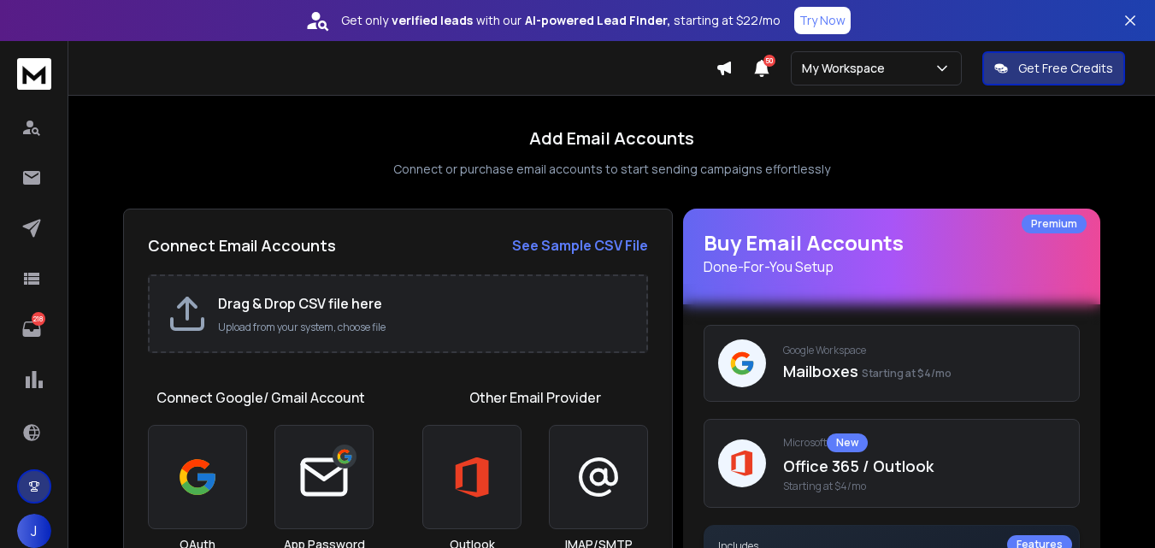
click at [219, 476] on div at bounding box center [197, 477] width 99 height 104
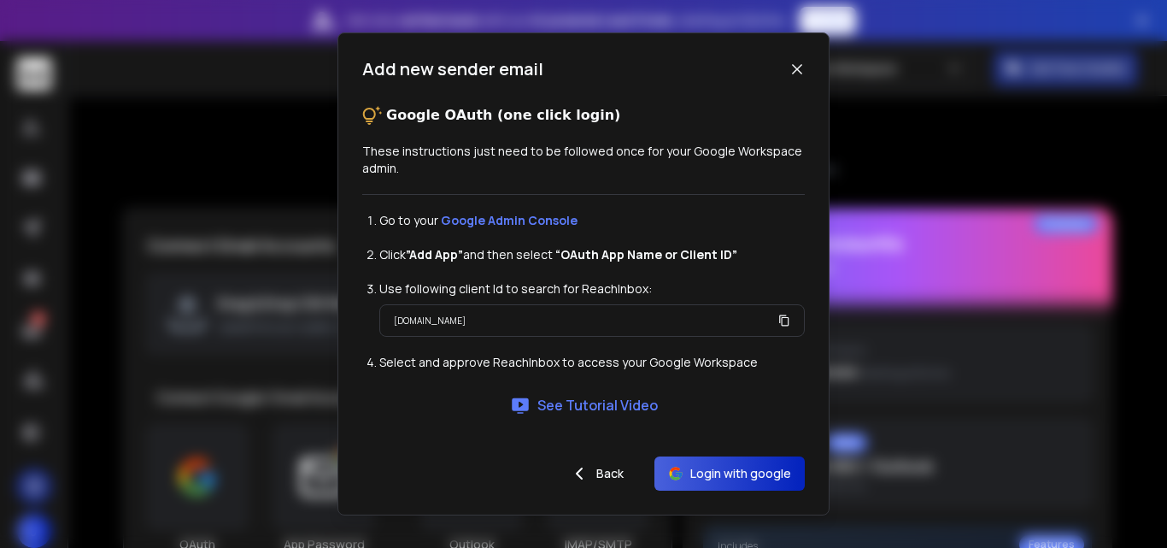
click at [691, 459] on button "Login with google" at bounding box center [730, 473] width 150 height 34
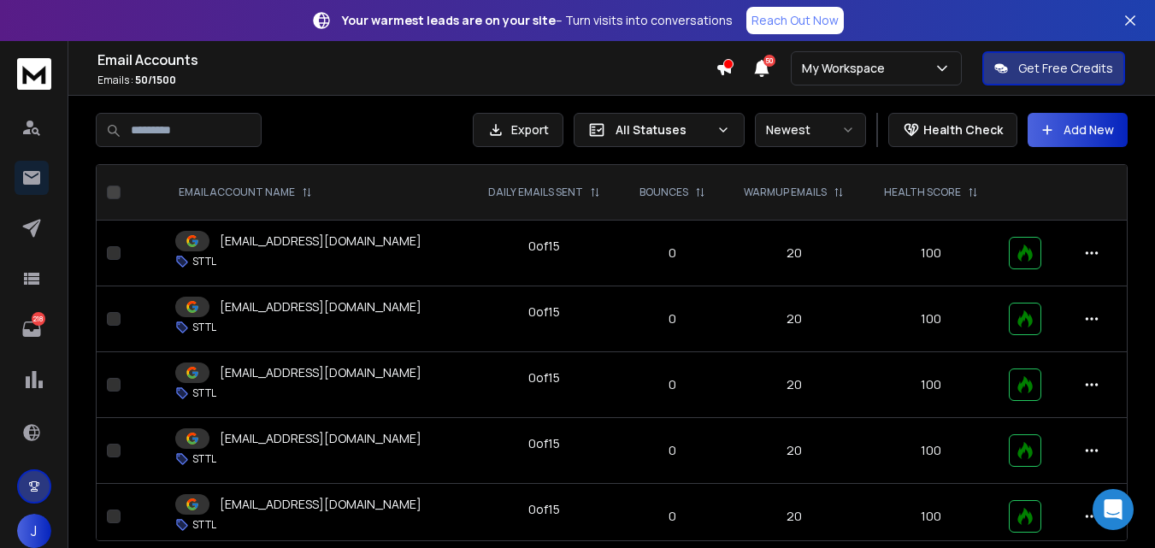
click at [1091, 148] on div "Export All Statuses Newest Health Check Add New EMAIL ACCOUNT NAME DAILY EMAILS…" at bounding box center [612, 327] width 1032 height 428
click at [1071, 125] on button "Add New" at bounding box center [1077, 130] width 100 height 34
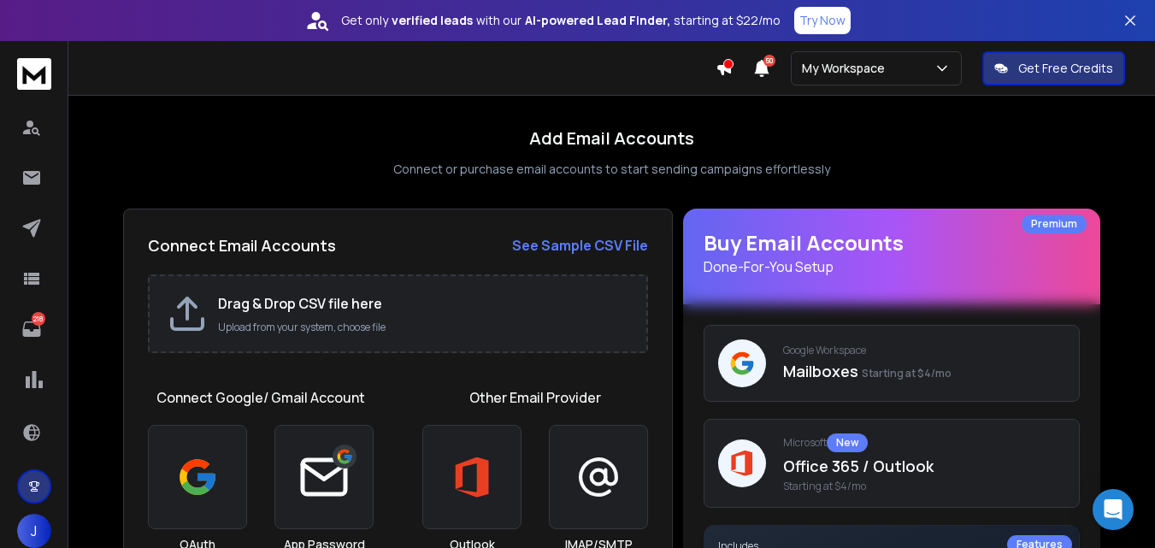
click at [198, 491] on icon at bounding box center [195, 487] width 28 height 15
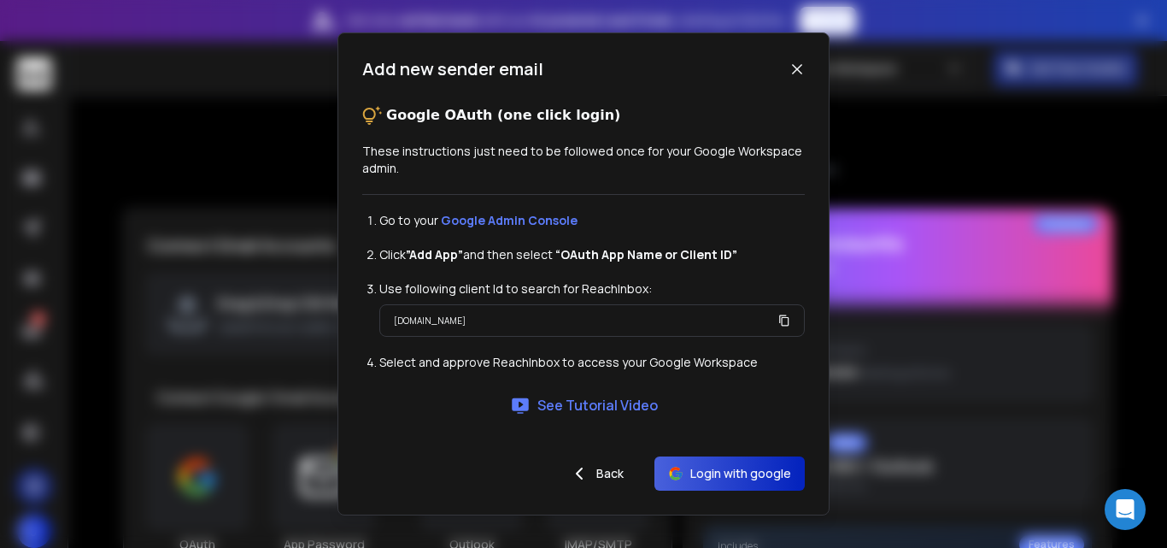
click at [726, 462] on button "Login with google" at bounding box center [730, 473] width 150 height 34
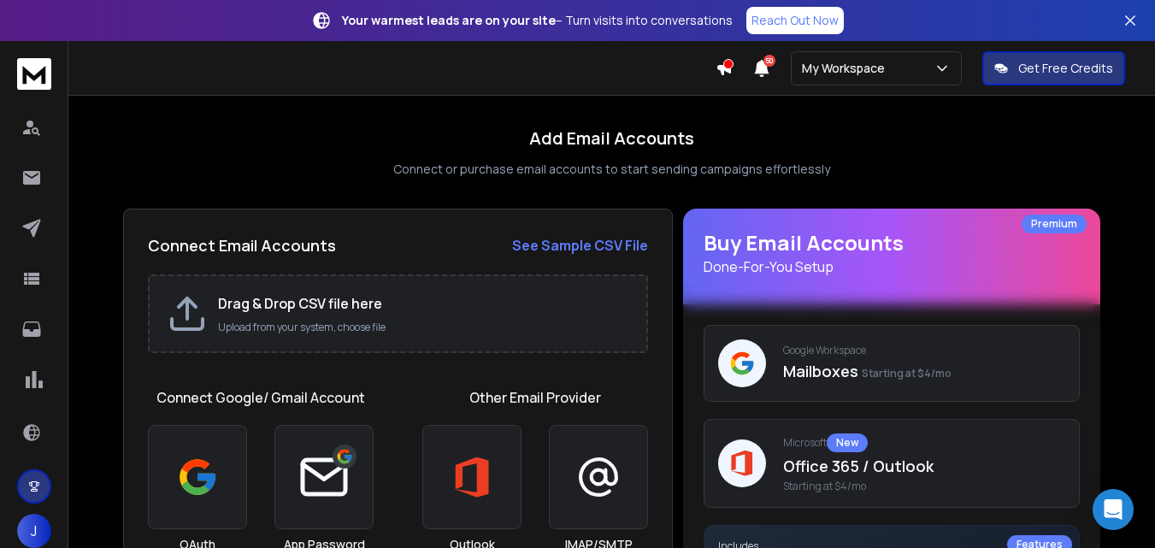
click at [199, 455] on icon at bounding box center [197, 476] width 43 height 51
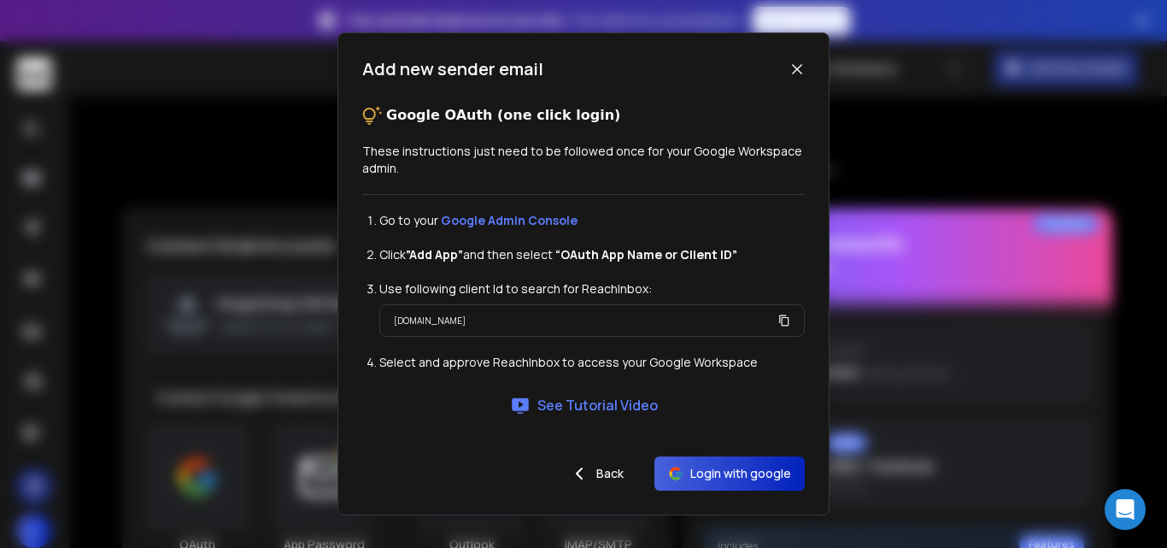
click at [728, 477] on button "Login with google" at bounding box center [730, 473] width 150 height 34
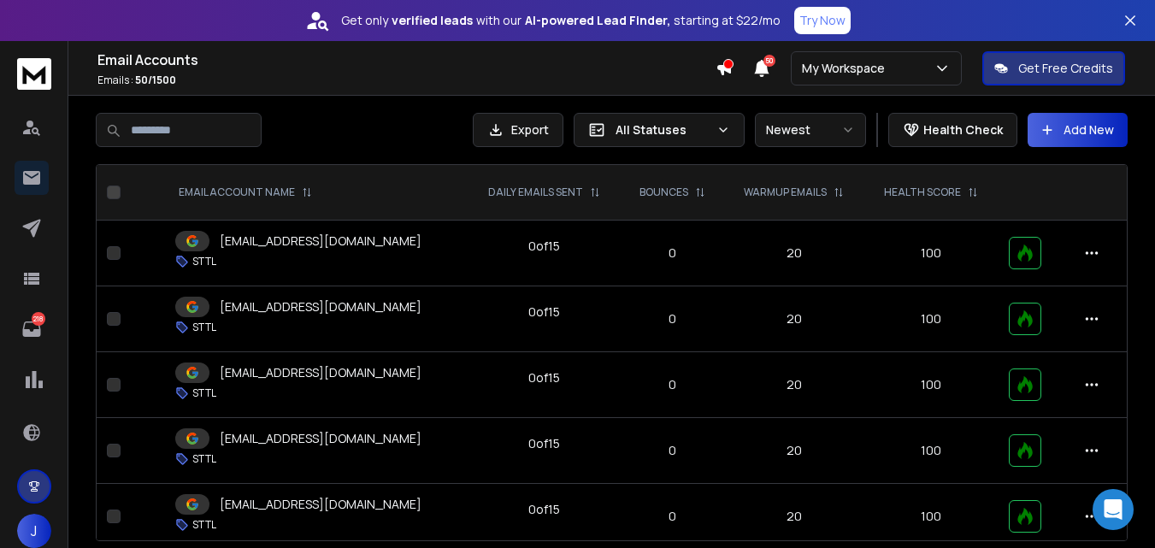
click at [1082, 142] on button "Add New" at bounding box center [1077, 130] width 100 height 34
click at [1069, 122] on button "Add New" at bounding box center [1077, 130] width 100 height 34
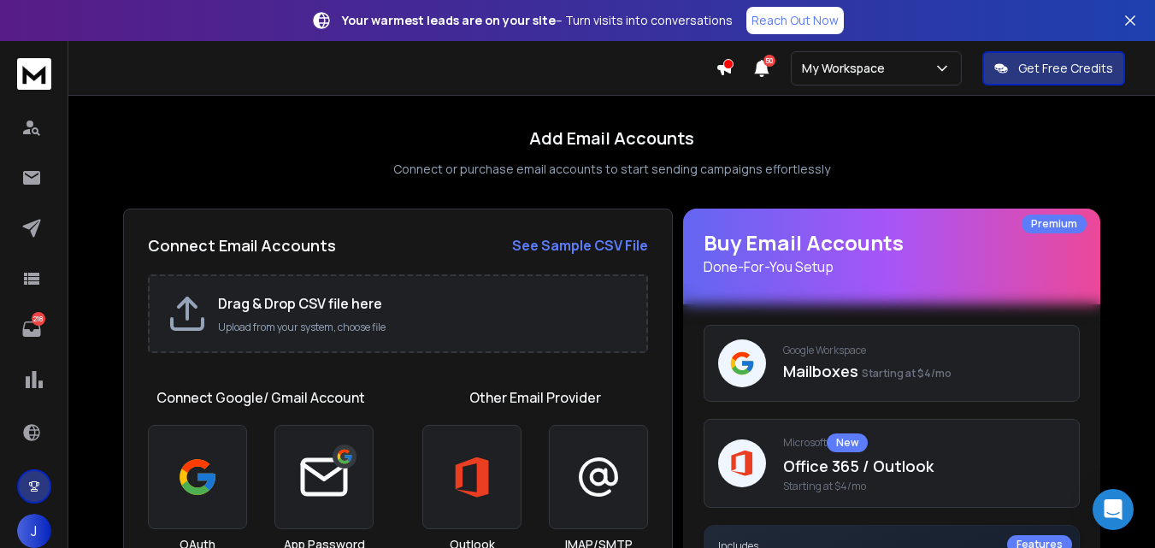
click at [191, 487] on icon at bounding box center [195, 487] width 28 height 15
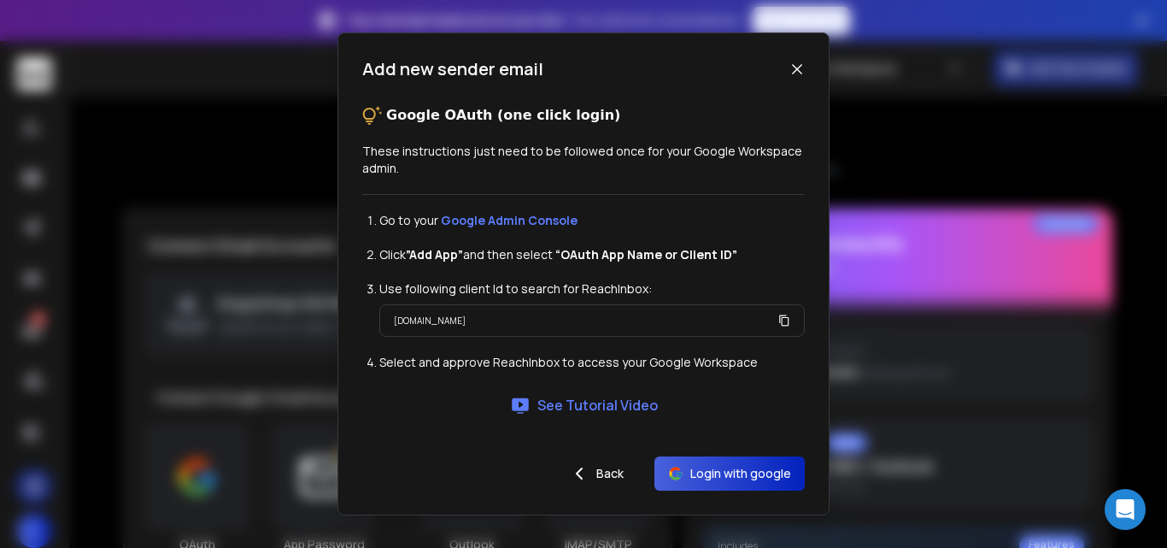
click at [722, 474] on button "Login with google" at bounding box center [730, 473] width 150 height 34
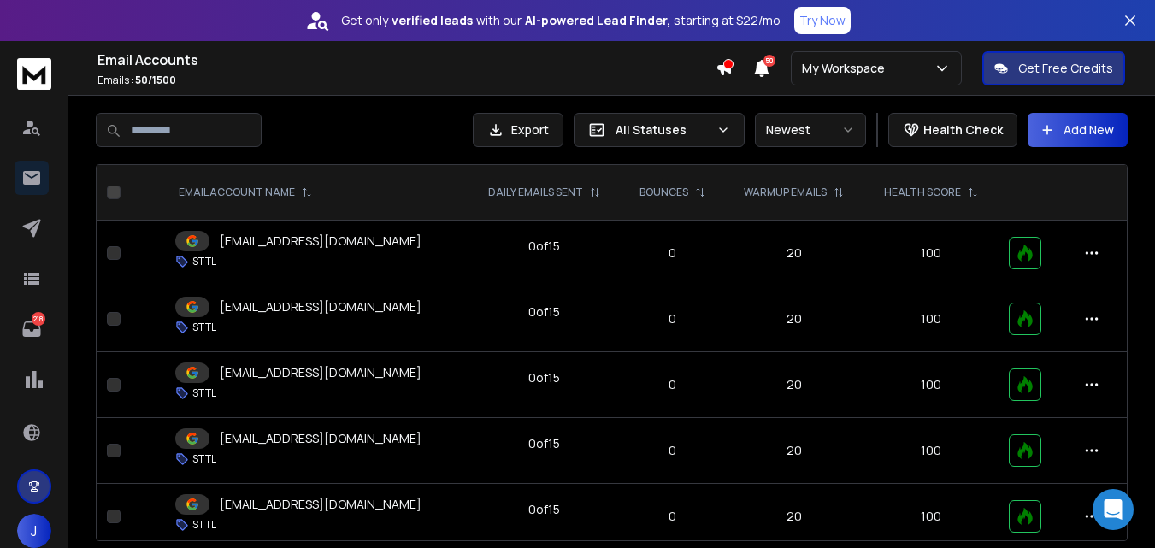
click at [1074, 117] on button "Add New" at bounding box center [1077, 130] width 100 height 34
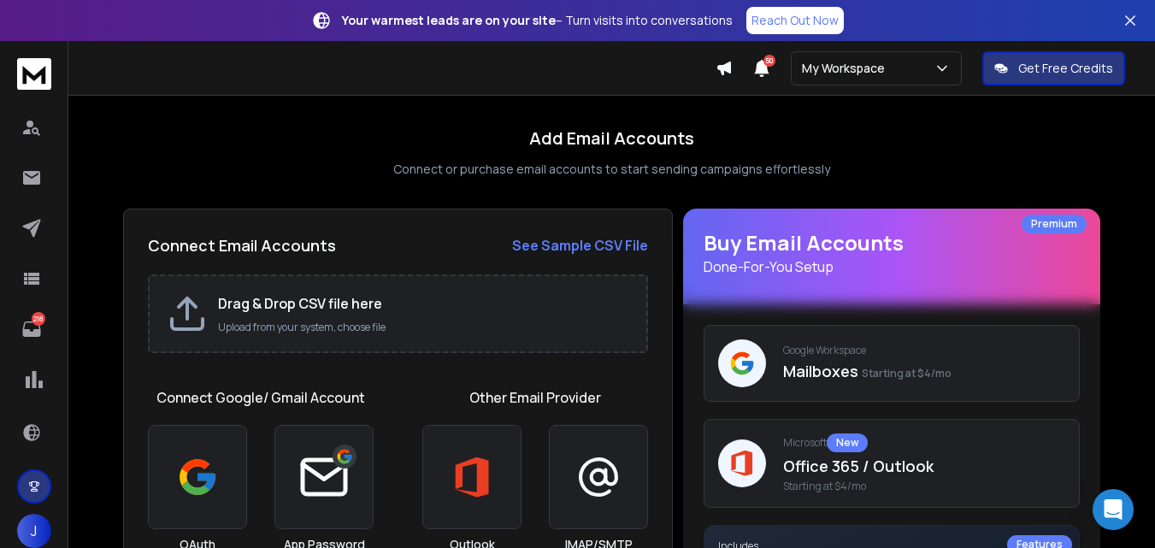
click at [215, 498] on icon at bounding box center [197, 476] width 43 height 51
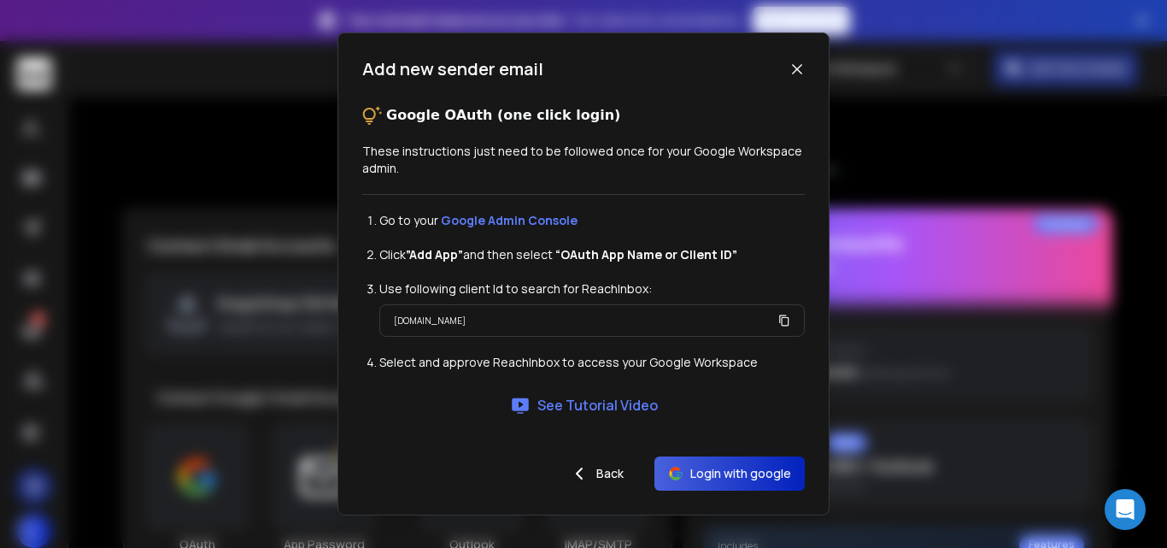
click at [696, 473] on button "Login with google" at bounding box center [730, 473] width 150 height 34
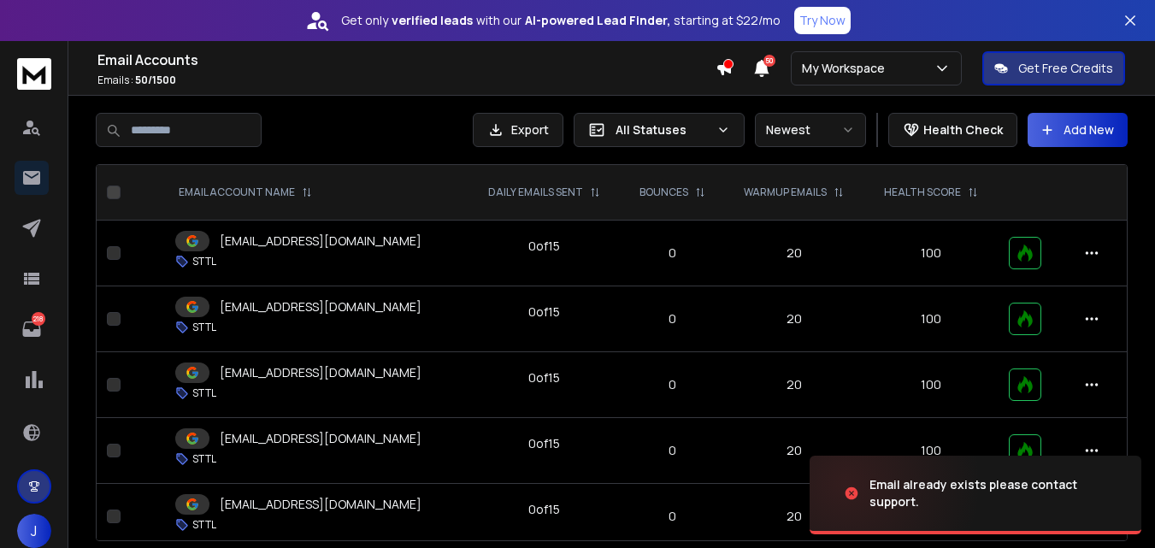
click at [1077, 121] on button "Add New" at bounding box center [1077, 130] width 100 height 34
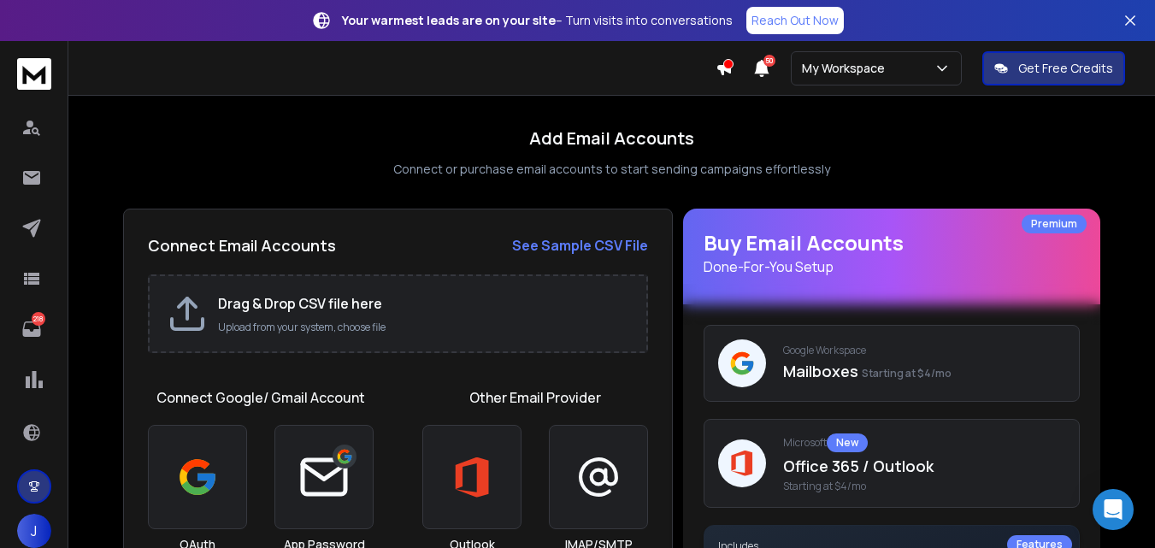
click at [221, 470] on div at bounding box center [197, 477] width 99 height 104
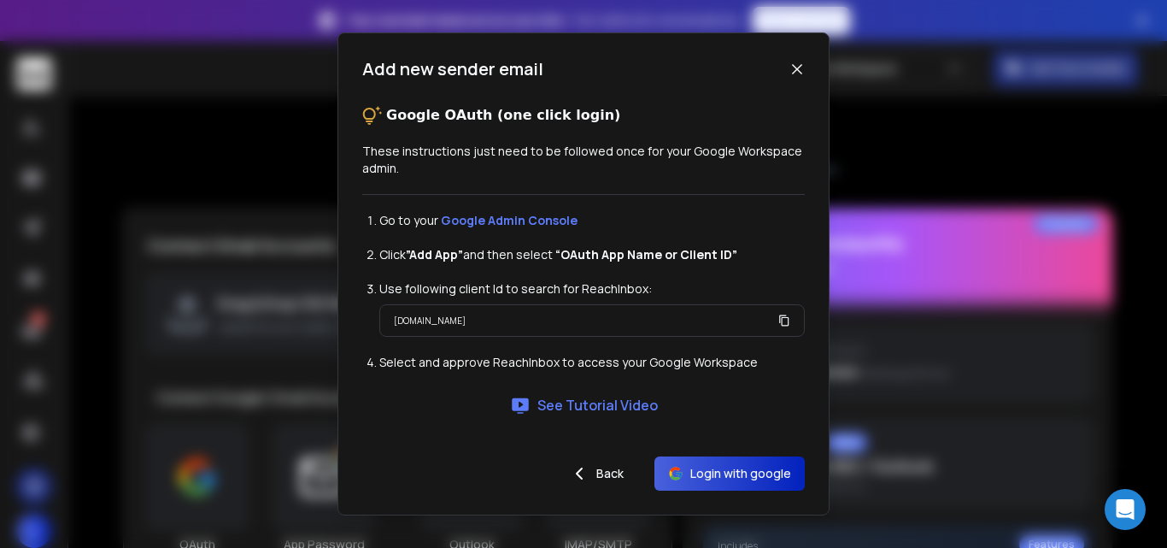
click at [713, 471] on button "Login with google" at bounding box center [730, 473] width 150 height 34
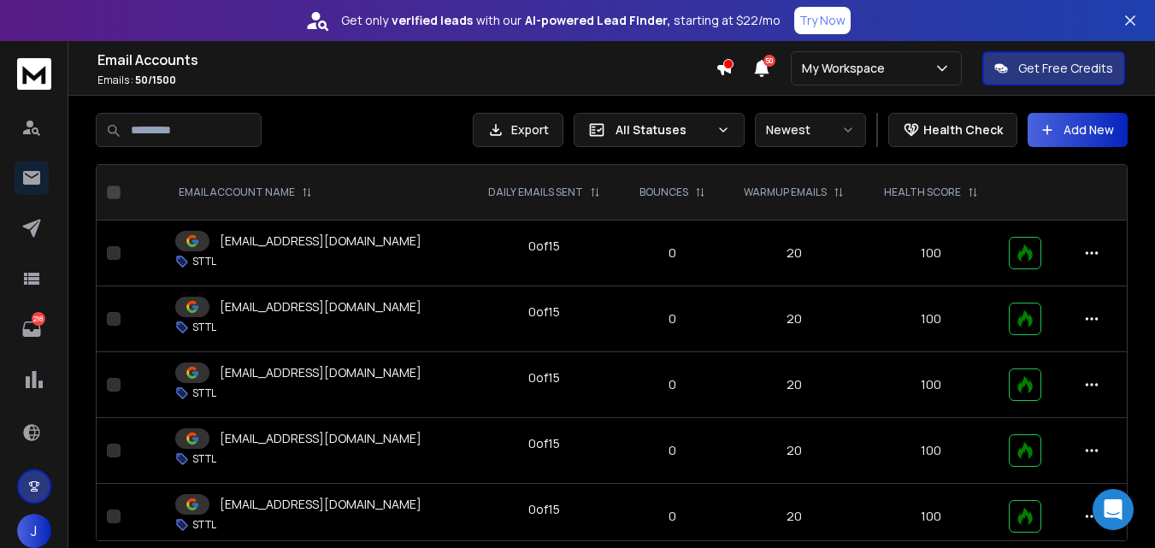
click at [685, 125] on p "All Statuses" at bounding box center [662, 129] width 94 height 17
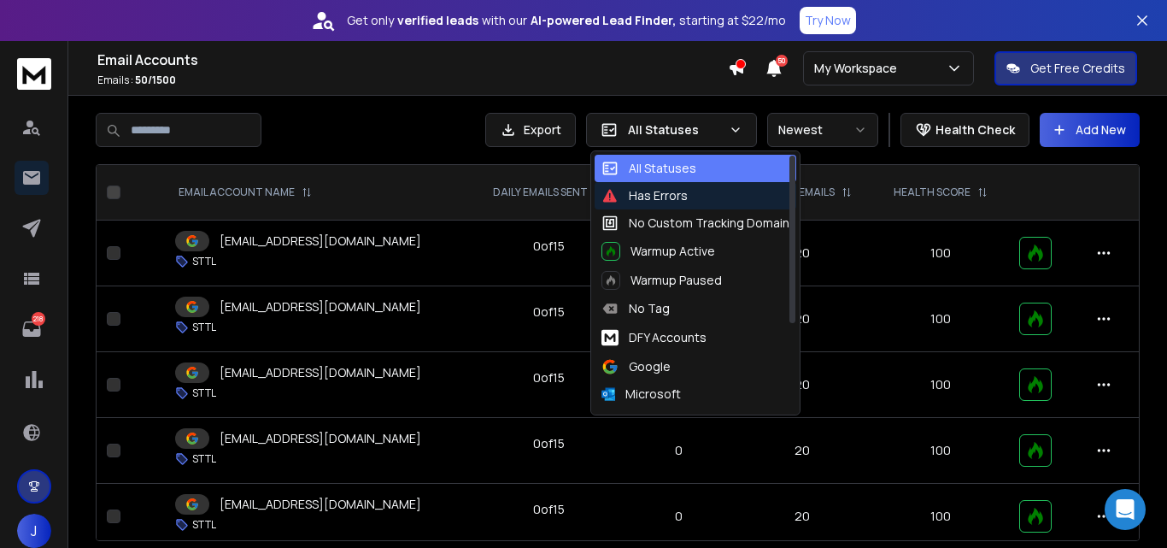
click at [668, 200] on div "Has Errors" at bounding box center [645, 195] width 86 height 17
